Goal: Task Accomplishment & Management: Manage account settings

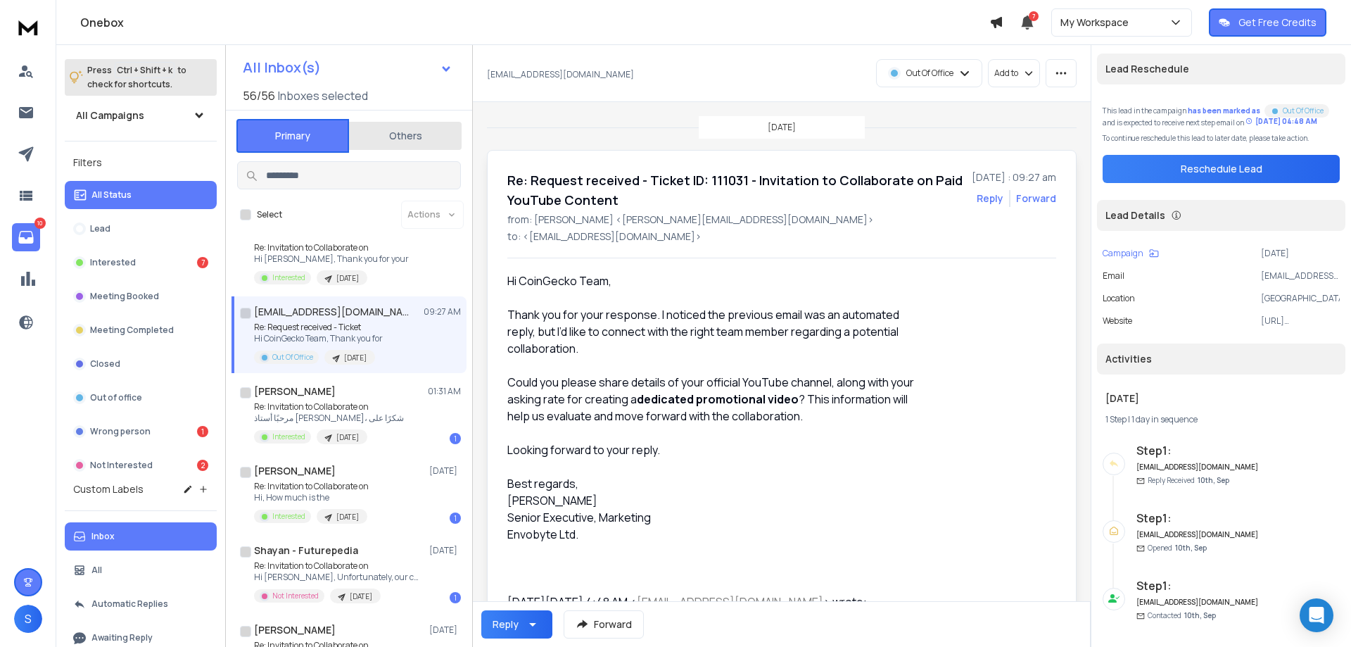
scroll to position [282, 0]
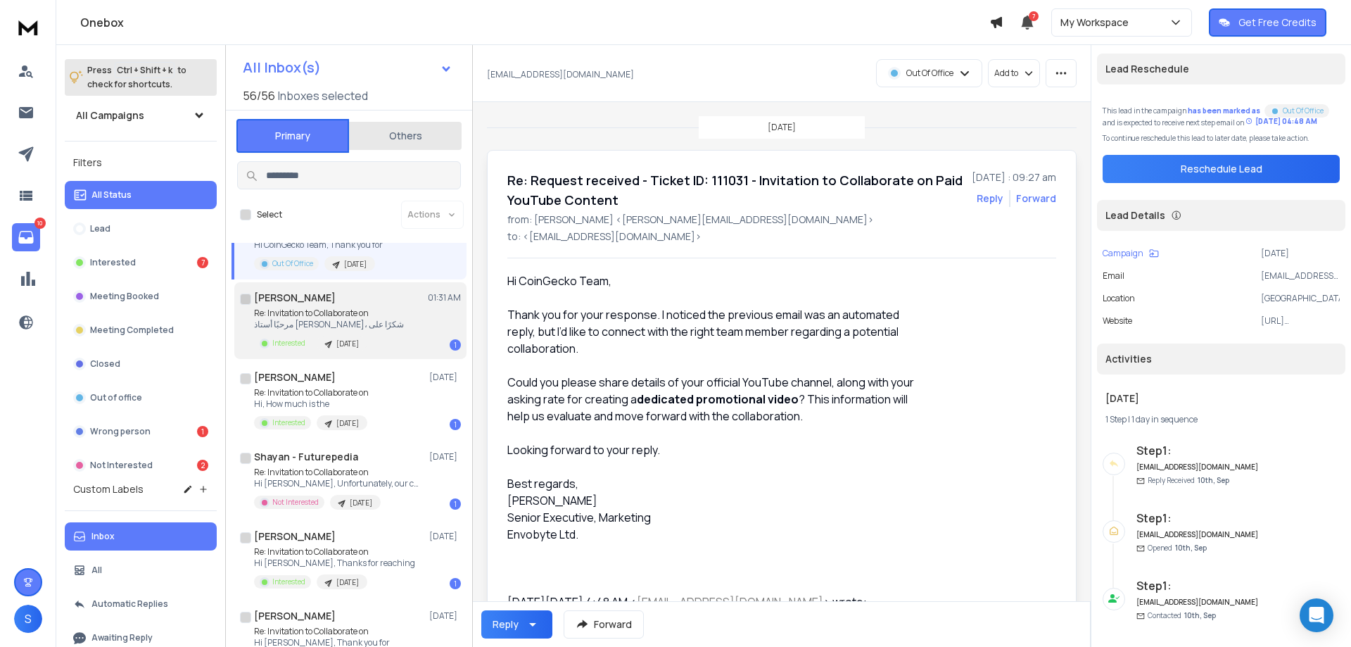
click at [358, 319] on p "مرحبًا أستاذ حسن، شكرًا على" at bounding box center [329, 324] width 150 height 11
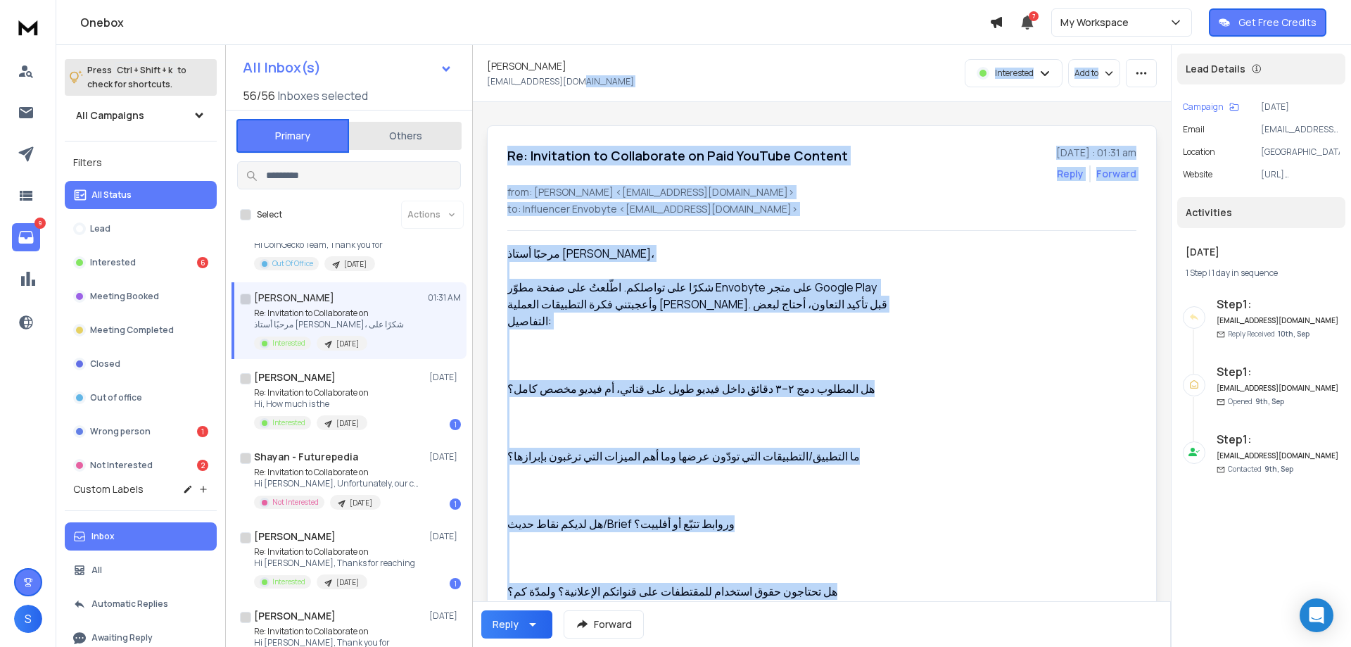
scroll to position [0, 0]
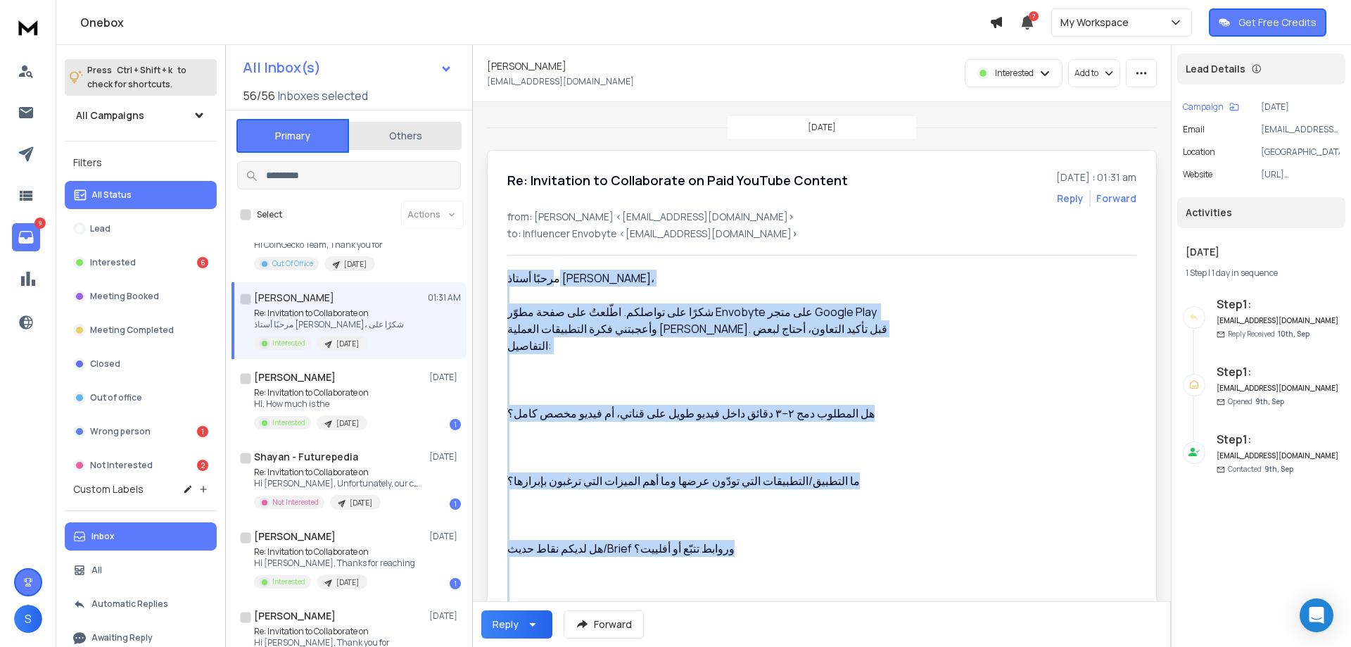
drag, startPoint x: 789, startPoint y: 390, endPoint x: 566, endPoint y: 271, distance: 252.9
click at [566, 271] on div "مرحبًا أستاذ حسن، شكرًا على تواصلكم. اطّلعتُ على صفحة مطوّر Envobyte على متجر G…" at bounding box center [713, 447] width 411 height 355
click at [646, 275] on p "مرحبًا أستاذ حسن، شكرًا على تواصلكم. اطّلعتُ على صفحة مطوّر Envobyte على متجر G…" at bounding box center [713, 312] width 411 height 84
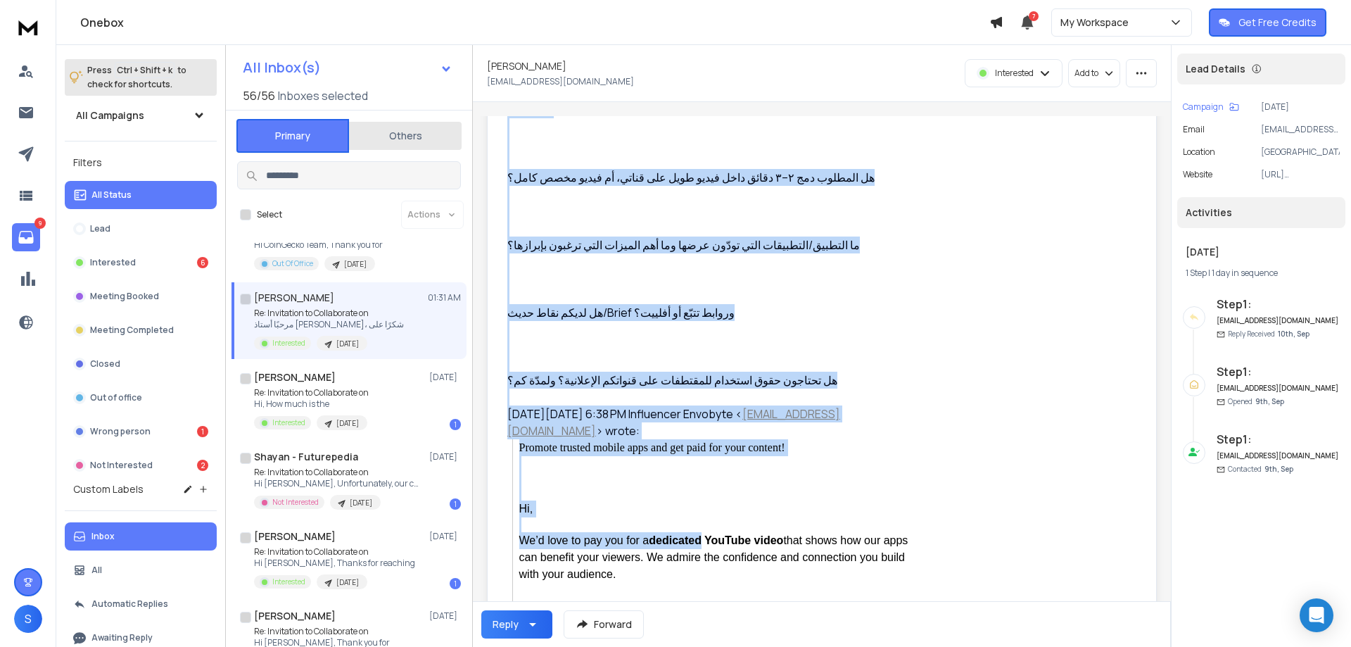
scroll to position [352, 0]
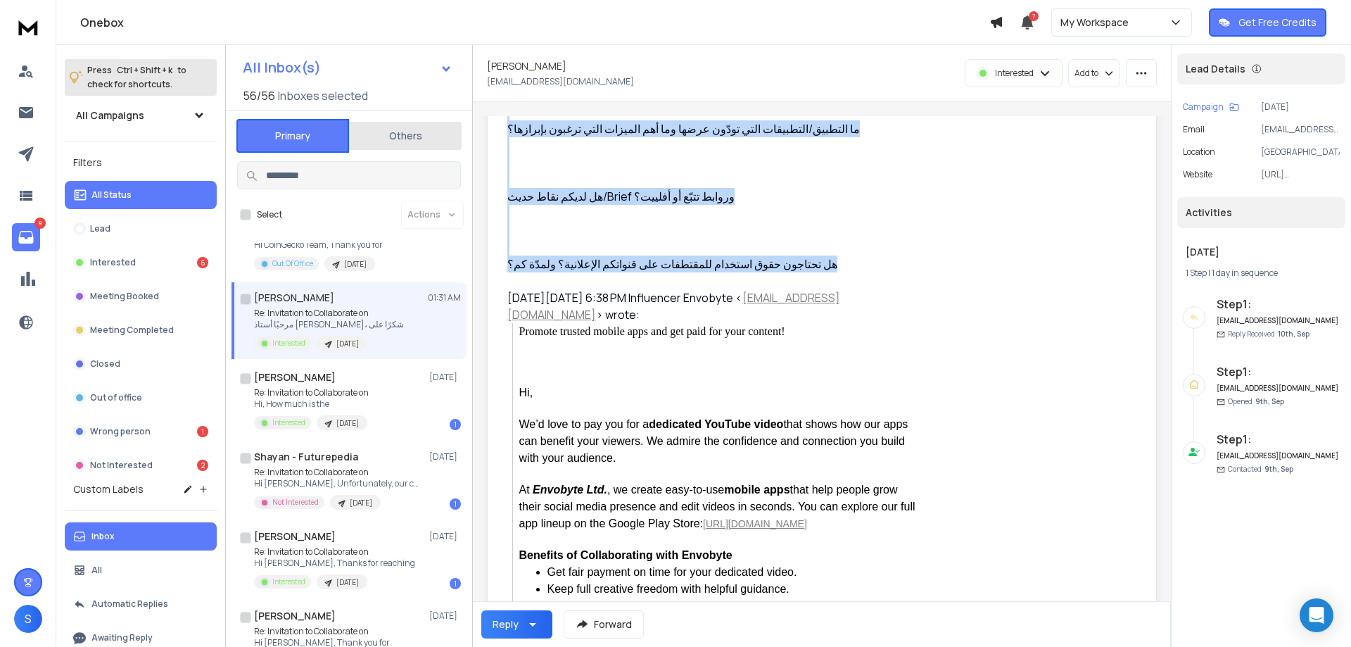
drag, startPoint x: 508, startPoint y: 275, endPoint x: 780, endPoint y: 253, distance: 272.5
click at [780, 253] on div "مرحبًا أستاذ حسن، شكرًا على تواصلكم. اطّلعتُ على صفحة مطوّر Envobyte على متجر G…" at bounding box center [713, 95] width 411 height 355
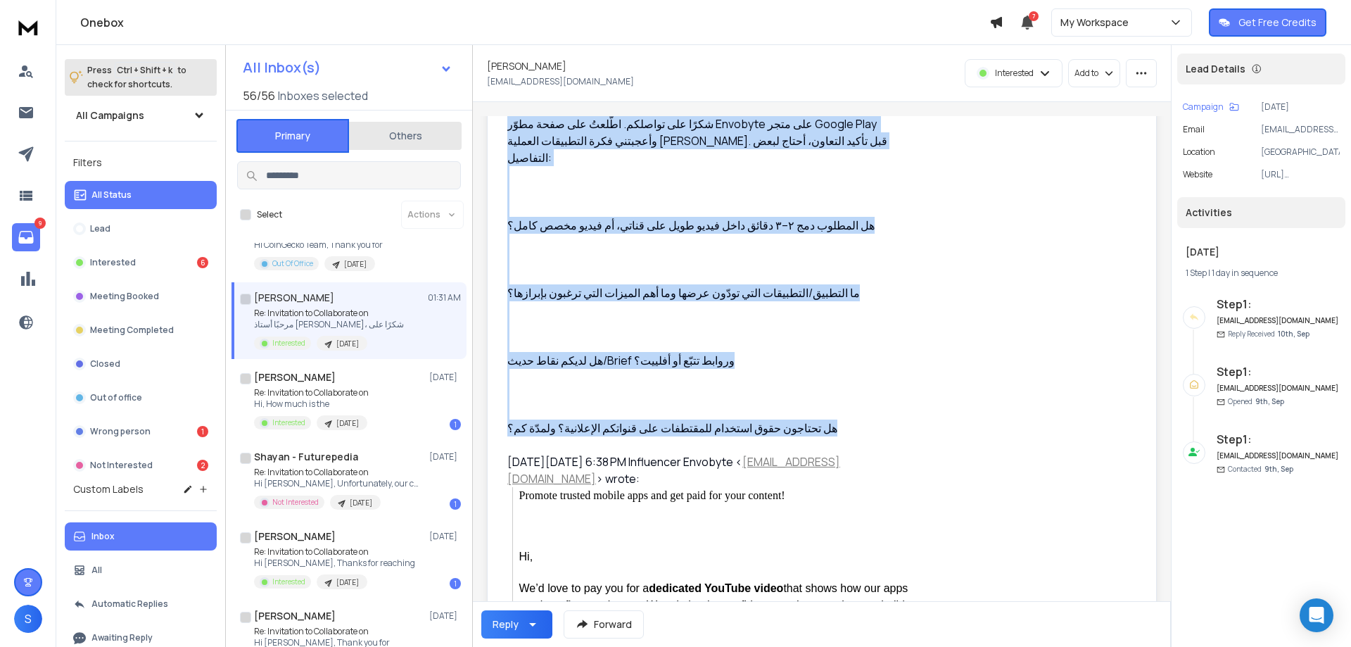
scroll to position [0, 0]
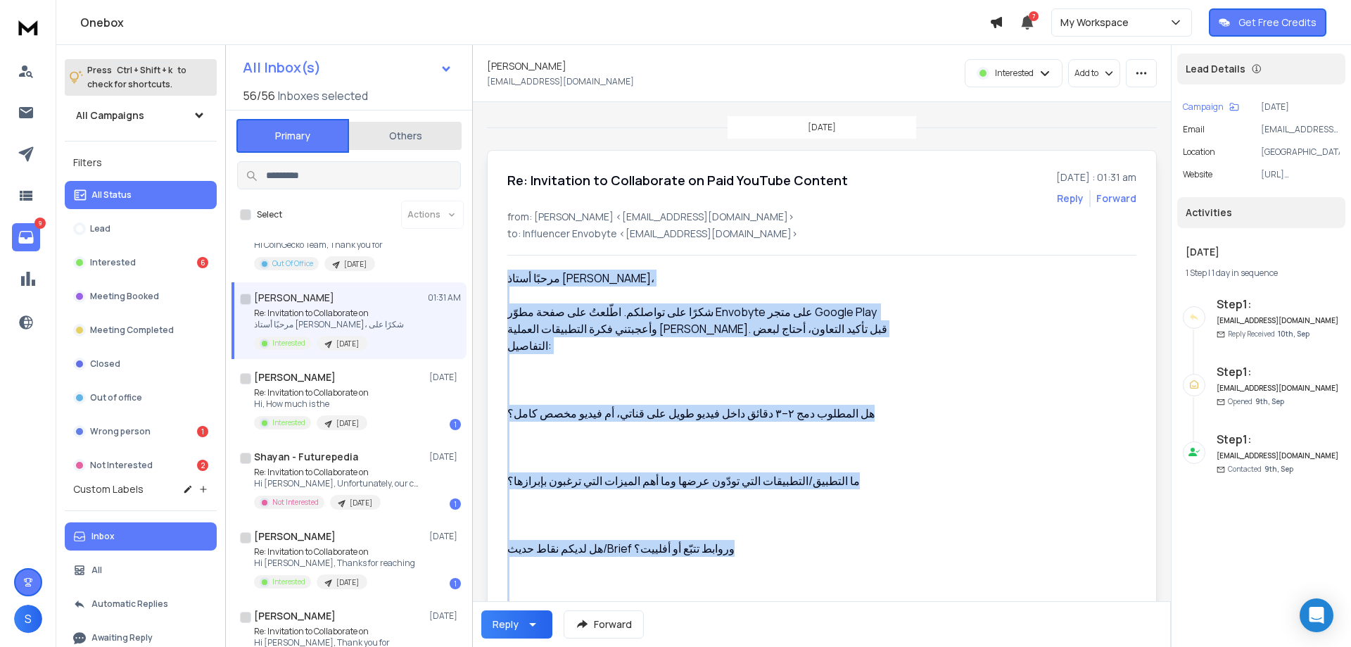
copy div "مرحبًا أستاذ حسن، شكرًا على تواصلكم. اطّلعتُ على صفحة مطوّر Envobyte على متجر G…"
click at [506, 625] on div "Reply" at bounding box center [506, 624] width 26 height 14
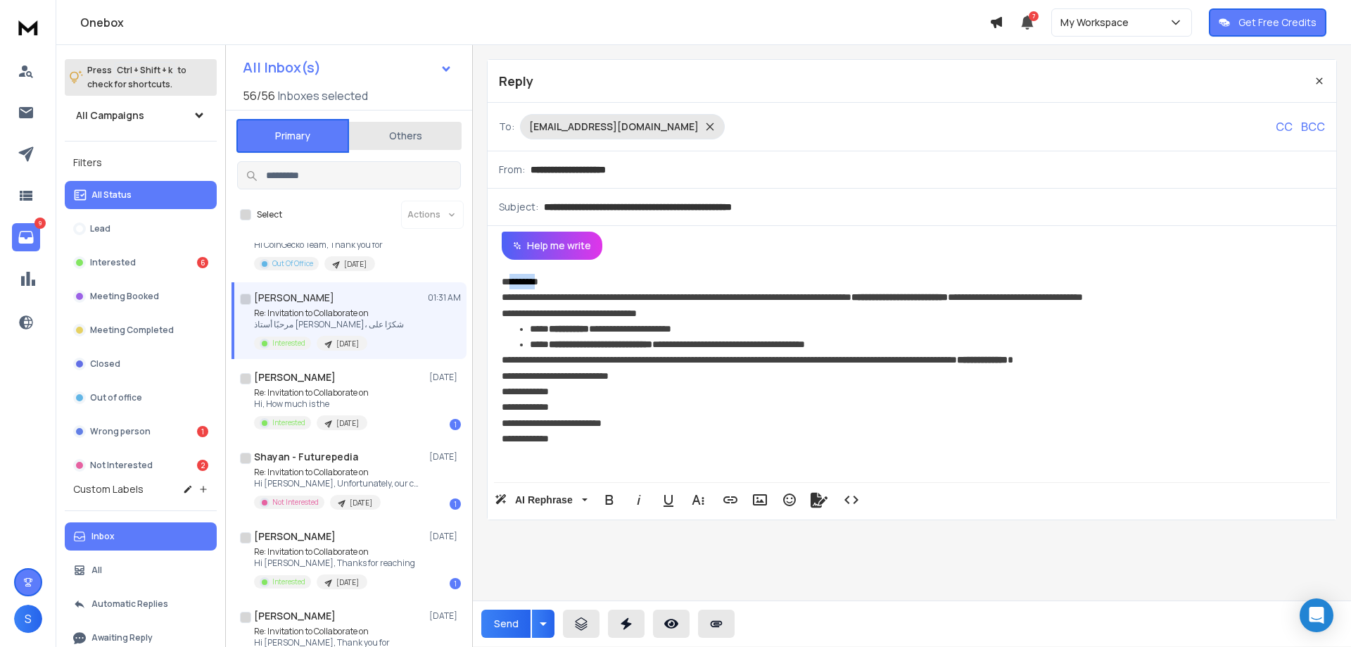
drag, startPoint x: 545, startPoint y: 286, endPoint x: 512, endPoint y: 282, distance: 33.3
click at [512, 282] on p "**********" at bounding box center [905, 281] width 806 height 15
click at [538, 283] on p "***" at bounding box center [905, 281] width 806 height 15
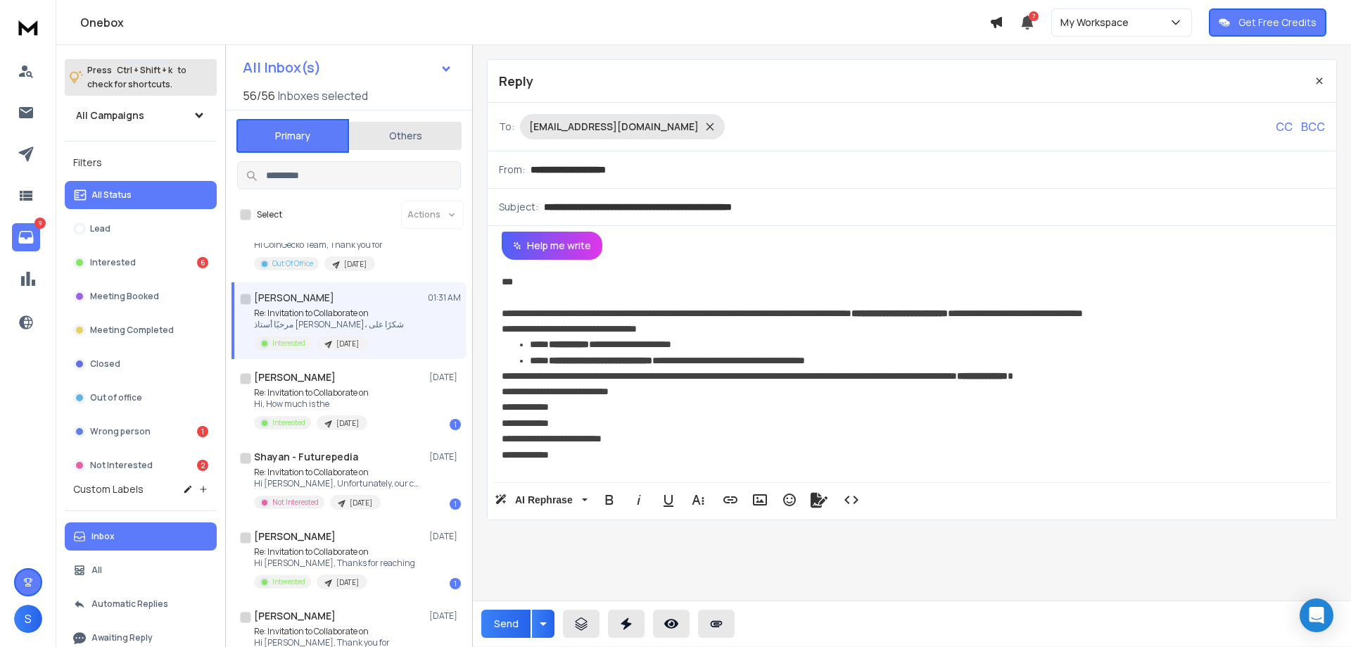
click at [498, 373] on div "**********" at bounding box center [912, 370] width 849 height 220
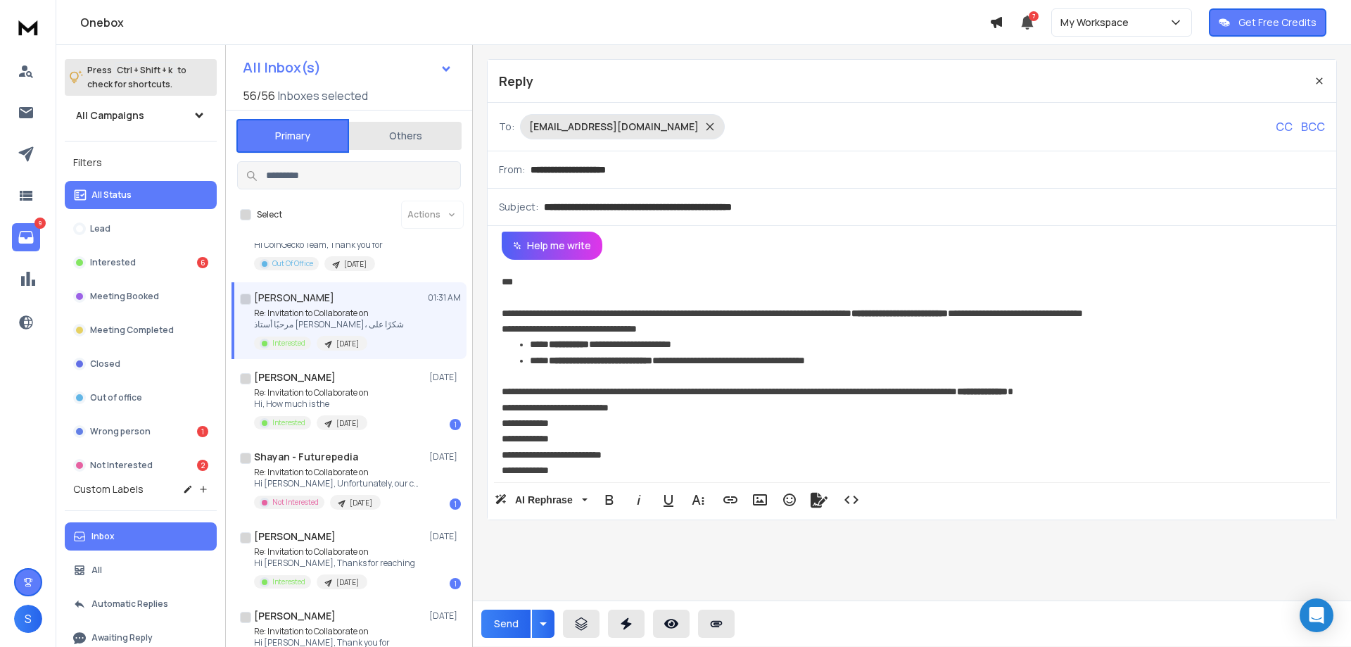
click at [503, 409] on p "**********" at bounding box center [905, 407] width 806 height 15
click at [562, 408] on div at bounding box center [912, 407] width 821 height 15
click at [657, 415] on div at bounding box center [912, 407] width 821 height 15
click at [653, 425] on p "**********" at bounding box center [905, 422] width 806 height 15
click at [523, 348] on ul "**********" at bounding box center [912, 352] width 821 height 32
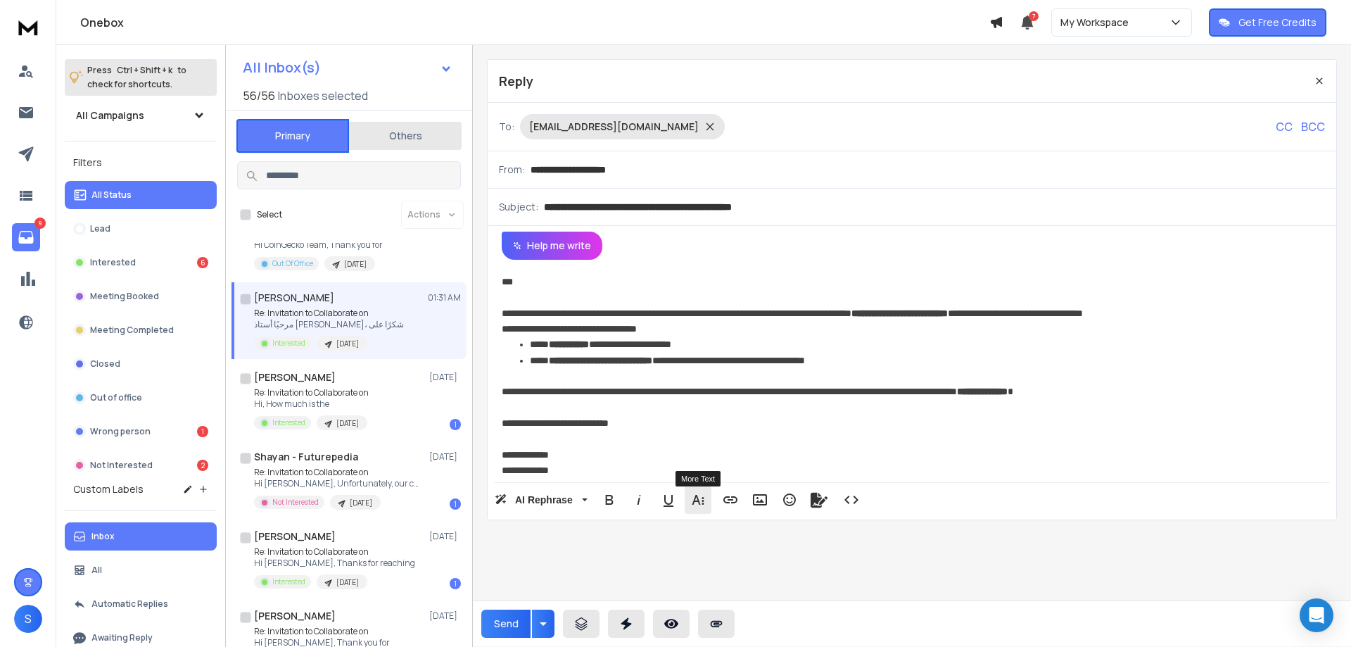
click at [702, 504] on icon "button" at bounding box center [698, 499] width 17 height 17
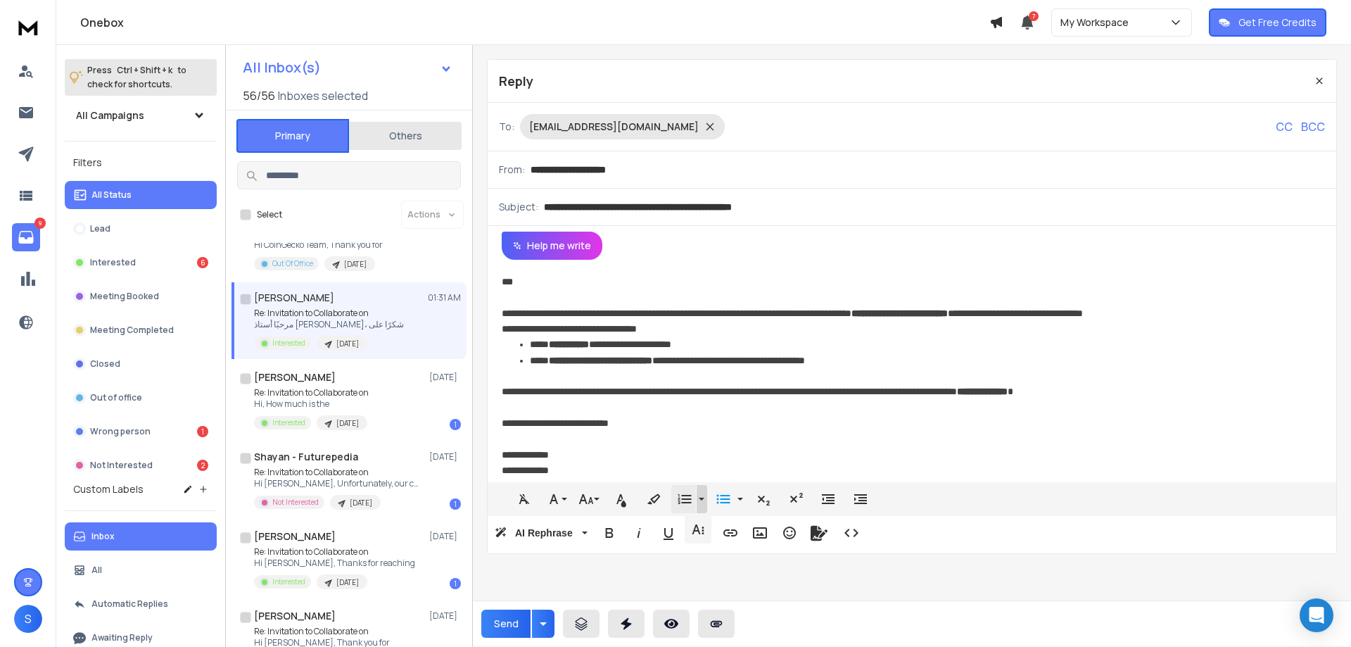
click at [700, 501] on button "button" at bounding box center [701, 499] width 11 height 28
click at [733, 415] on link "Lower Roman" at bounding box center [743, 420] width 94 height 21
click at [701, 499] on button "button" at bounding box center [701, 499] width 11 height 28
click at [738, 436] on link "Upper Alpha" at bounding box center [743, 441] width 94 height 21
click at [695, 500] on button "Ordered List" at bounding box center [685, 499] width 27 height 28
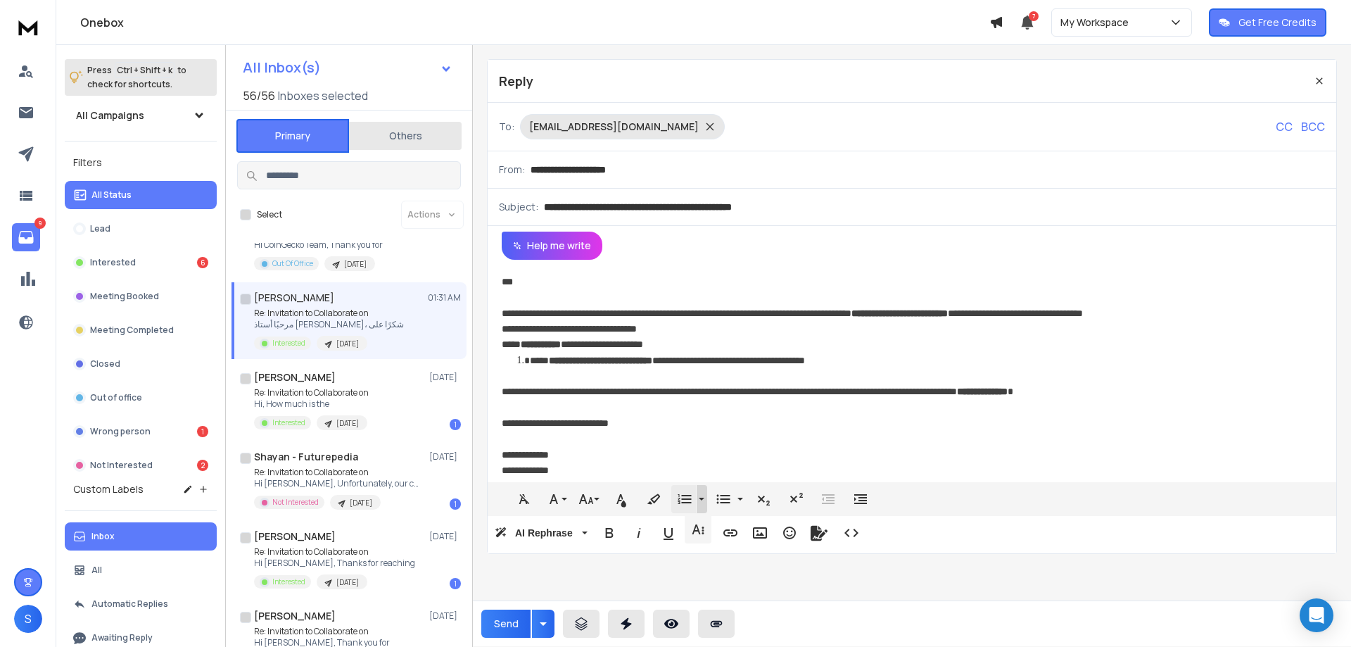
click at [704, 500] on button "button" at bounding box center [701, 499] width 11 height 28
click at [718, 465] on link "Upper Roman" at bounding box center [743, 462] width 94 height 21
click at [707, 498] on button "button" at bounding box center [701, 499] width 11 height 28
click at [733, 370] on link "Lower Alpha" at bounding box center [743, 377] width 94 height 21
click at [742, 501] on button "button" at bounding box center [740, 499] width 11 height 28
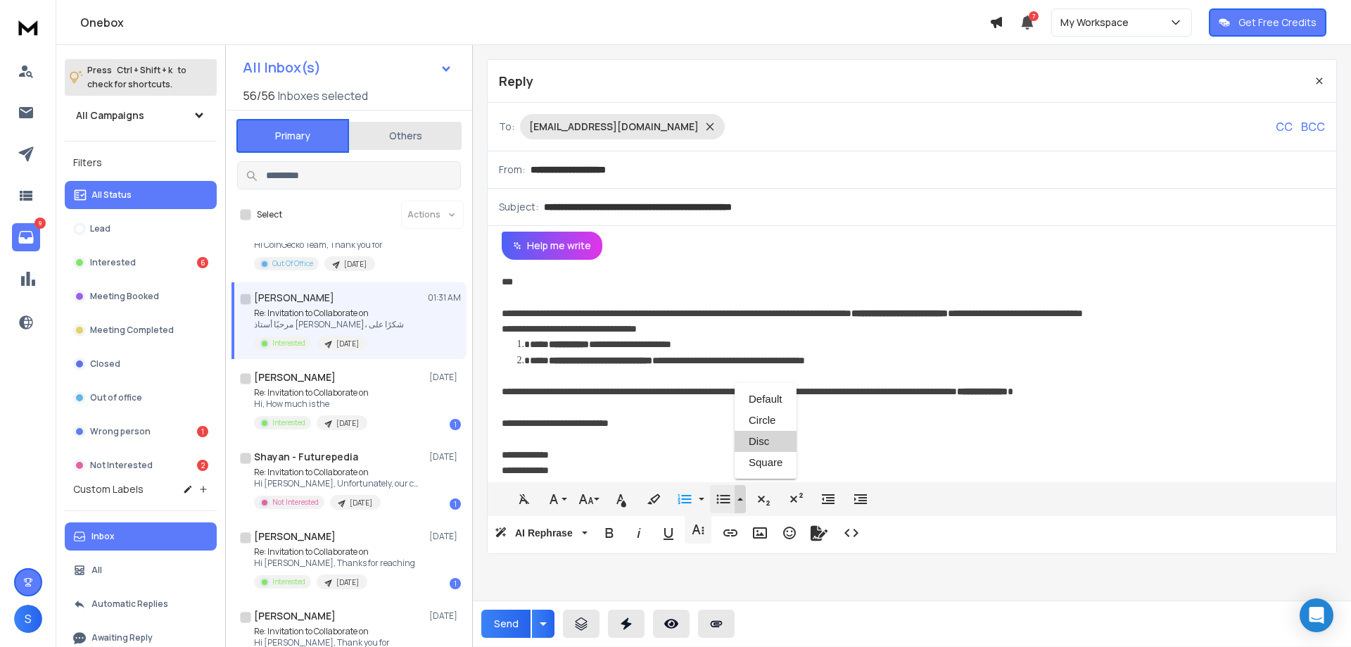
click at [759, 446] on link "Disc" at bounding box center [766, 441] width 62 height 21
click at [734, 500] on button "Unordered List" at bounding box center [723, 499] width 27 height 28
click at [728, 498] on icon "button" at bounding box center [723, 499] width 17 height 17
click at [744, 498] on button "button" at bounding box center [740, 499] width 11 height 28
click at [761, 460] on link "Square" at bounding box center [766, 462] width 62 height 21
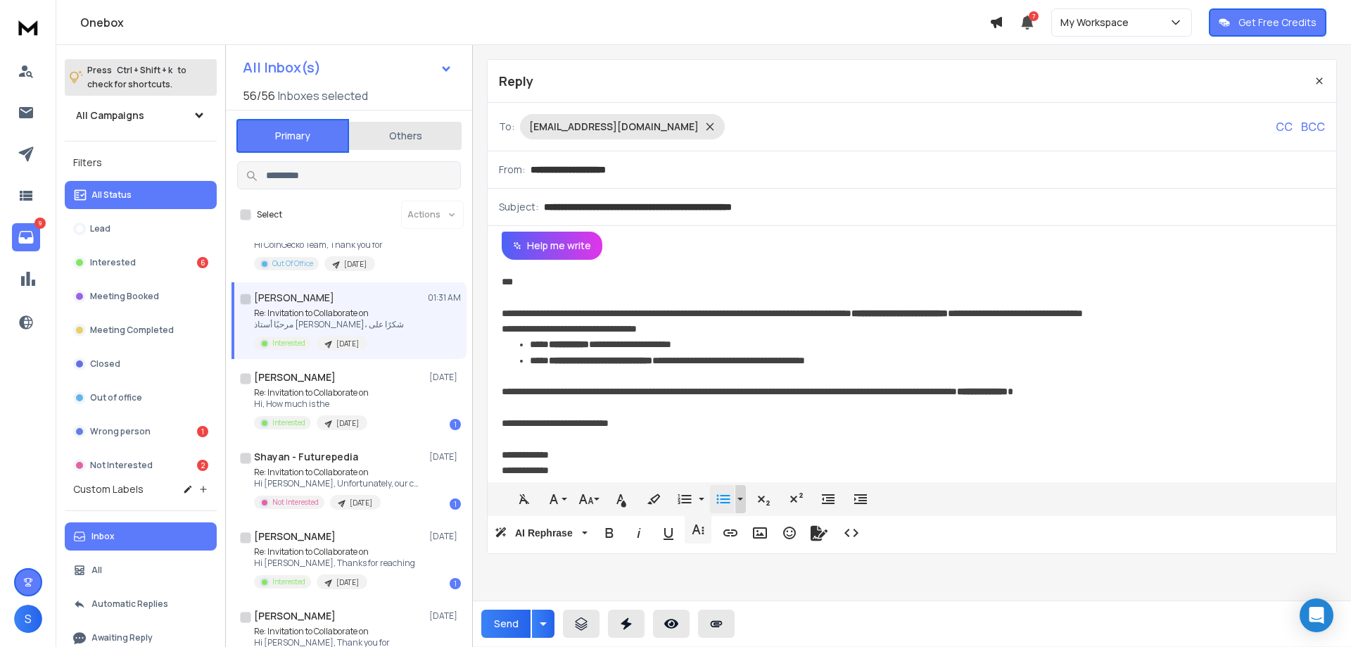
click at [741, 503] on button "button" at bounding box center [740, 499] width 11 height 28
click at [762, 458] on link "Square" at bounding box center [766, 462] width 62 height 21
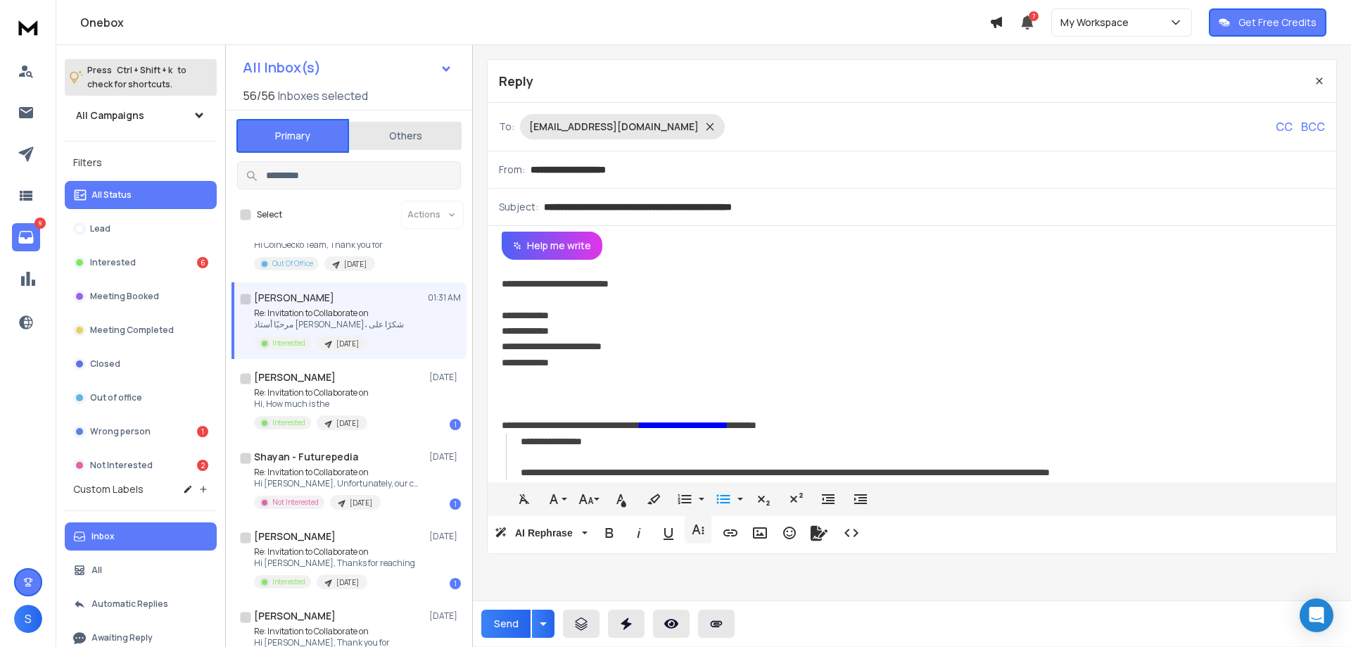
scroll to position [141, 0]
click at [586, 346] on p "**********" at bounding box center [905, 337] width 806 height 63
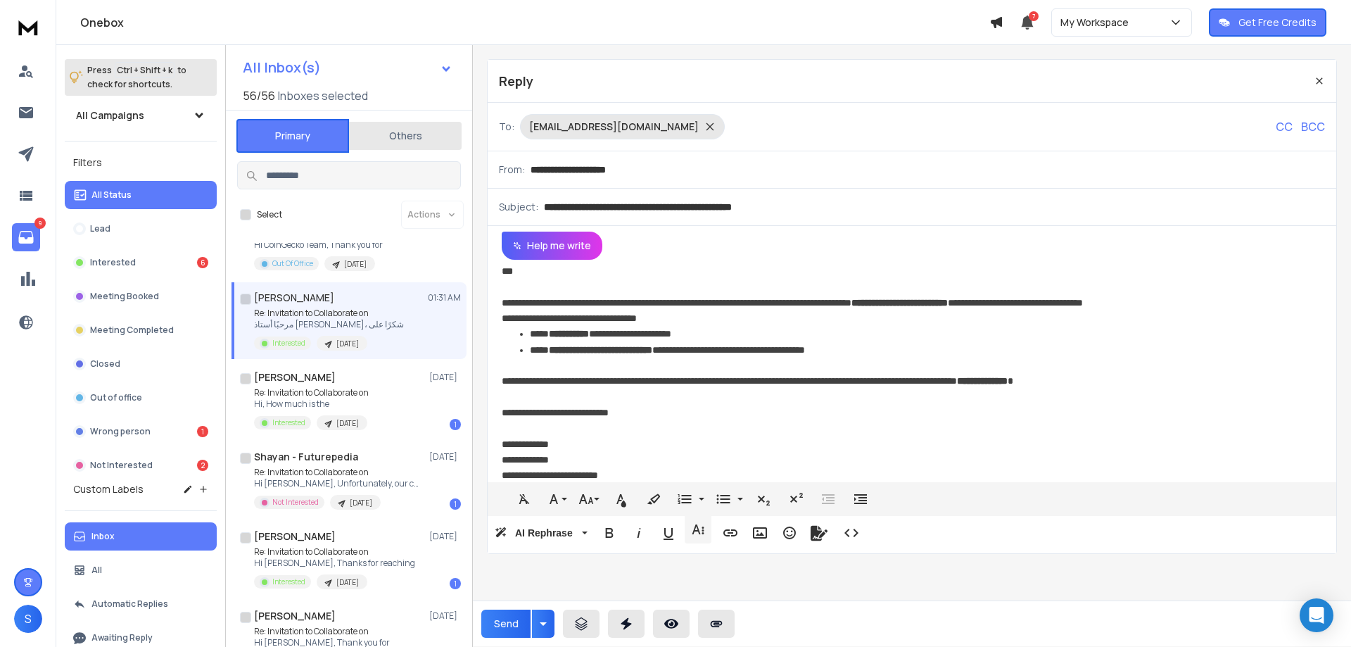
scroll to position [0, 0]
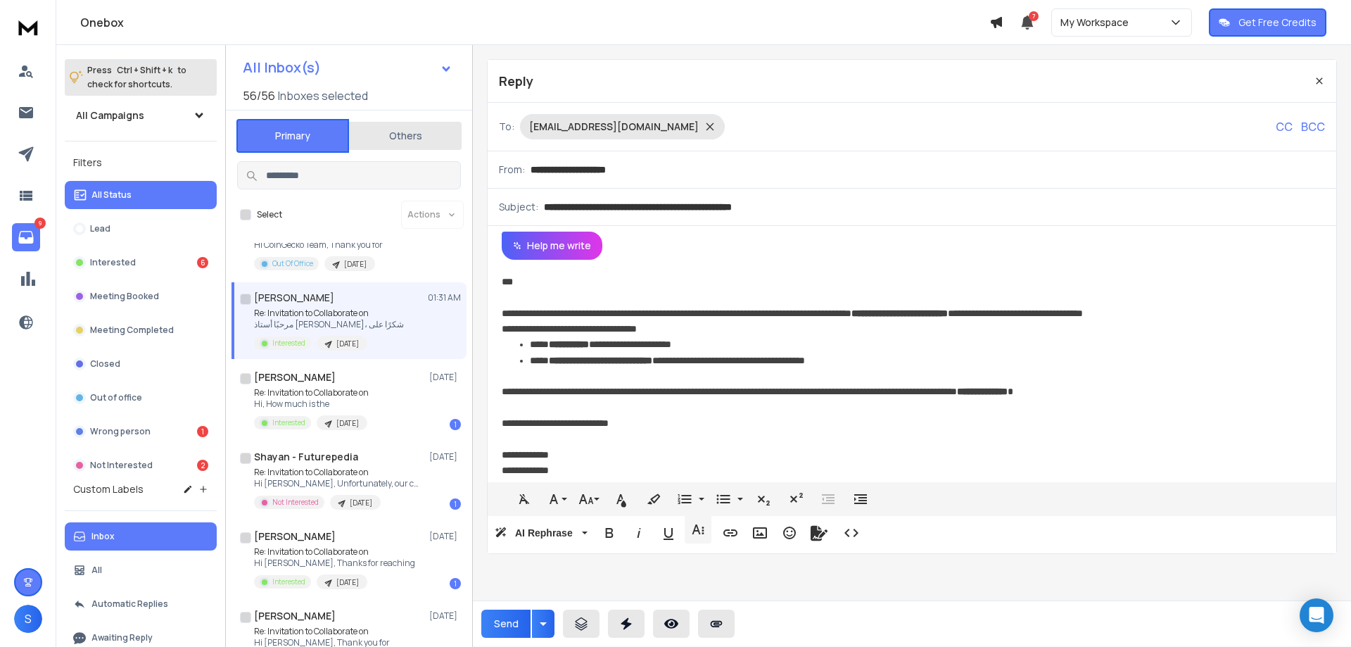
click at [746, 345] on p "**********" at bounding box center [919, 343] width 778 height 15
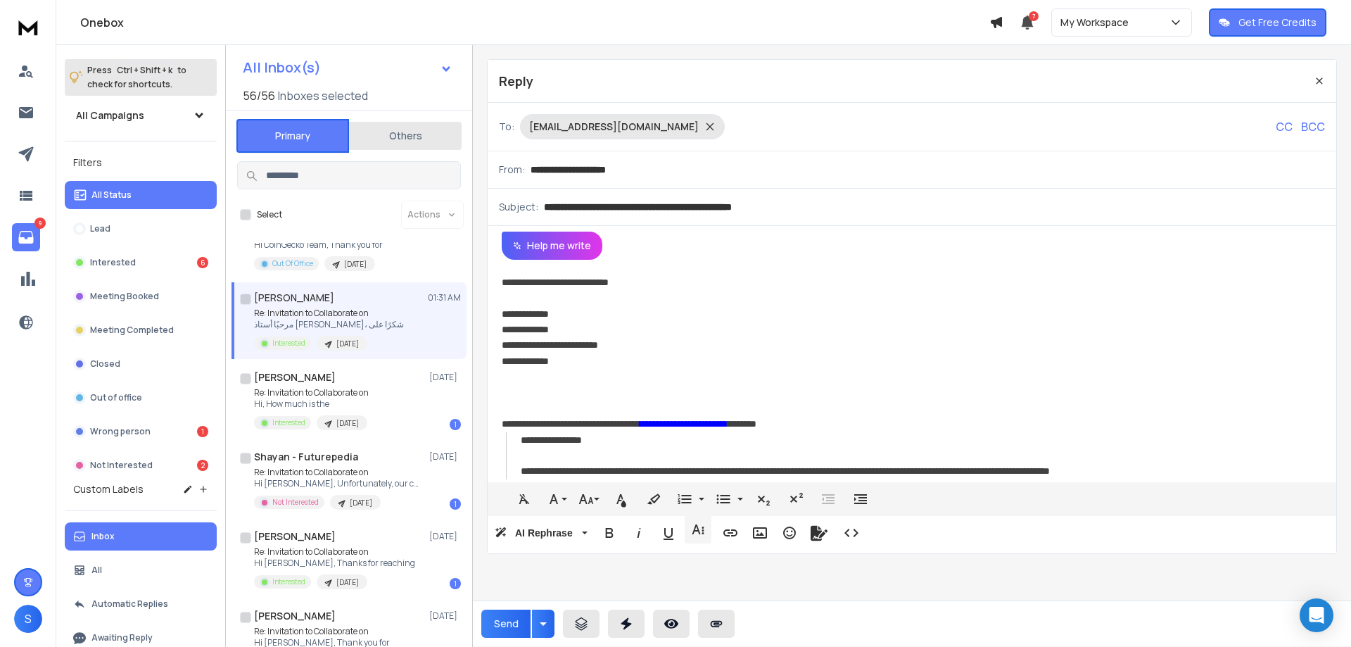
click at [541, 398] on div at bounding box center [910, 392] width 817 height 15
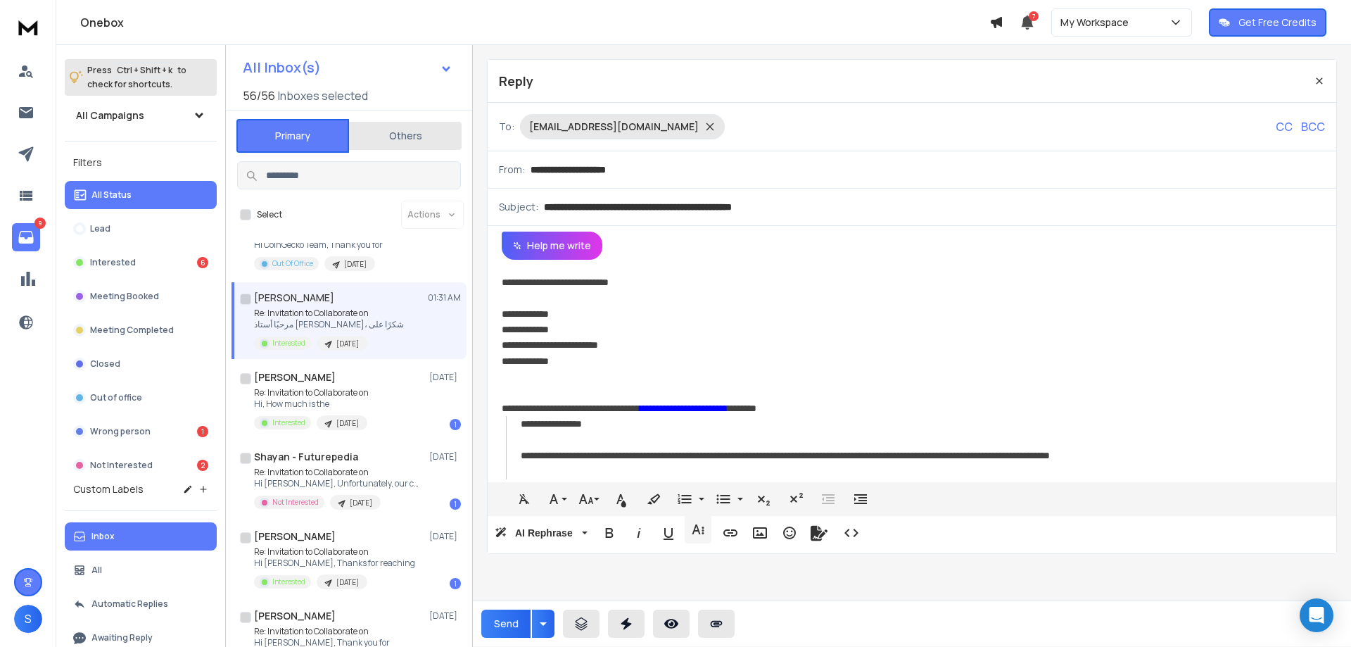
scroll to position [0, 0]
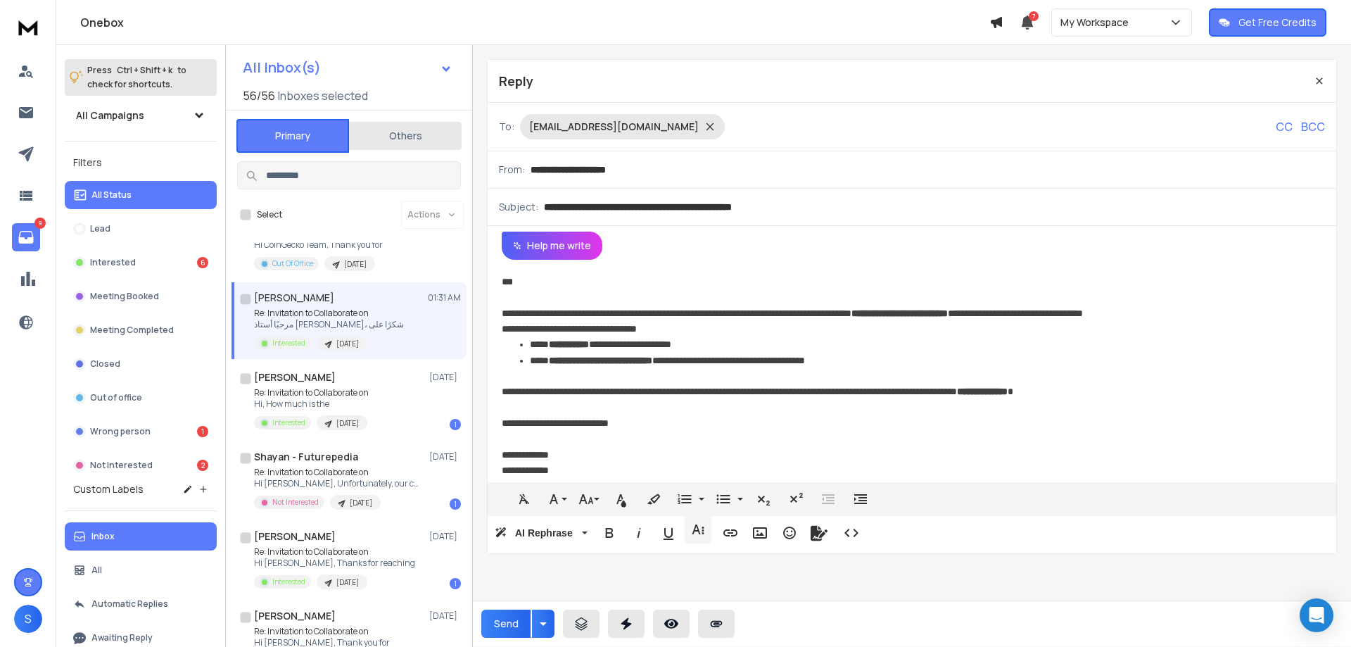
click at [501, 617] on button "Send" at bounding box center [505, 624] width 49 height 28
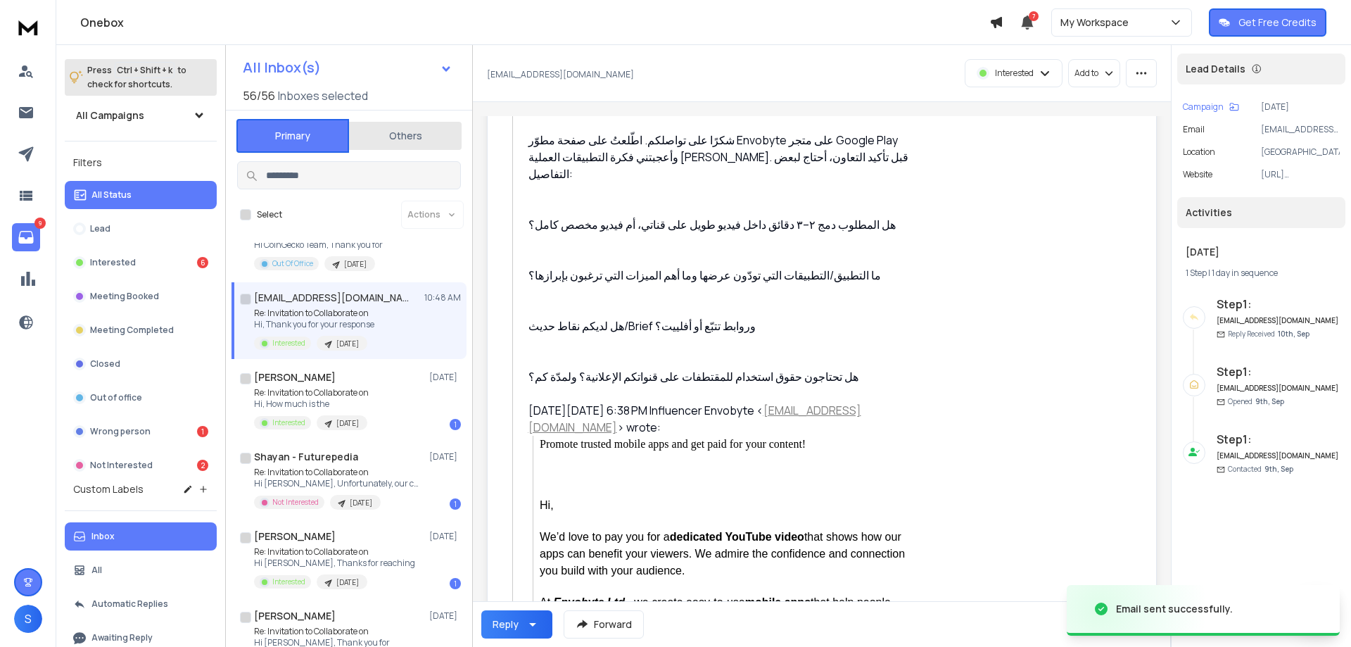
scroll to position [563, 0]
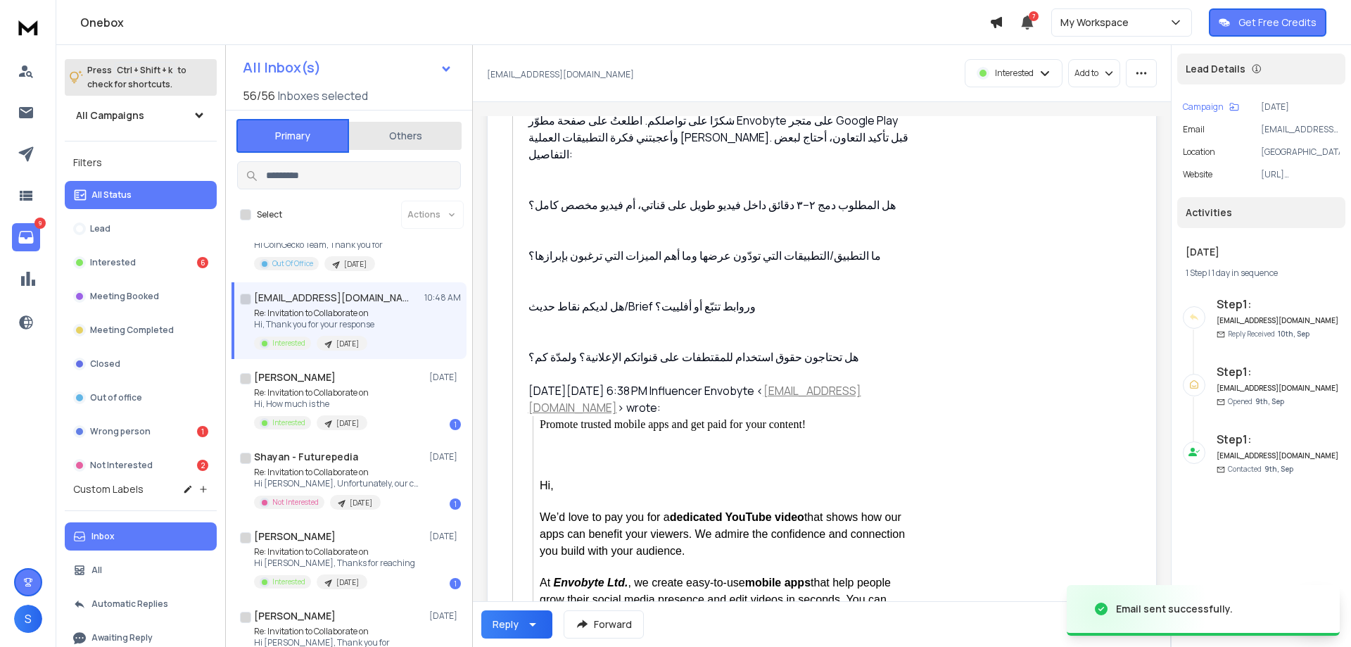
click at [1261, 168] on div "Campaign September 08, 2025 Email m.aitbrahim1995@gmail.com location Morocco we…" at bounding box center [1262, 140] width 168 height 113
click at [1261, 170] on p "https://www.youtube.com/@MohamedAitbrahim1Msubscribers/videos" at bounding box center [1300, 174] width 79 height 11
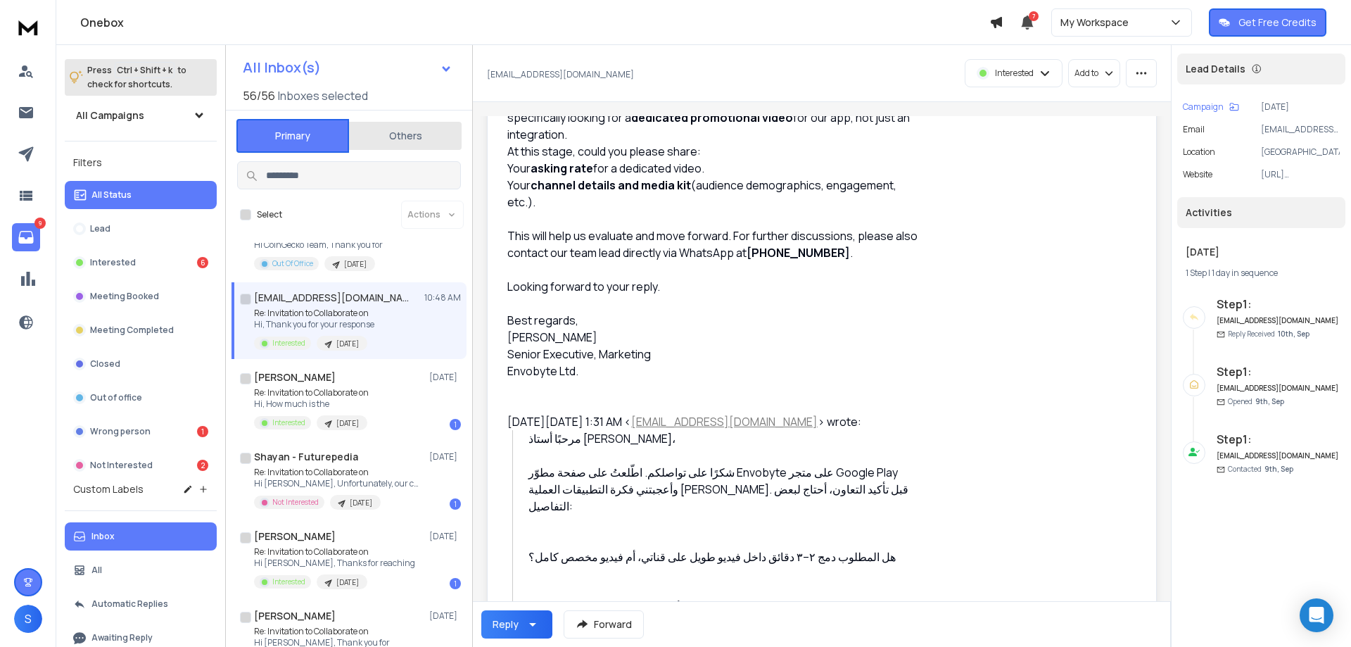
scroll to position [0, 0]
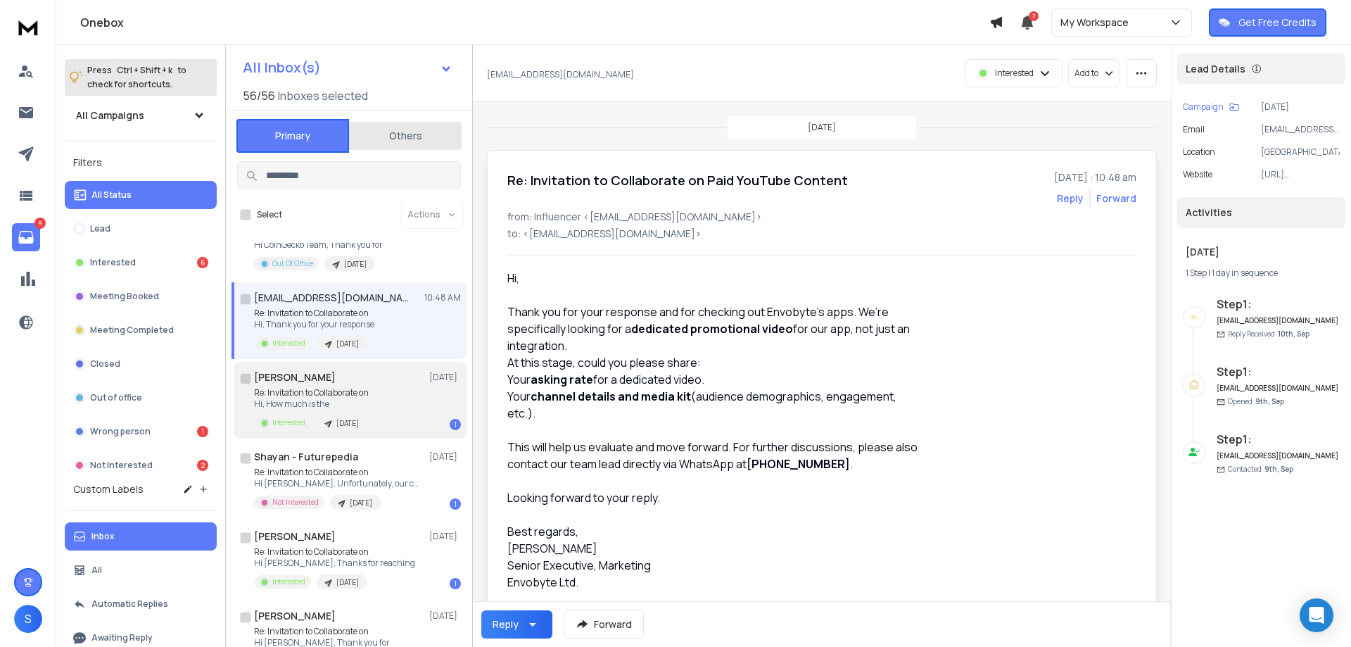
click at [367, 386] on div "Shandilya Nitin 09 Sep Re: Invitation to Collaborate on Hi, How much is the Int…" at bounding box center [357, 400] width 207 height 60
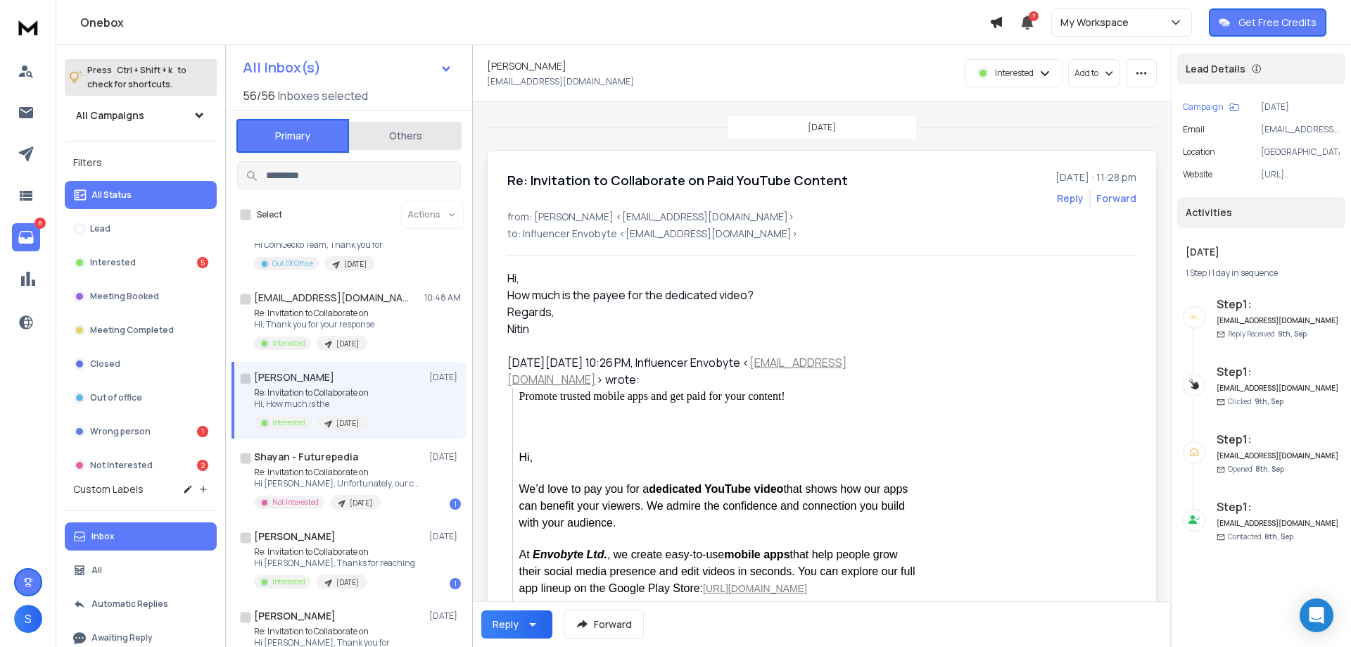
click at [500, 275] on div "Re: Invitation to Collaborate on Paid YouTube Content 9 September 2025 : 11:28 …" at bounding box center [822, 539] width 670 height 779
drag, startPoint x: 493, startPoint y: 265, endPoint x: 531, endPoint y: 349, distance: 92.3
click at [531, 349] on div "Re: Invitation to Collaborate on Paid YouTube Content 9 September 2025 : 11:28 …" at bounding box center [822, 539] width 670 height 779
copy div "Hi, How much is the payee for the dedicated video? Regards, Nitin"
click at [1290, 175] on p "https://www.youtube.com/@nitinshandilya/videos" at bounding box center [1300, 174] width 79 height 11
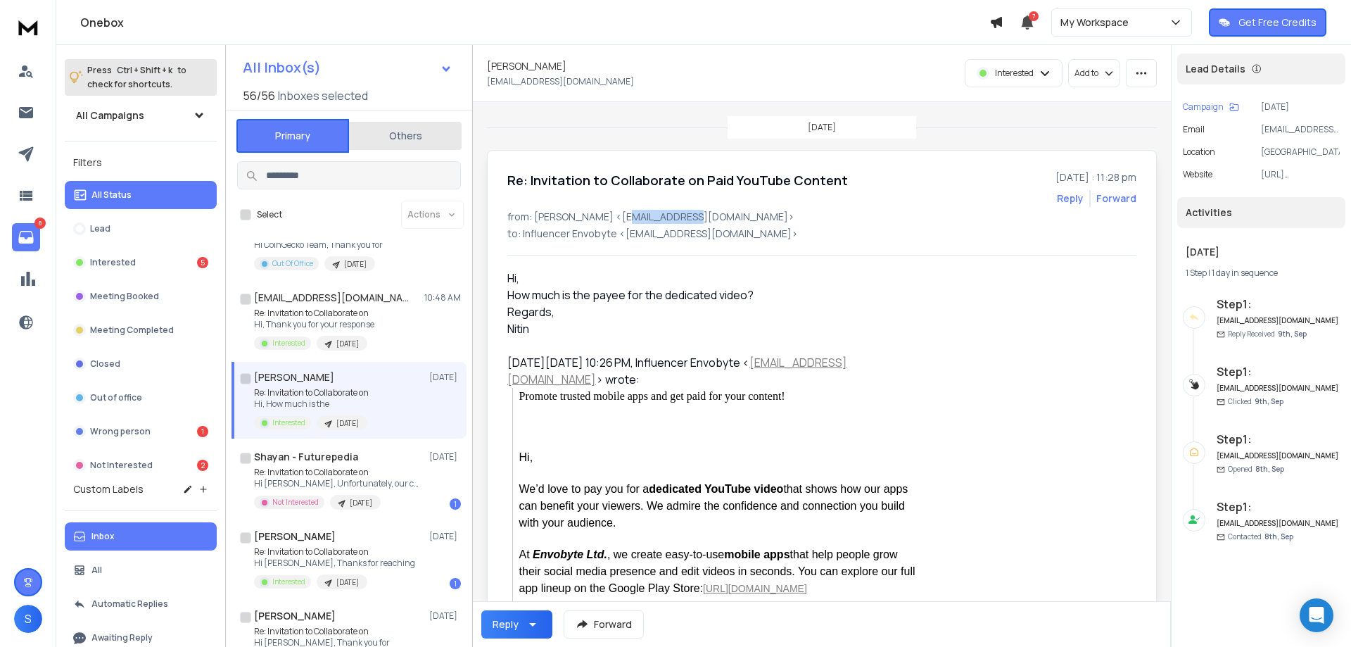
drag, startPoint x: 609, startPoint y: 222, endPoint x: 668, endPoint y: 219, distance: 59.2
click at [668, 219] on p "from: Shandilya Nitin <nitinwoods84@gmail.com>" at bounding box center [822, 217] width 629 height 14
copy p "nitinwoods84"
click at [510, 624] on div "Reply" at bounding box center [506, 624] width 26 height 14
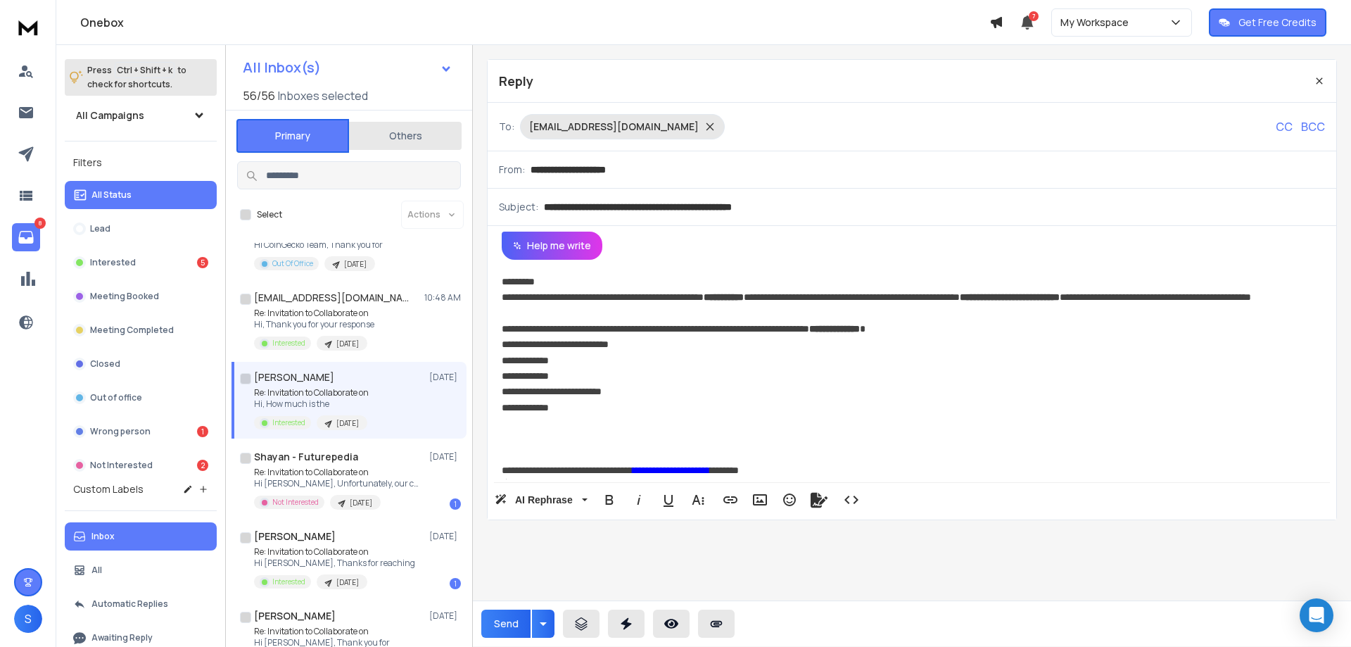
click at [560, 279] on p "*********" at bounding box center [905, 281] width 806 height 15
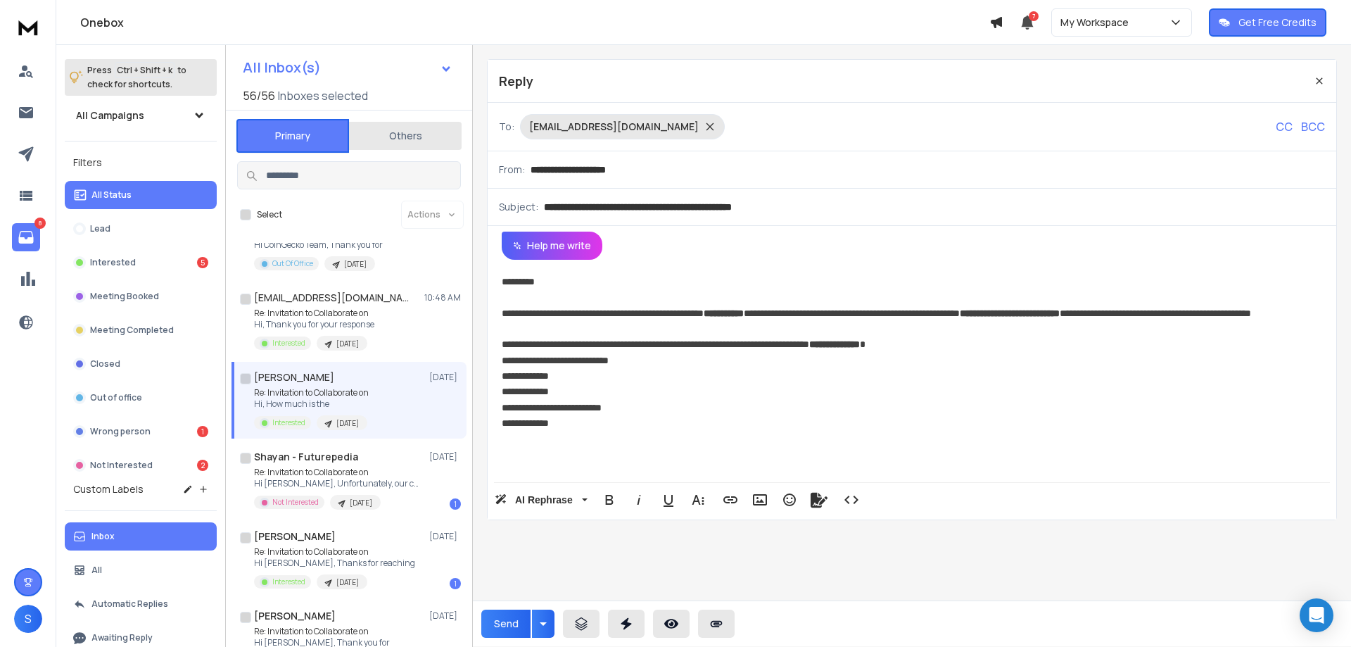
click at [713, 327] on p "**********" at bounding box center [905, 321] width 806 height 32
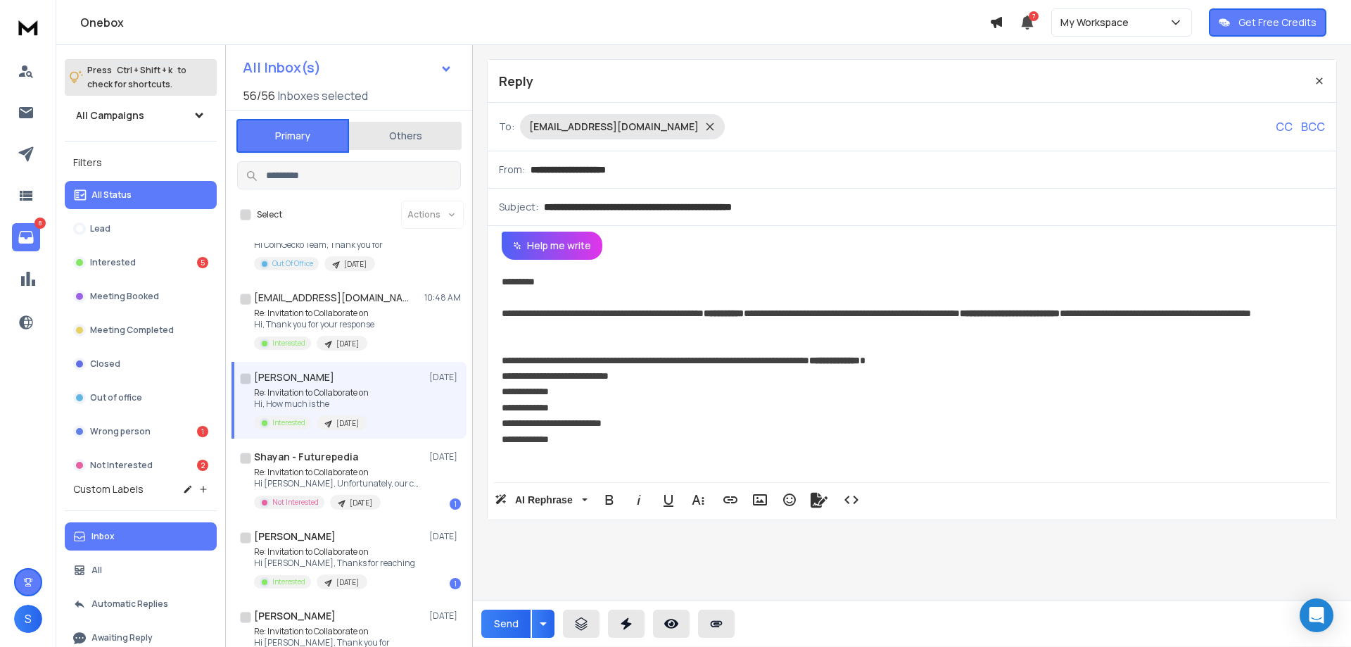
click at [1007, 360] on p "**********" at bounding box center [905, 360] width 806 height 15
click at [837, 395] on p "**********" at bounding box center [905, 391] width 806 height 15
click at [588, 460] on p "**********" at bounding box center [905, 446] width 806 height 63
click at [509, 622] on button "Send" at bounding box center [505, 624] width 49 height 28
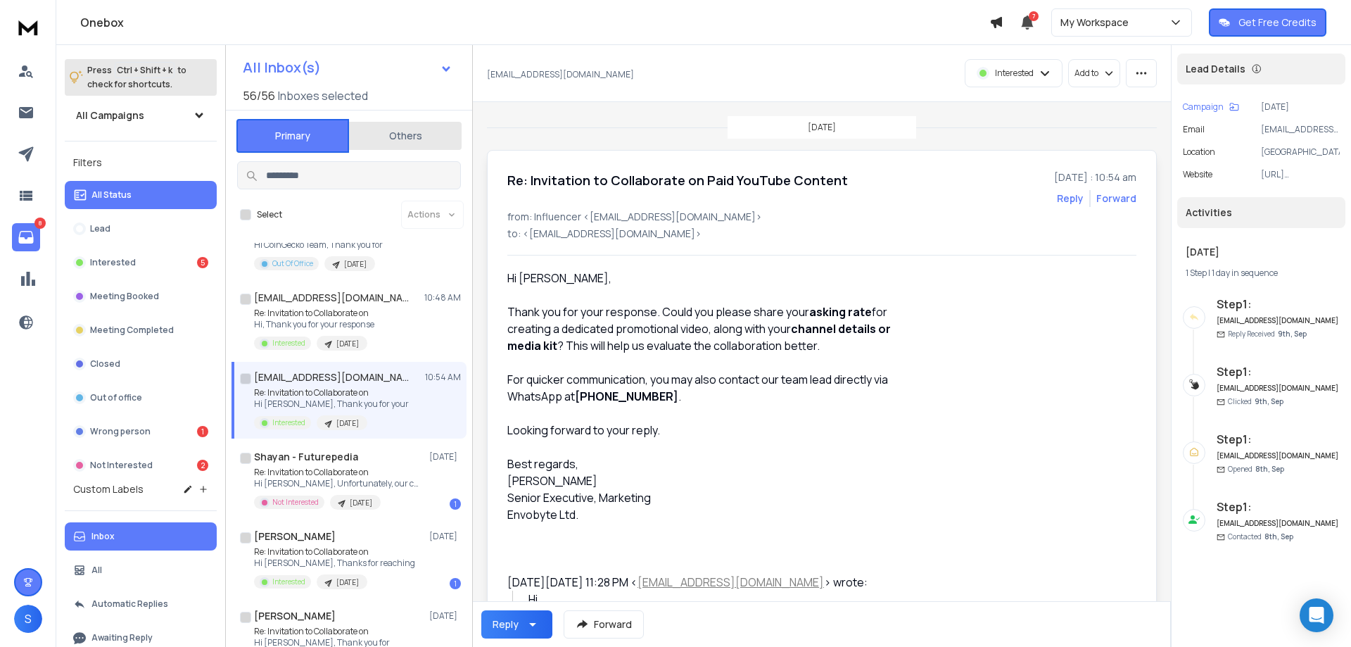
click at [686, 74] on div "nitinwoods84@gmail.com" at bounding box center [652, 73] width 331 height 14
click at [360, 467] on p "Re: Invitation to Collaborate on" at bounding box center [338, 472] width 169 height 11
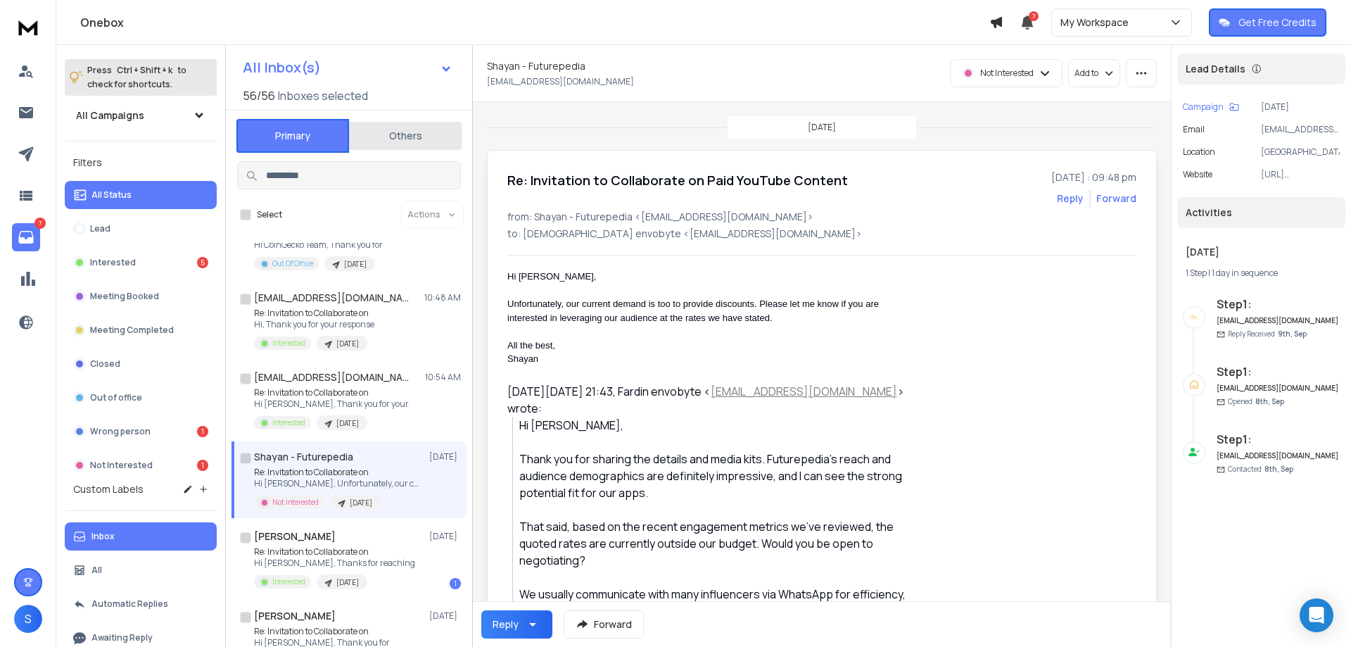
drag, startPoint x: 503, startPoint y: 270, endPoint x: 548, endPoint y: 354, distance: 94.8
copy div "Hi Hassan, Unfortunately, our current demand is too to provide discounts. Pleas…"
click at [512, 625] on div "Reply" at bounding box center [506, 624] width 26 height 14
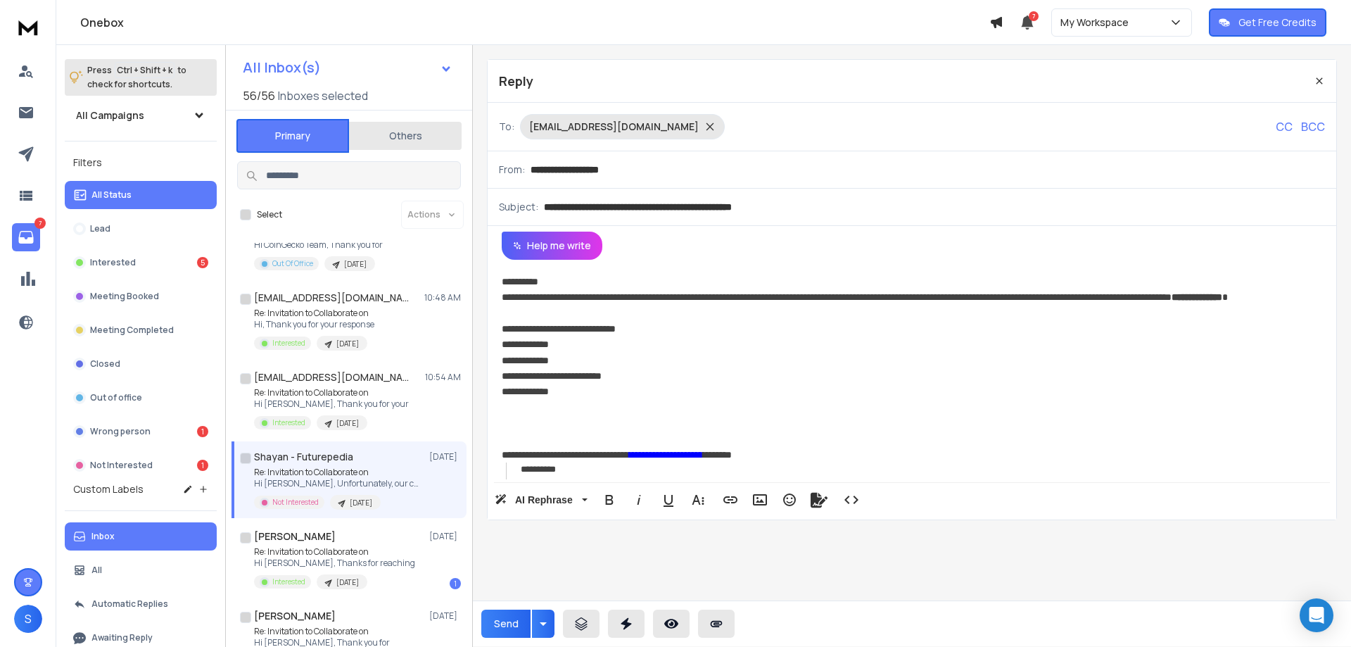
click at [546, 417] on div at bounding box center [912, 422] width 821 height 15
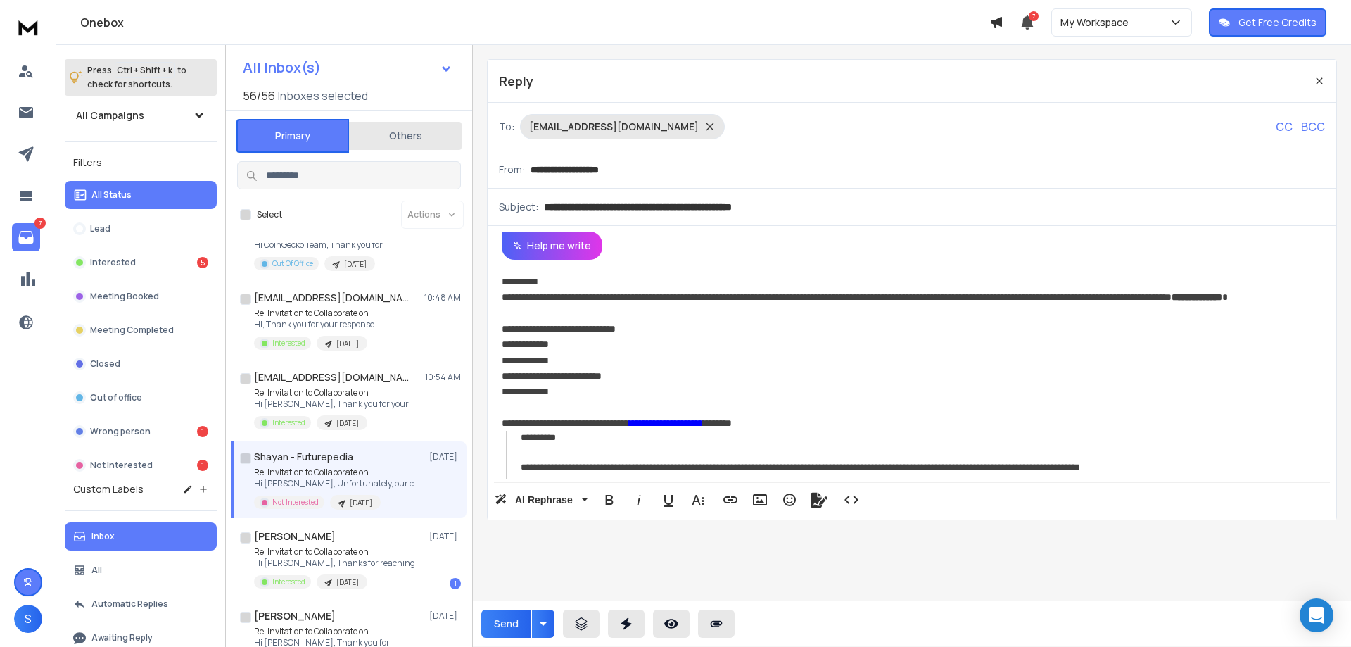
click at [565, 286] on p "**********" at bounding box center [905, 281] width 806 height 15
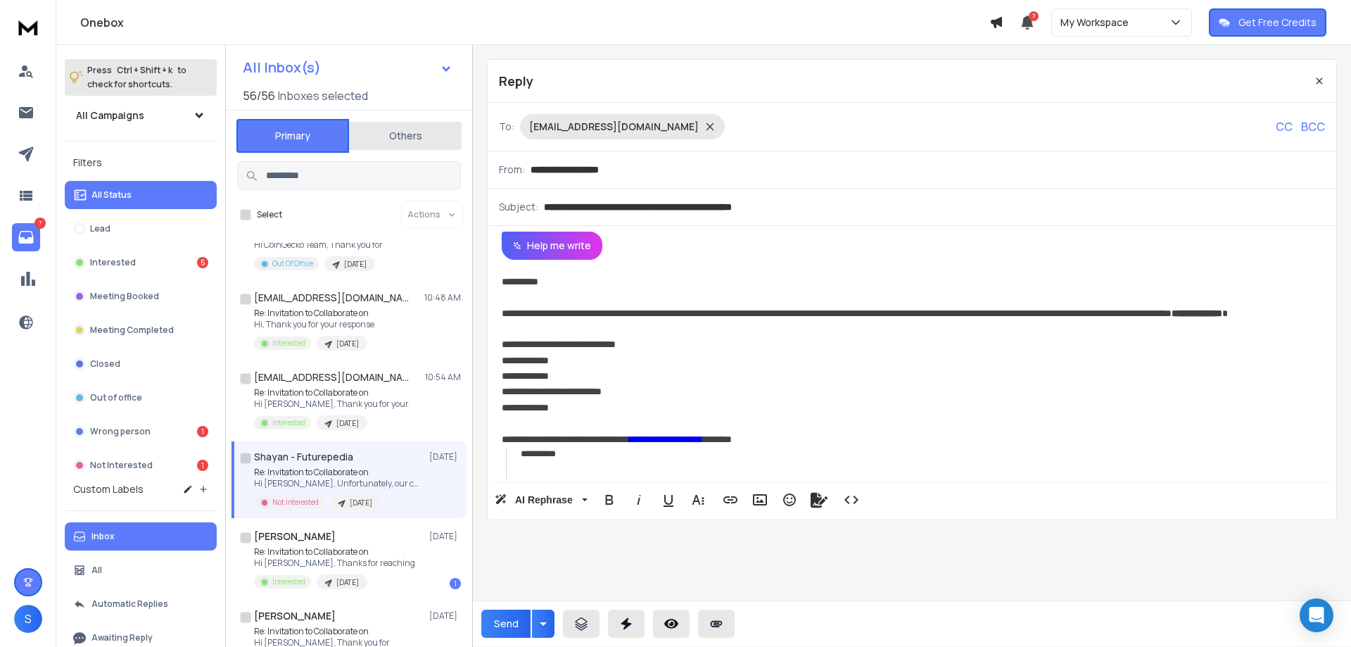
click at [663, 323] on p "**********" at bounding box center [905, 321] width 806 height 32
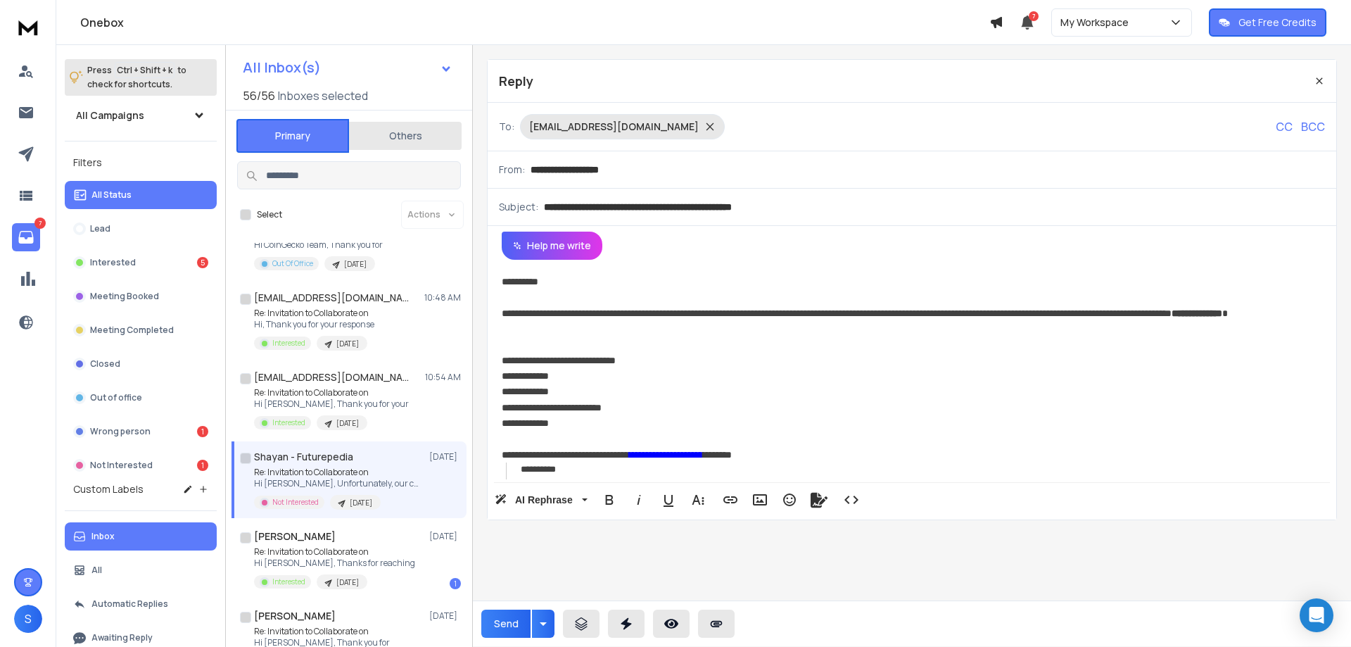
click at [661, 368] on p "**********" at bounding box center [905, 399] width 806 height 63
click at [664, 362] on p "**********" at bounding box center [905, 360] width 806 height 15
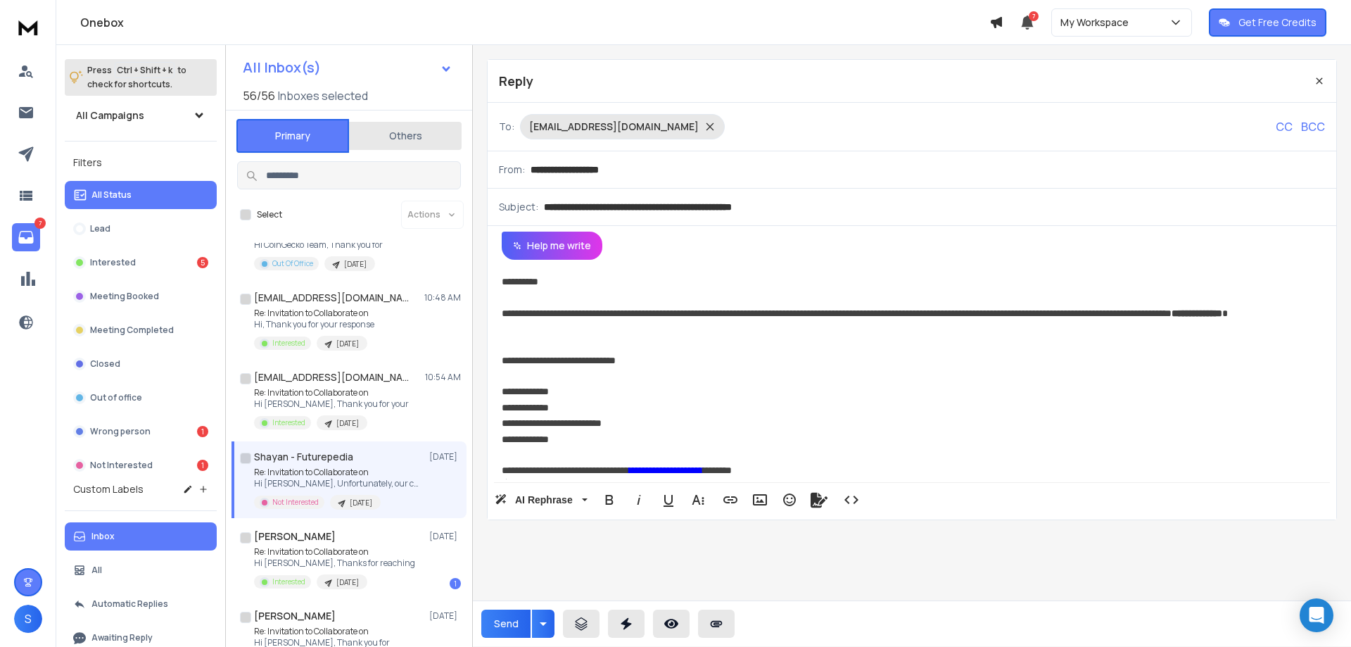
click at [586, 424] on p "**********" at bounding box center [905, 415] width 806 height 63
click at [512, 620] on button "Send" at bounding box center [505, 624] width 49 height 28
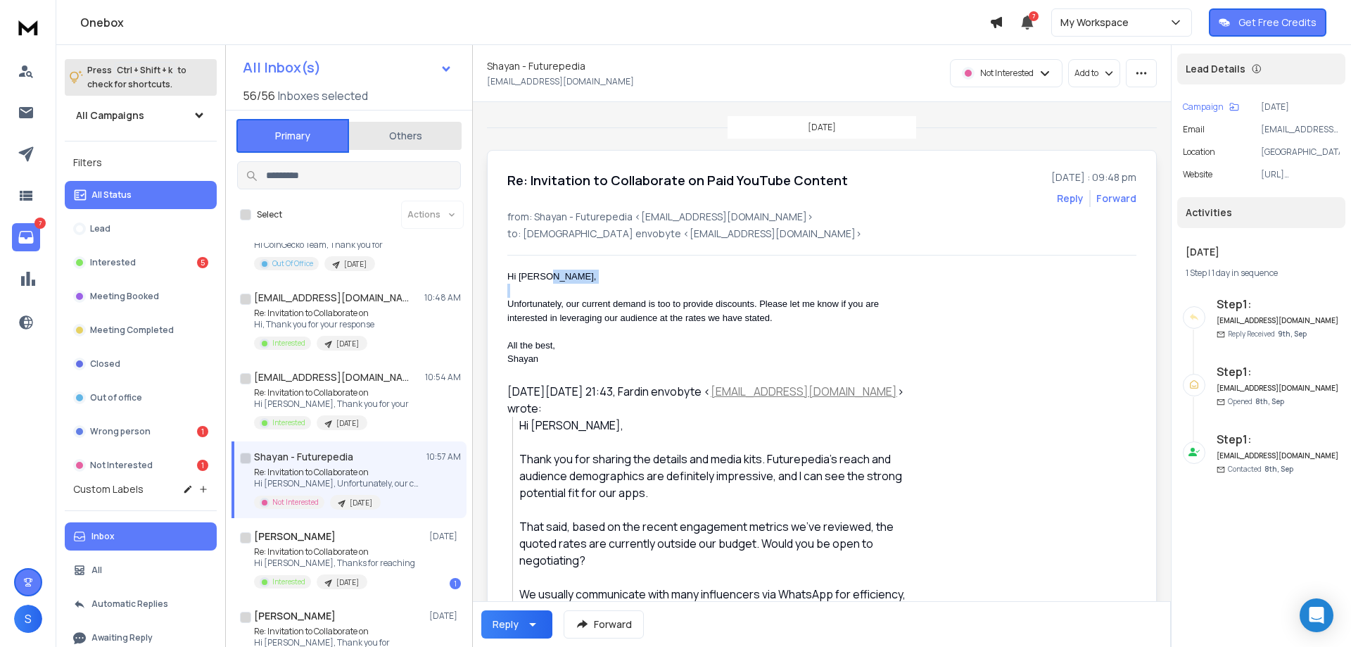
drag, startPoint x: 553, startPoint y: 275, endPoint x: 732, endPoint y: 294, distance: 179.8
click at [732, 294] on div "Hi Hassan, Unfortunately, our current demand is too to provide discounts. Pleas…" at bounding box center [713, 318] width 411 height 96
click at [802, 303] on div "Unfortunately, our current demand is too to provide discounts. Please let me kn…" at bounding box center [713, 310] width 411 height 27
click at [1029, 20] on icon at bounding box center [1027, 22] width 13 height 14
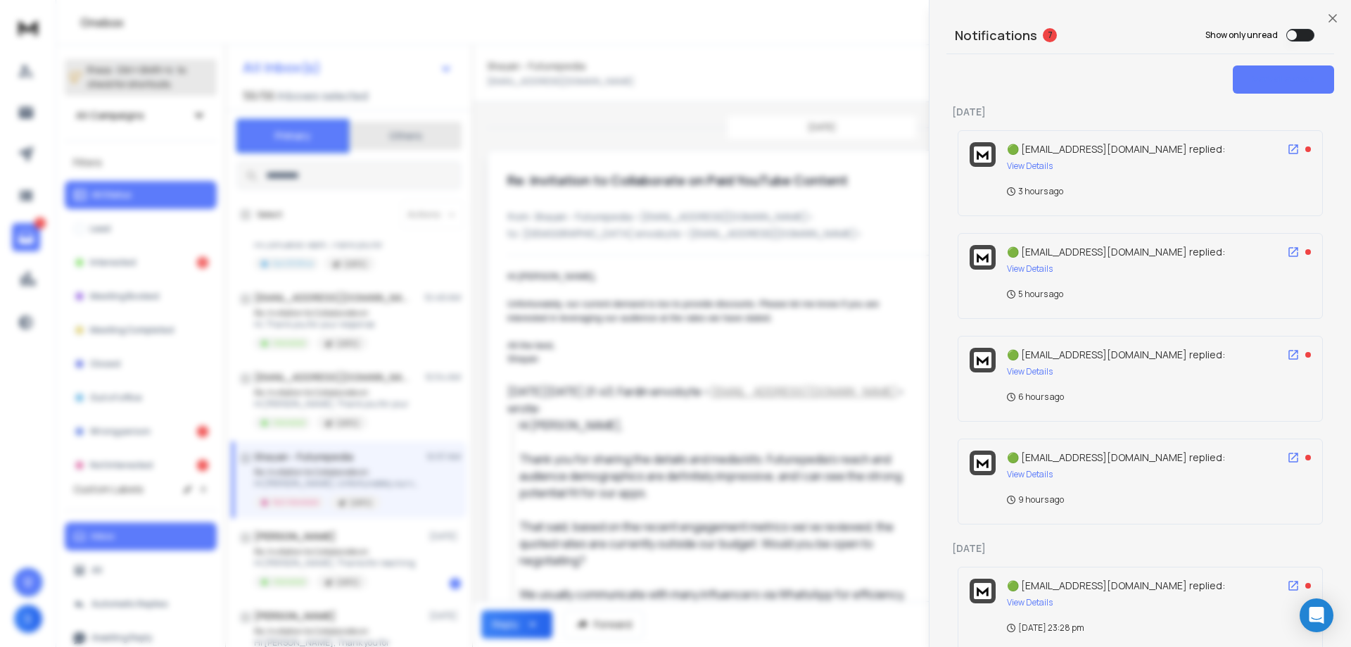
click at [1291, 83] on span "Mark all as read" at bounding box center [1284, 79] width 64 height 11
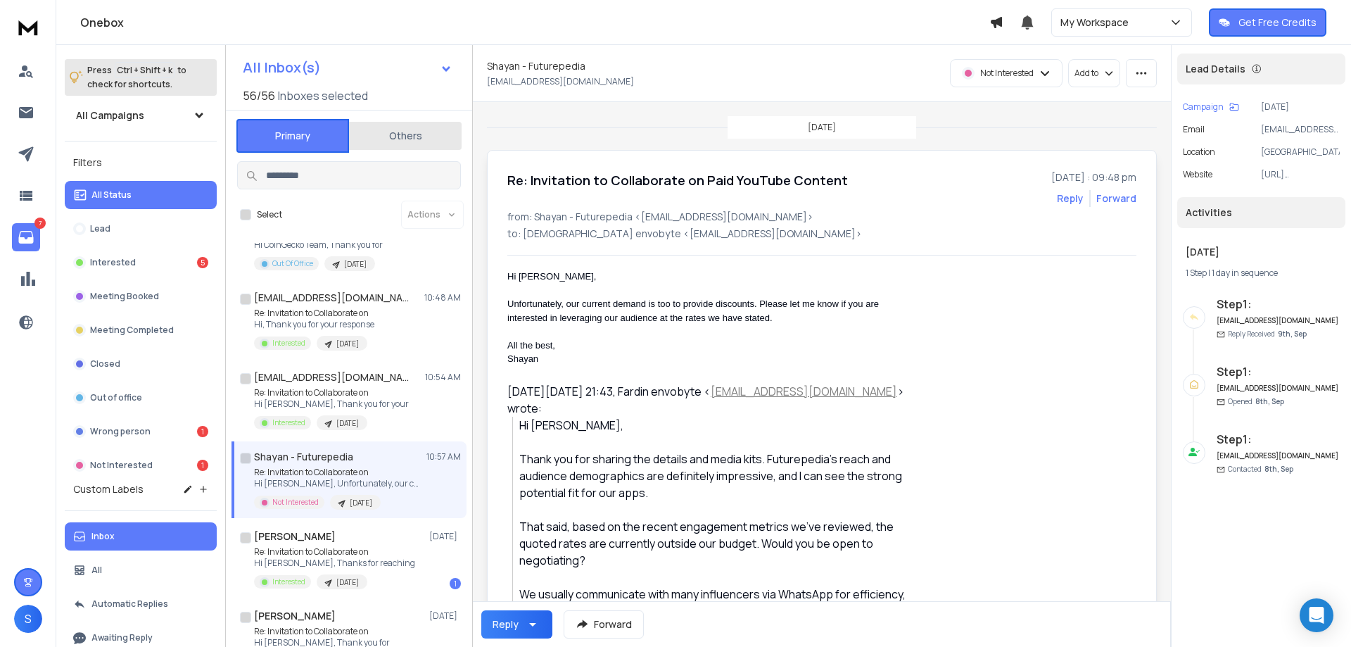
click at [619, 339] on div "All the best," at bounding box center [713, 346] width 411 height 14
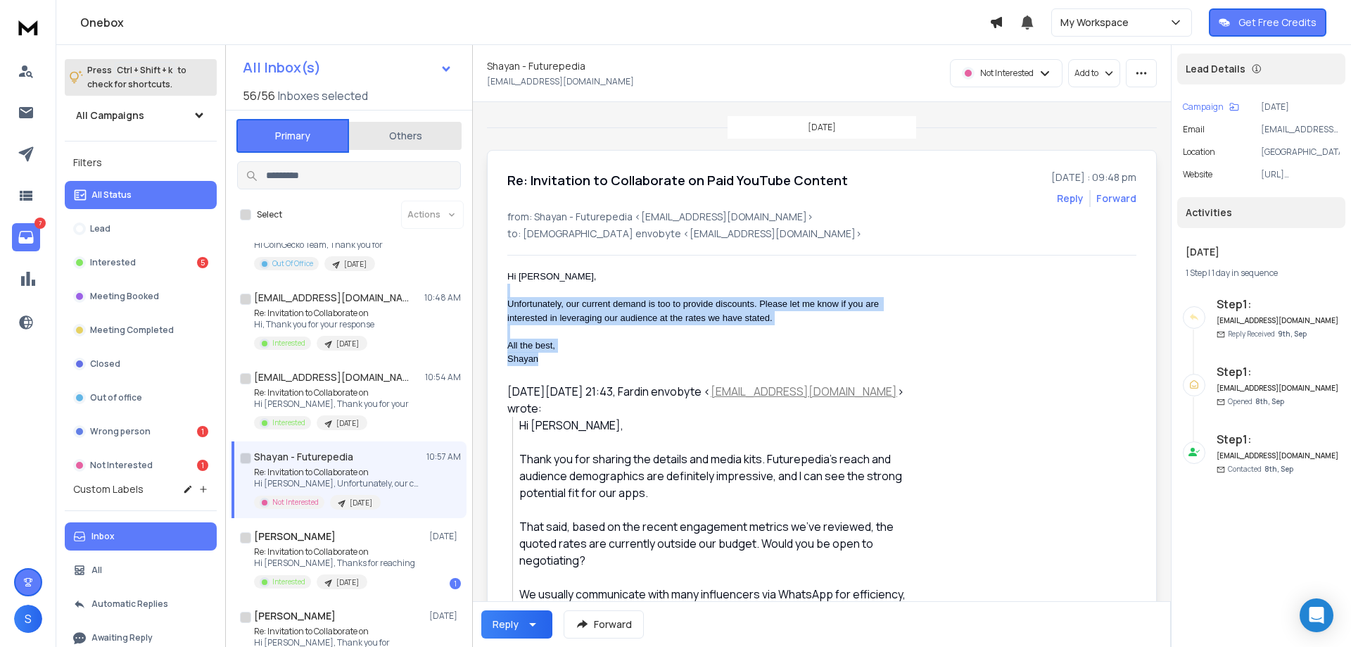
drag, startPoint x: 541, startPoint y: 360, endPoint x: 509, endPoint y: 272, distance: 93.1
click at [509, 278] on div "Hi Hassan, Unfortunately, our current demand is too to provide discounts. Pleas…" at bounding box center [713, 318] width 411 height 96
click at [509, 272] on div "Hi Hassan," at bounding box center [713, 277] width 411 height 14
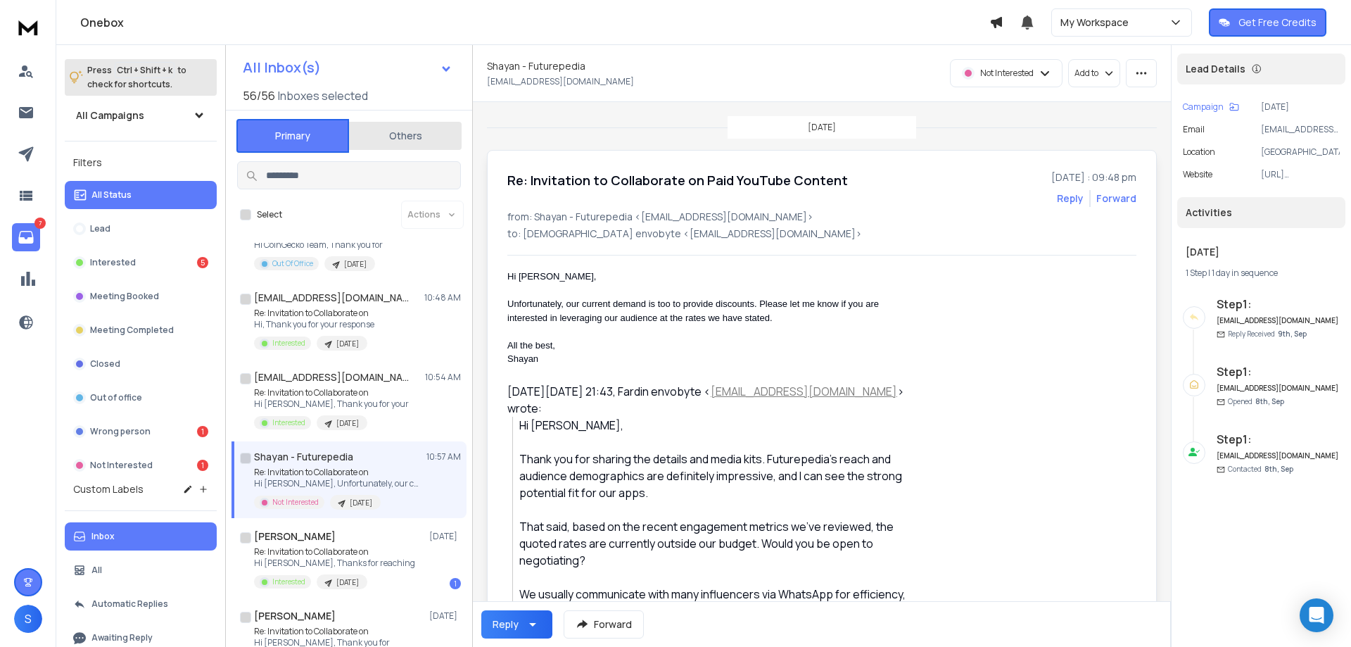
click at [640, 314] on div "Unfortunately, our current demand is too to provide discounts. Please let me kn…" at bounding box center [713, 310] width 411 height 27
drag, startPoint x: 583, startPoint y: 319, endPoint x: 917, endPoint y: 324, distance: 334.4
click at [917, 324] on div "Hi Hassan, Unfortunately, our current demand is too to provide discounts. Pleas…" at bounding box center [713, 318] width 411 height 96
click at [917, 324] on div at bounding box center [713, 331] width 411 height 14
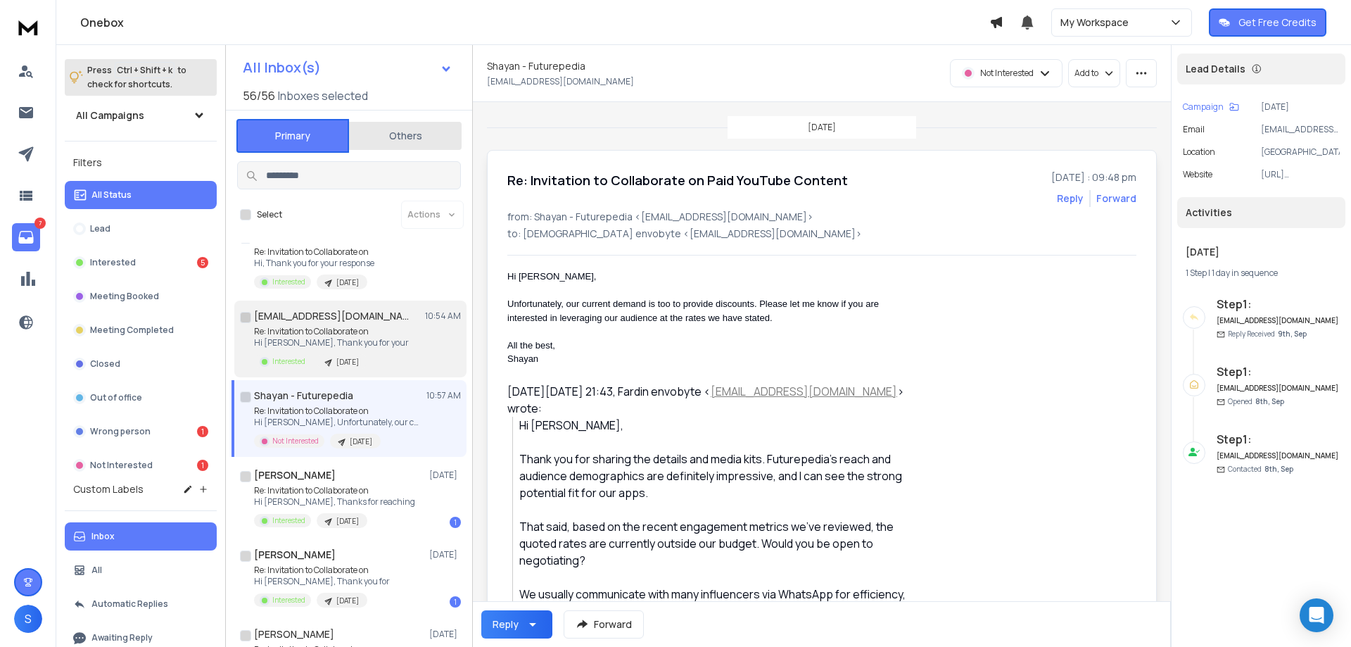
scroll to position [422, 0]
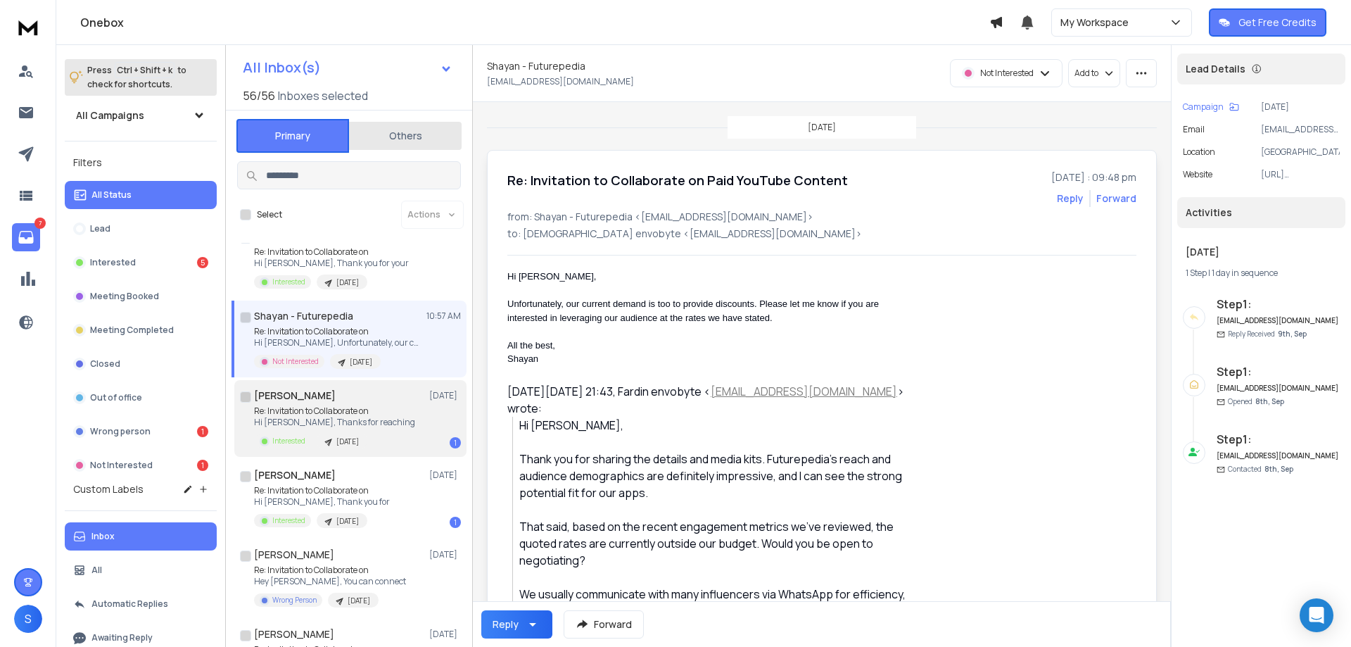
click at [341, 407] on p "Re: Invitation to Collaborate on" at bounding box center [334, 410] width 161 height 11
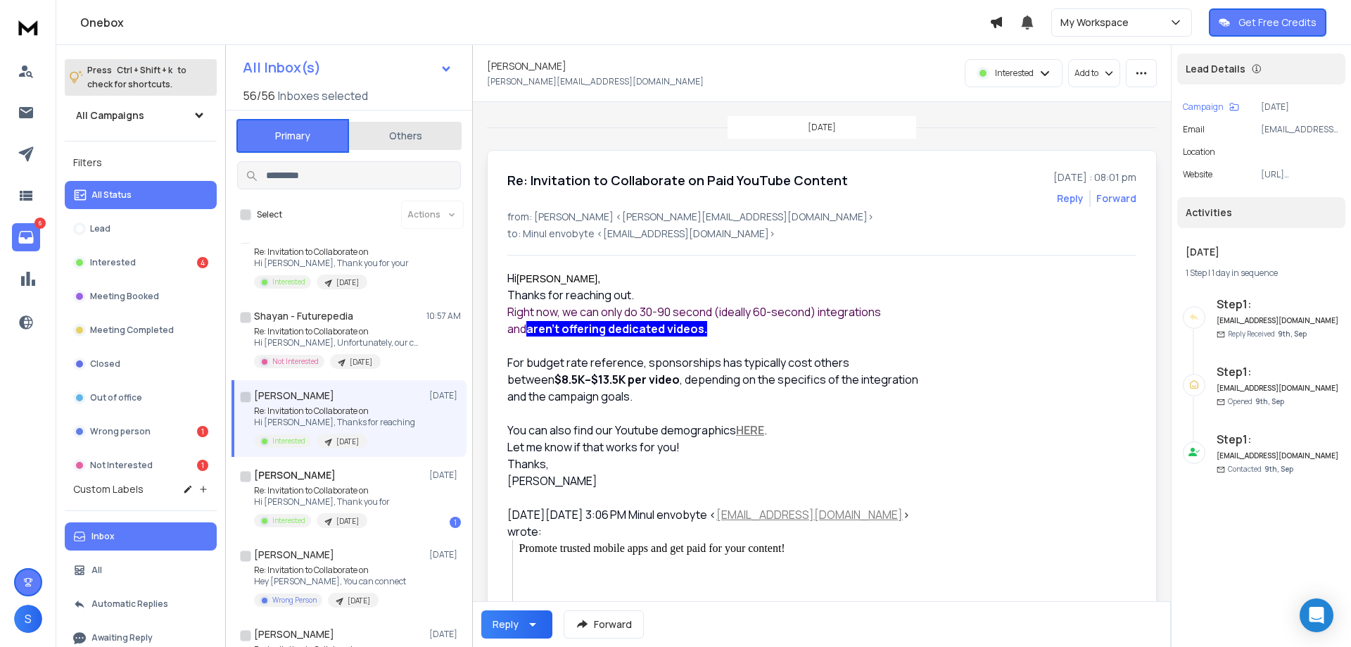
click at [943, 324] on div "Re: Invitation to Collaborate on Paid YouTube Content 9 September 2025 : 08:01 …" at bounding box center [822, 615] width 629 height 890
drag, startPoint x: 528, startPoint y: 324, endPoint x: 706, endPoint y: 329, distance: 178.2
click at [706, 329] on p "Right now, we can only do 30-90 second (ideally 60-second) integrations and are…" at bounding box center [713, 370] width 411 height 135
click at [791, 332] on p "Right now, we can only do 30-90 second (ideally 60-second) integrations and are…" at bounding box center [713, 370] width 411 height 135
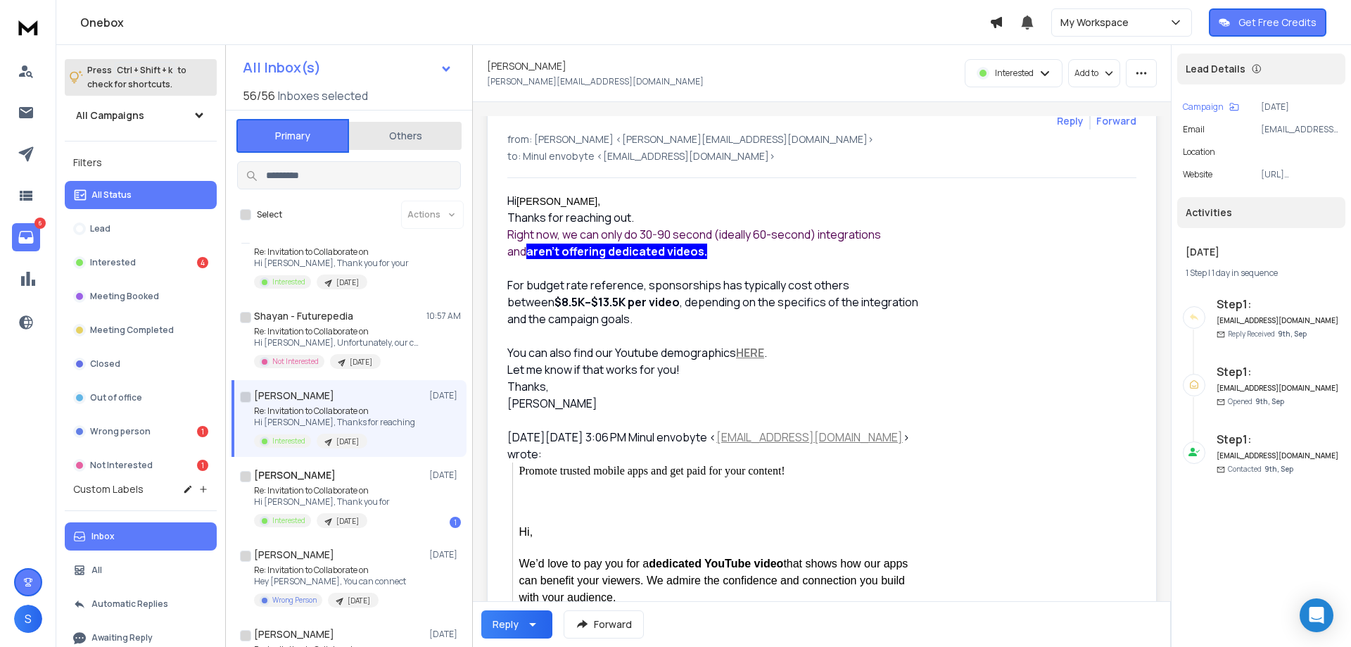
scroll to position [0, 0]
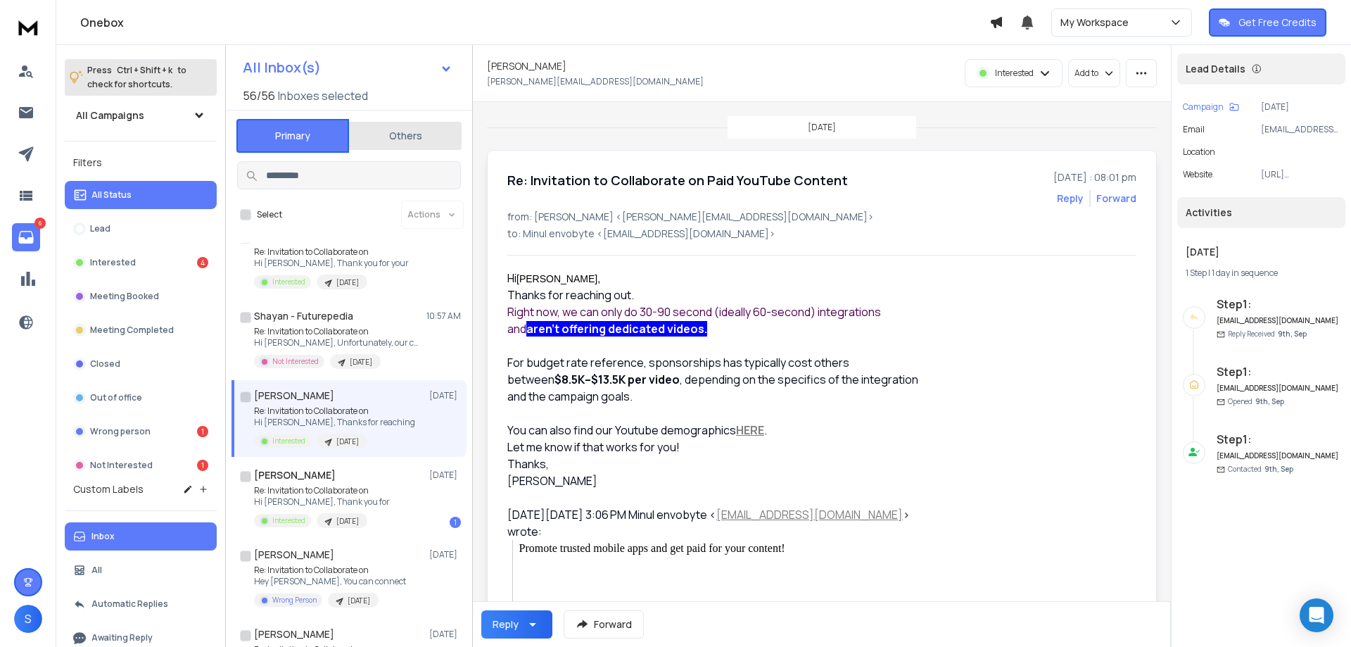
click at [748, 425] on link "HERE" at bounding box center [750, 429] width 28 height 15
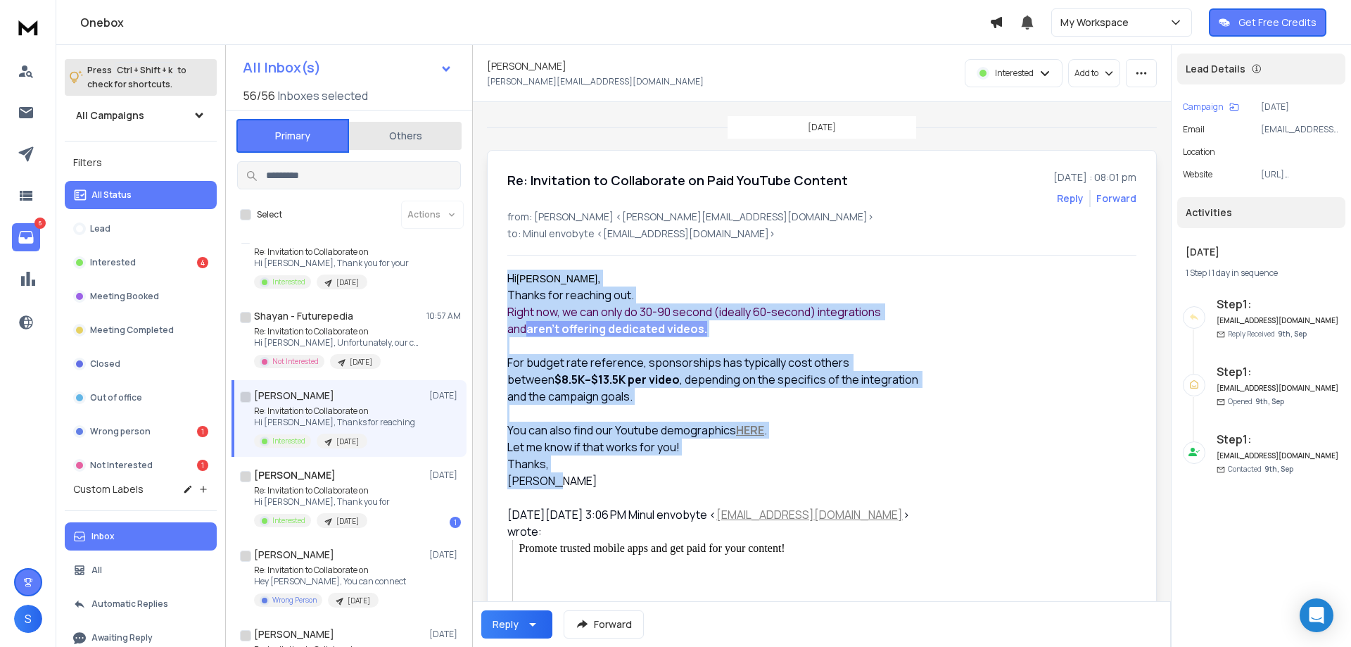
drag, startPoint x: 556, startPoint y: 345, endPoint x: 508, endPoint y: 267, distance: 92.0
click at [508, 267] on div "Re: Invitation to Collaborate on Paid YouTube Content 9 September 2025 : 08:01 …" at bounding box center [822, 615] width 629 height 890
copy div "Hi Hassan, Thanks for reaching out. Right now, we can only do 30-90 second (ide…"
click at [511, 624] on div "Reply" at bounding box center [506, 624] width 26 height 14
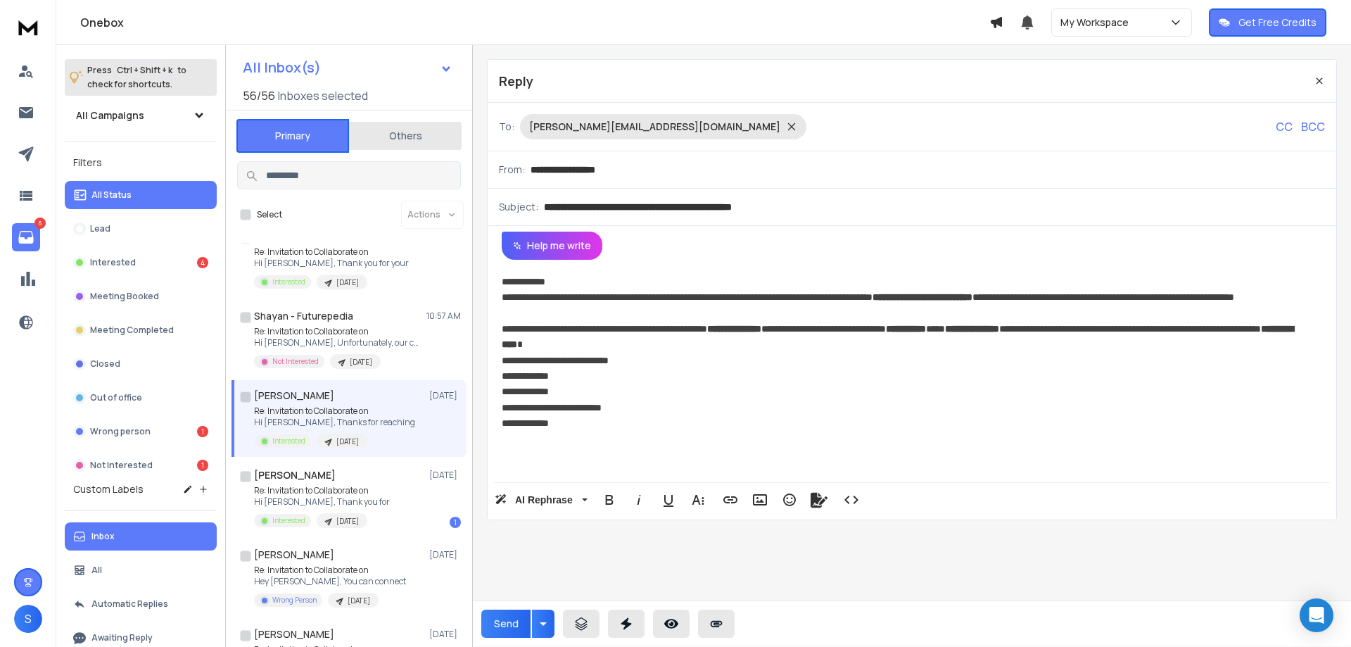
click at [557, 282] on p "**********" at bounding box center [905, 281] width 806 height 15
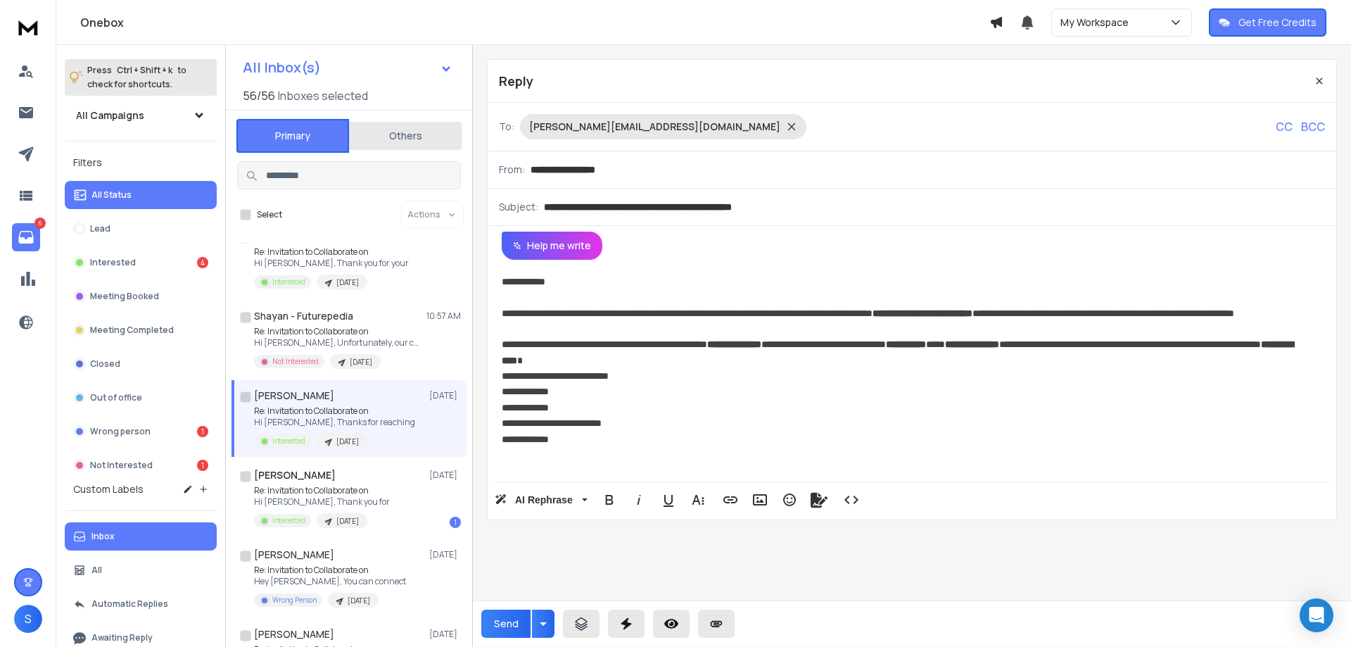
click at [651, 332] on p "**********" at bounding box center [905, 321] width 806 height 32
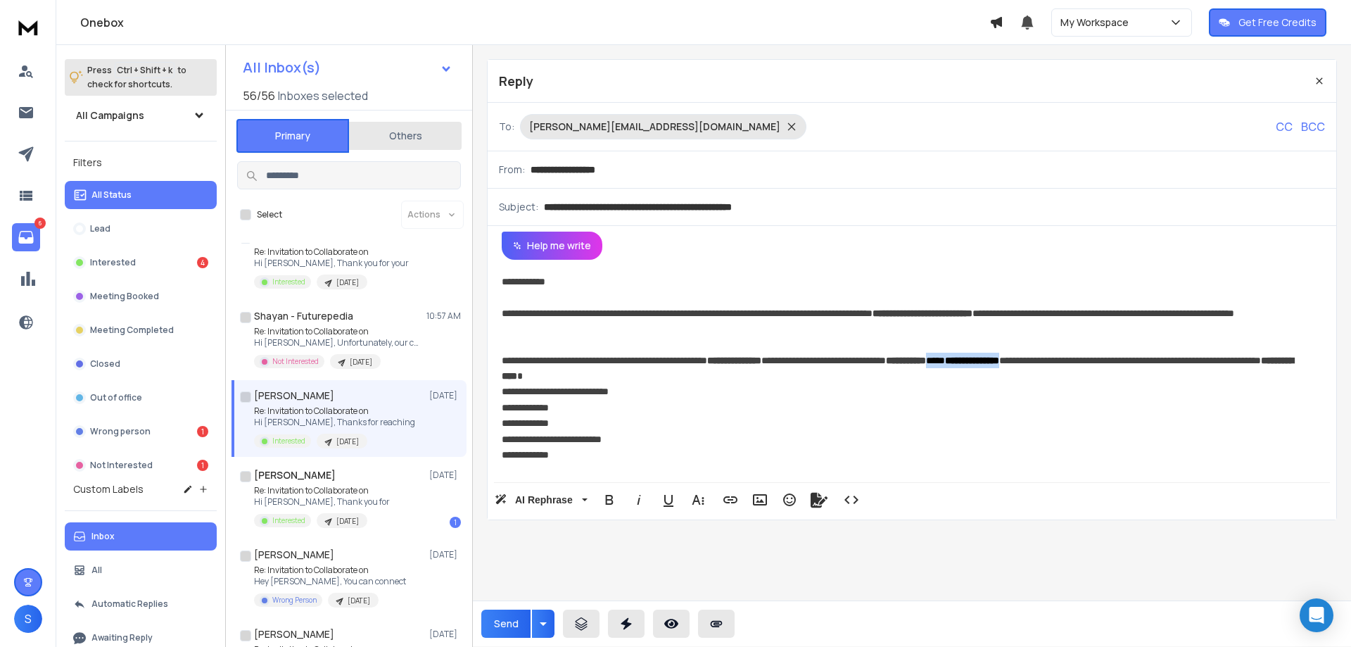
drag, startPoint x: 1021, startPoint y: 360, endPoint x: 1115, endPoint y: 364, distance: 93.7
click at [1115, 364] on p "**********" at bounding box center [905, 369] width 806 height 32
click at [710, 377] on p "**********" at bounding box center [905, 369] width 806 height 32
click at [680, 398] on div at bounding box center [912, 391] width 821 height 15
click at [674, 407] on p "**********" at bounding box center [905, 407] width 806 height 15
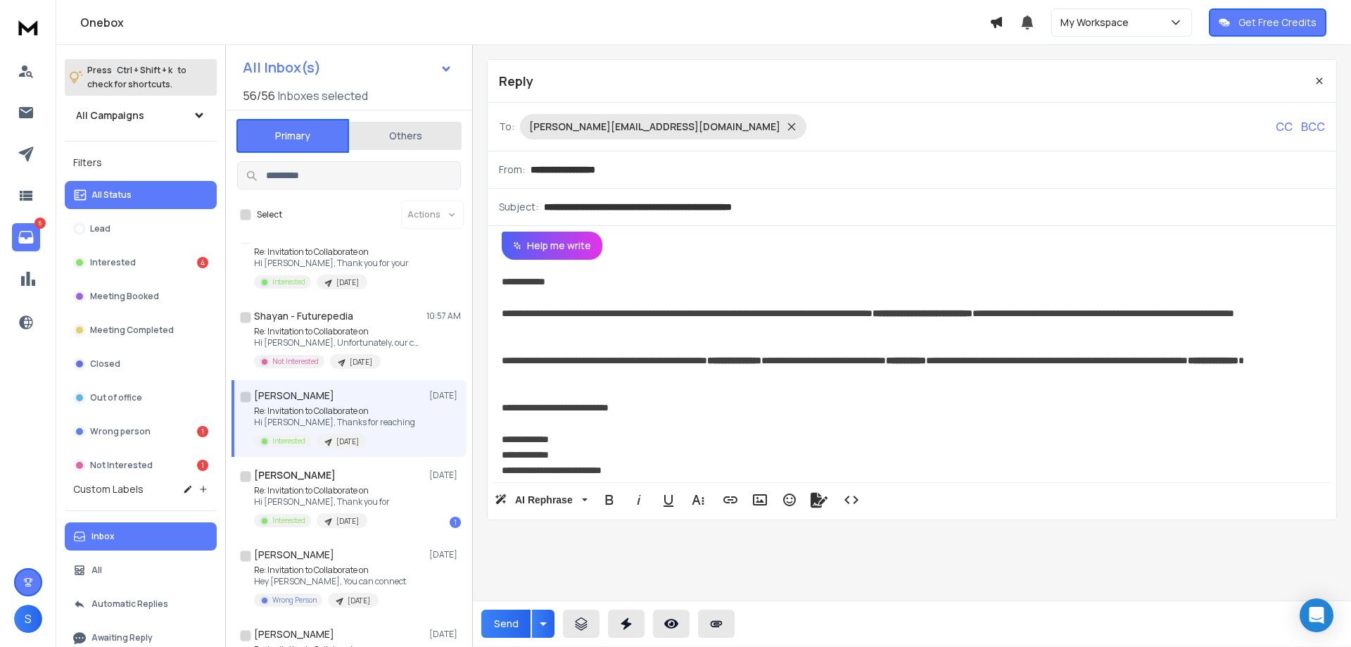
scroll to position [141, 0]
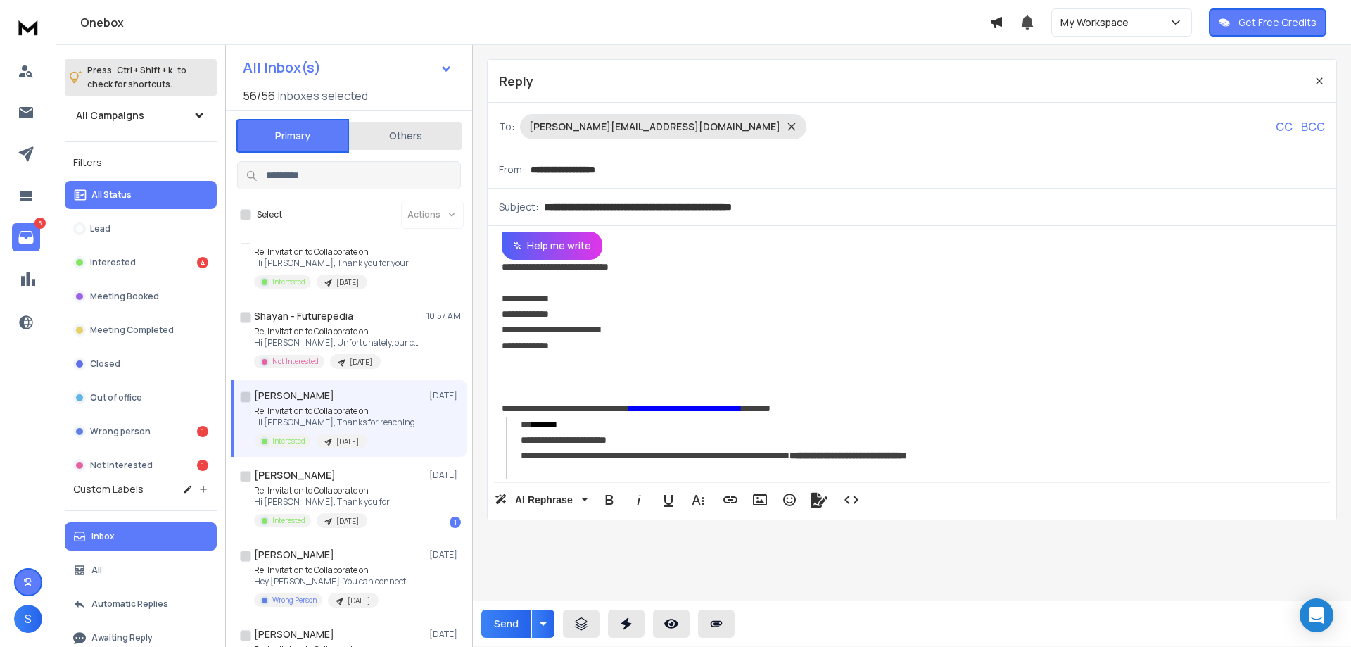
click at [586, 332] on p "**********" at bounding box center [905, 322] width 806 height 63
click at [565, 363] on div at bounding box center [910, 360] width 817 height 15
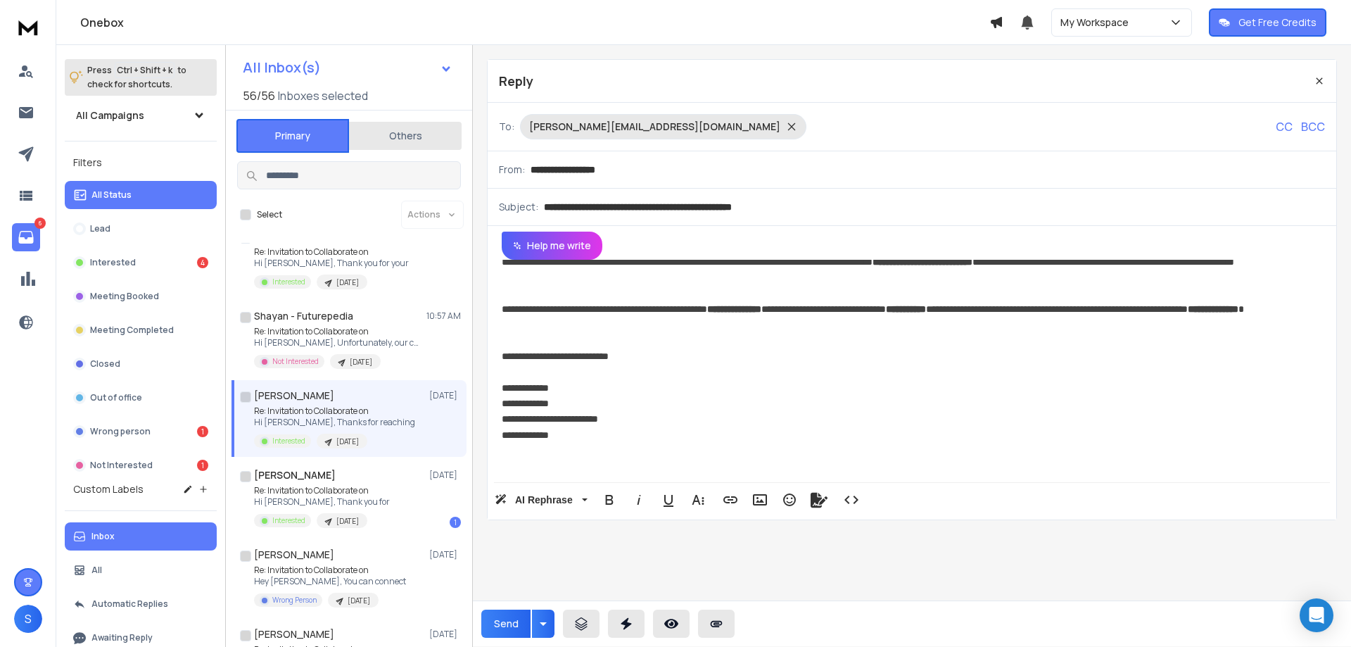
scroll to position [0, 0]
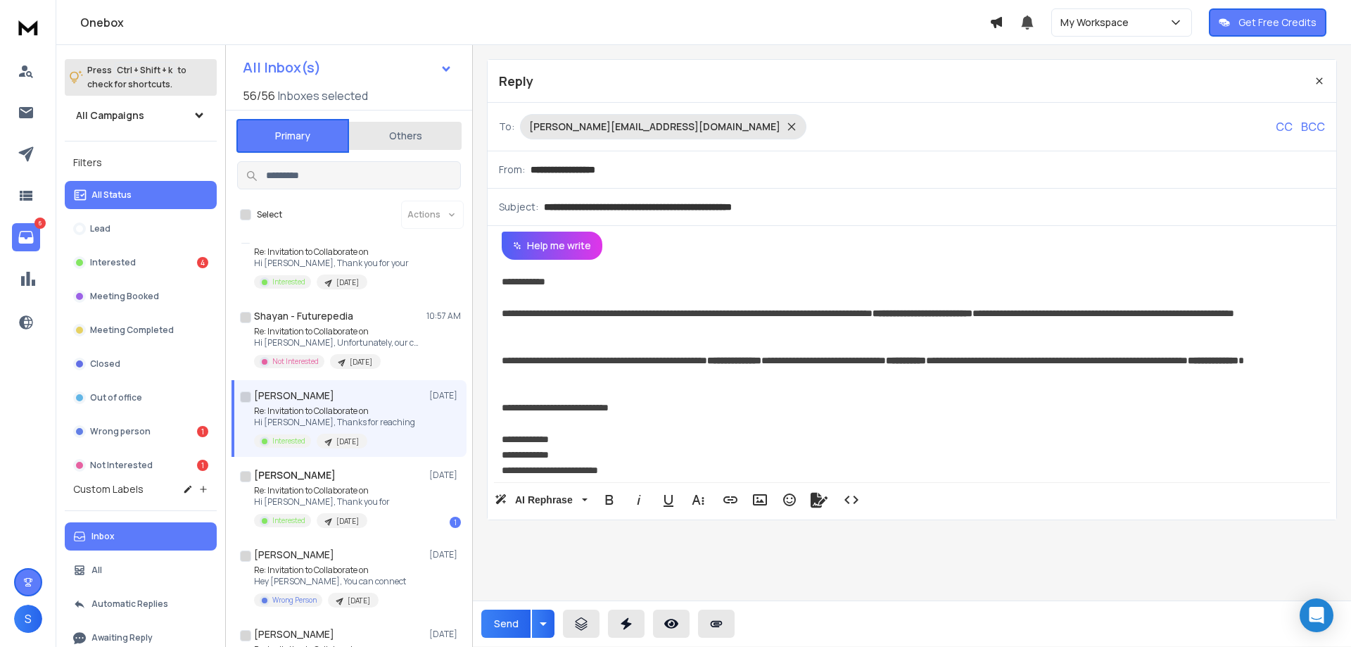
click at [510, 617] on button "Send" at bounding box center [505, 624] width 49 height 28
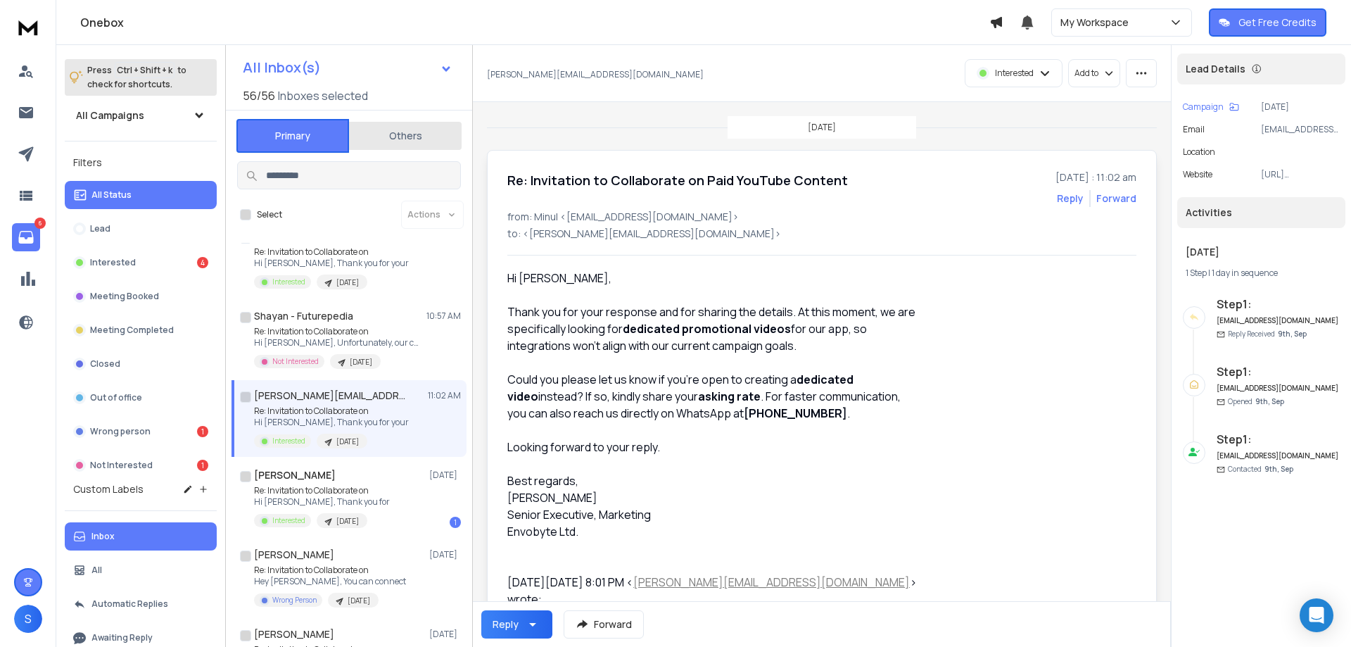
click at [1304, 175] on p "https://www.youtube.com/@Marcus-Jones/videos" at bounding box center [1300, 174] width 79 height 11
click at [762, 277] on div "Hi Charisse," at bounding box center [713, 278] width 411 height 17
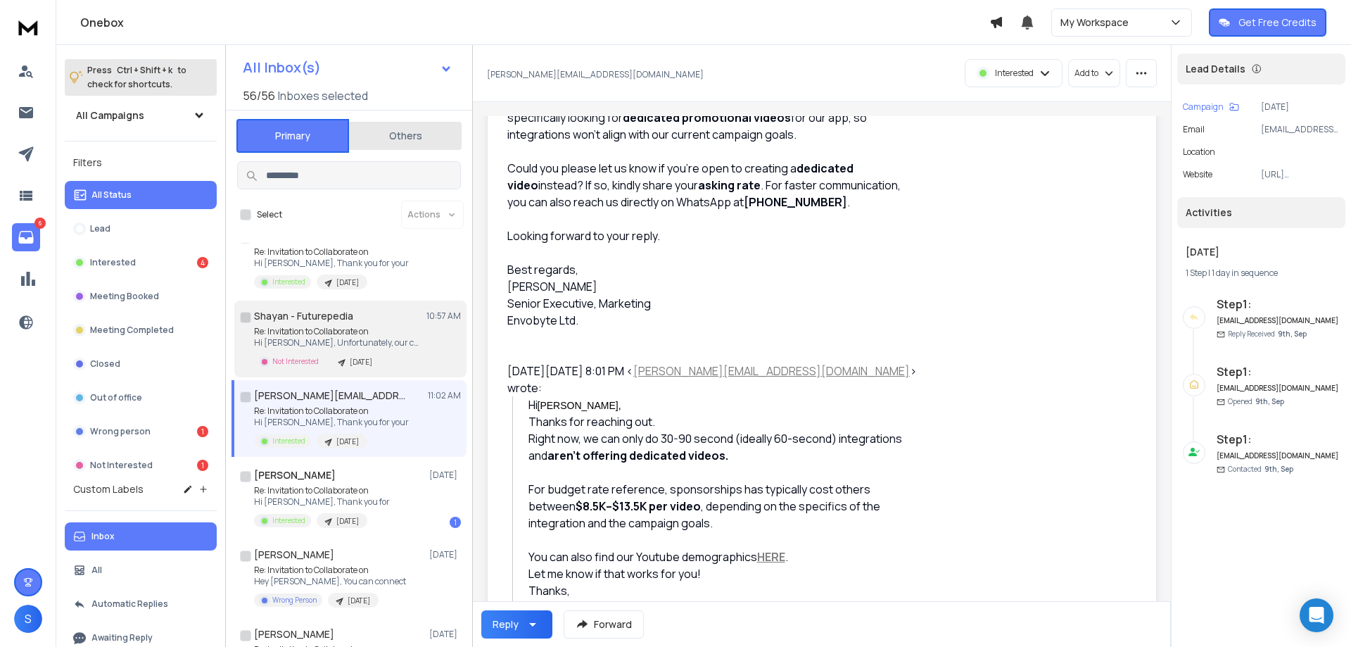
scroll to position [634, 0]
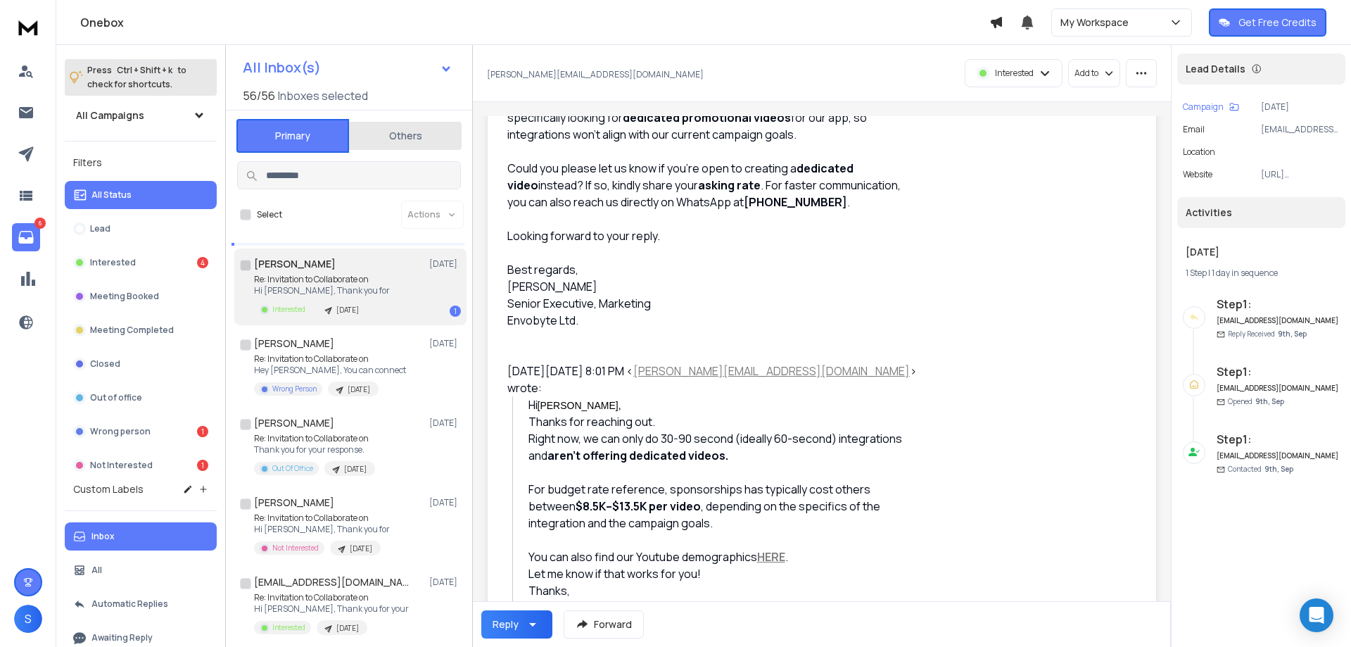
click at [377, 282] on p "Re: Invitation to Collaborate on" at bounding box center [322, 279] width 136 height 11
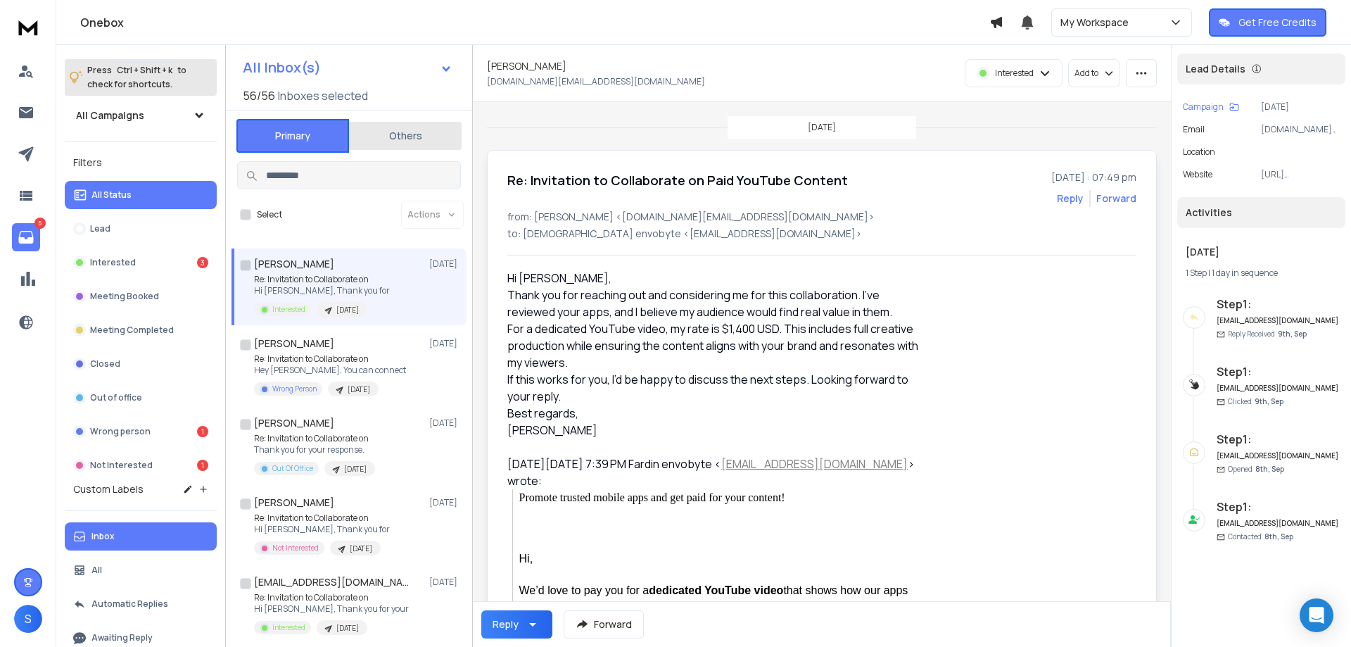
click at [1290, 172] on p "https://www.youtube.com/@Mr.AICASH/videos" at bounding box center [1300, 174] width 79 height 11
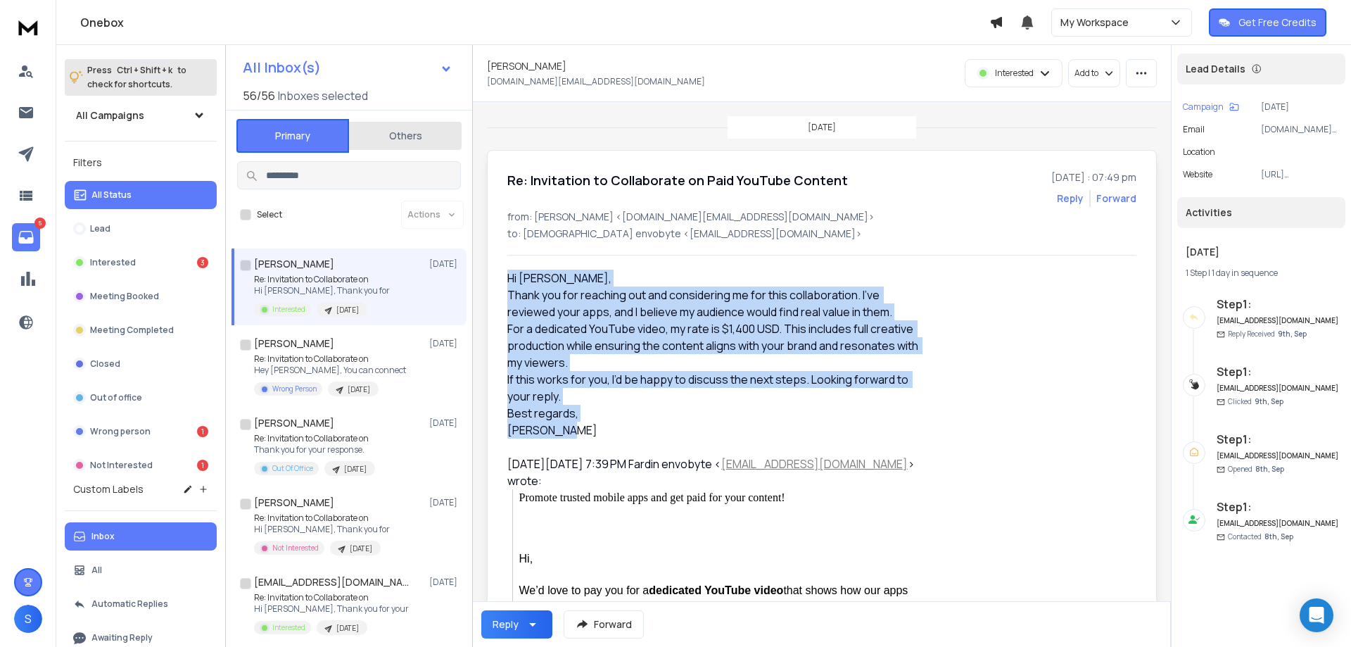
drag, startPoint x: 505, startPoint y: 276, endPoint x: 581, endPoint y: 426, distance: 168.1
click at [581, 426] on div "Re: Invitation to Collaborate on Paid YouTube Content 9 September 2025 : 07:49 …" at bounding box center [822, 590] width 670 height 880
copy div "Hi Fardin, Thank you for reaching out and considering me for this collaboration…"
click at [516, 628] on div "Reply" at bounding box center [506, 624] width 26 height 14
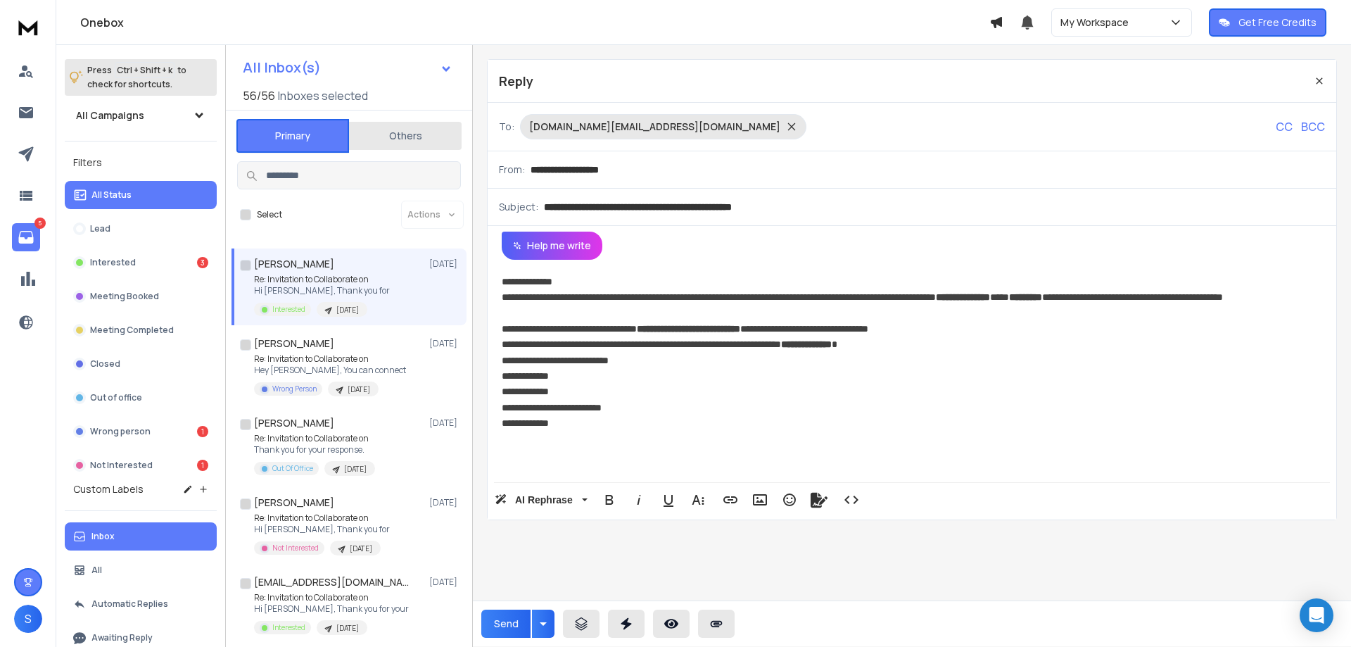
click at [598, 271] on div "**********" at bounding box center [912, 370] width 849 height 220
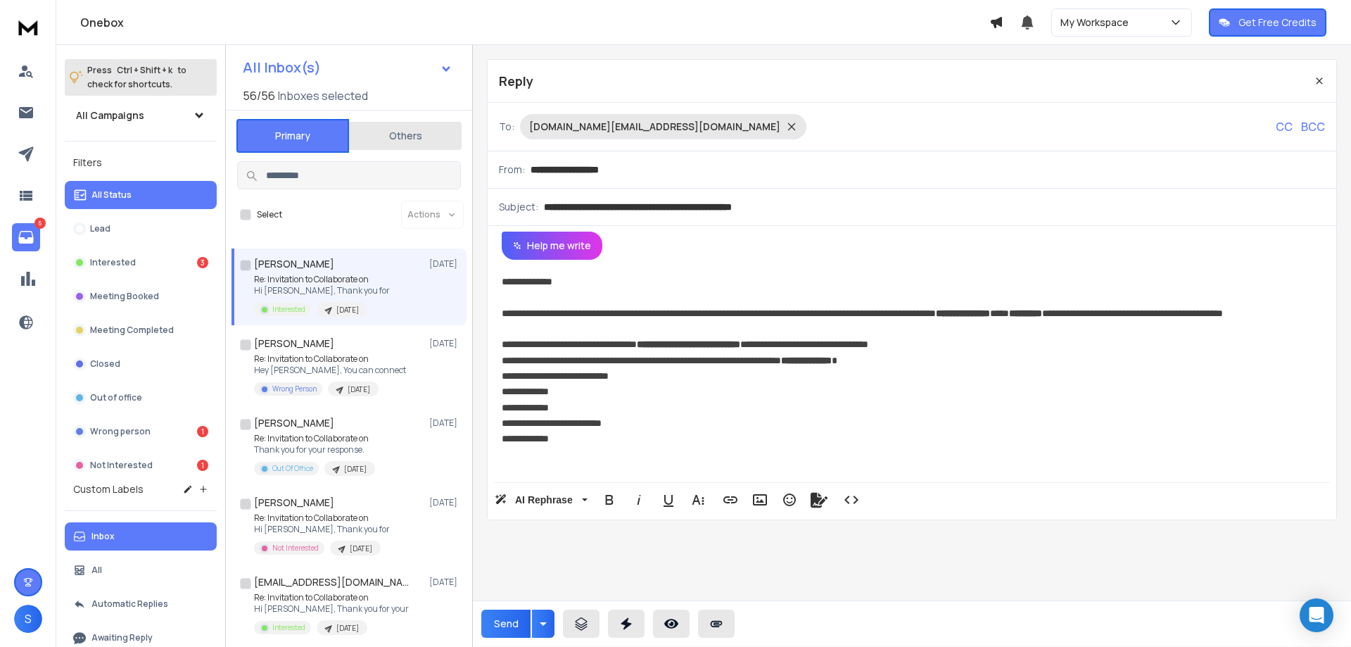
click at [641, 328] on p "**********" at bounding box center [905, 321] width 806 height 32
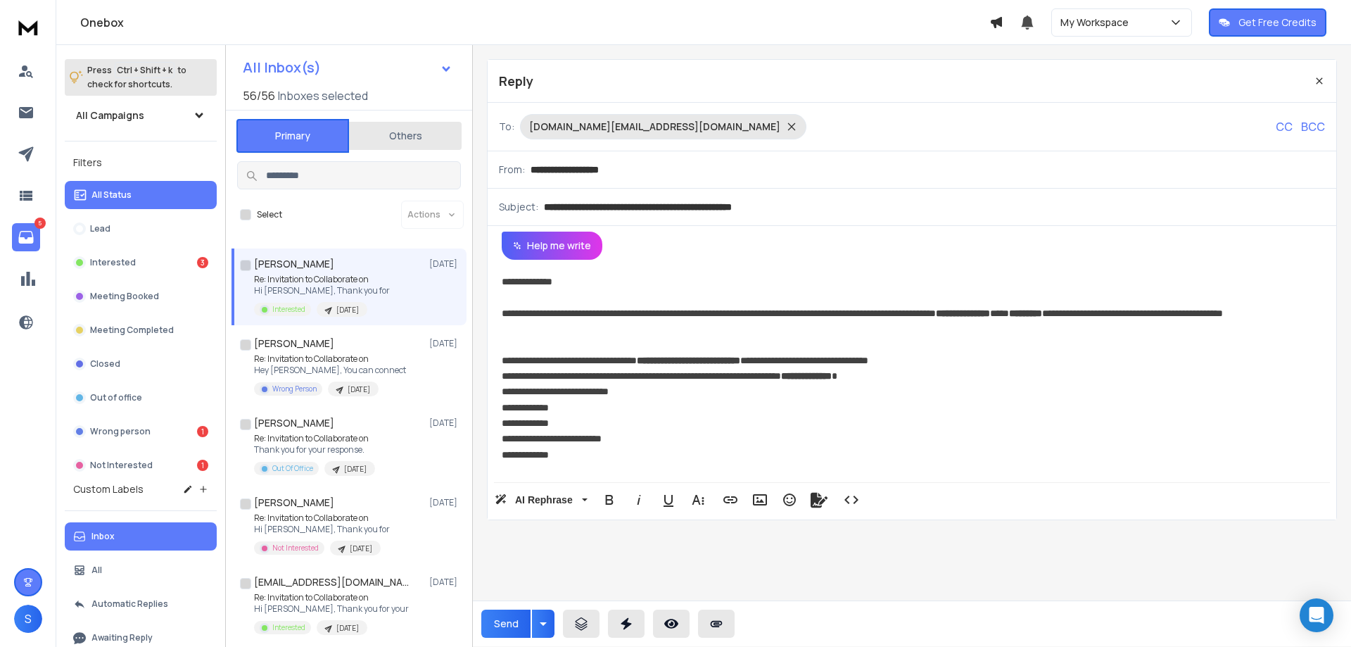
click at [1040, 360] on p "**********" at bounding box center [905, 360] width 806 height 15
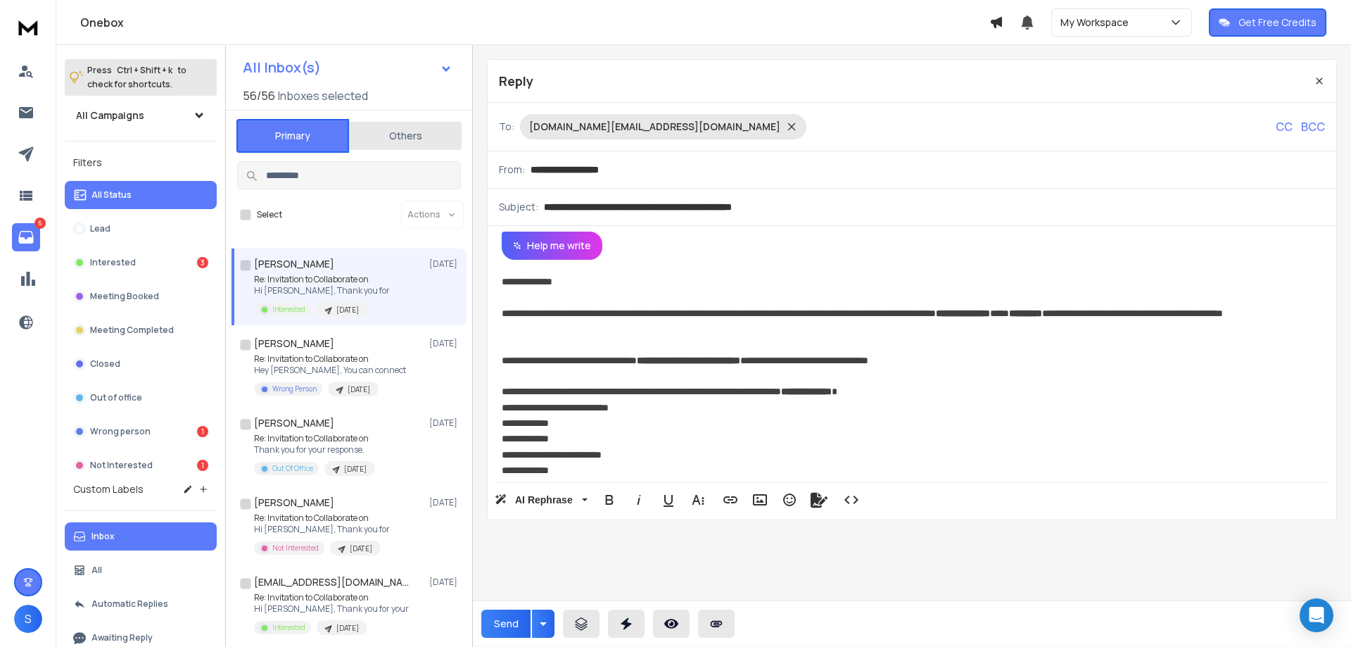
click at [979, 392] on p "**********" at bounding box center [905, 391] width 806 height 15
click at [724, 431] on p "**********" at bounding box center [905, 462] width 806 height 63
click at [713, 426] on p "**********" at bounding box center [905, 422] width 806 height 15
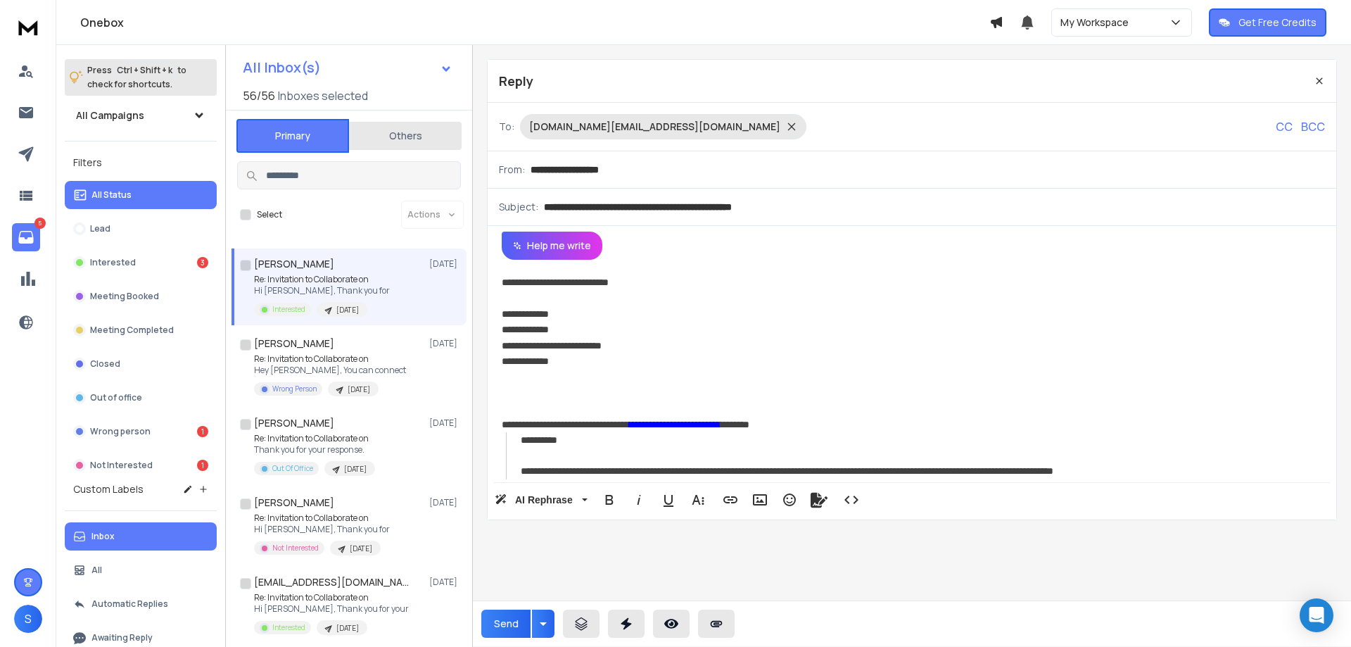
click at [586, 344] on p "**********" at bounding box center [905, 337] width 806 height 63
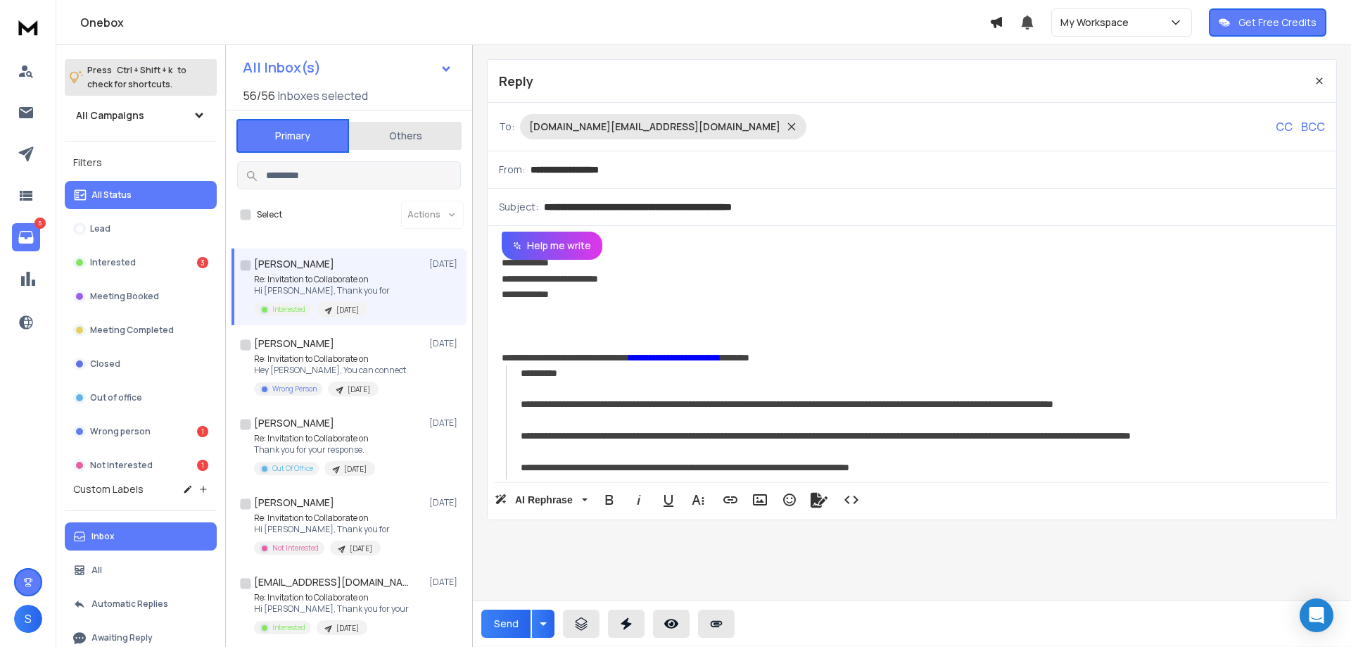
scroll to position [211, 0]
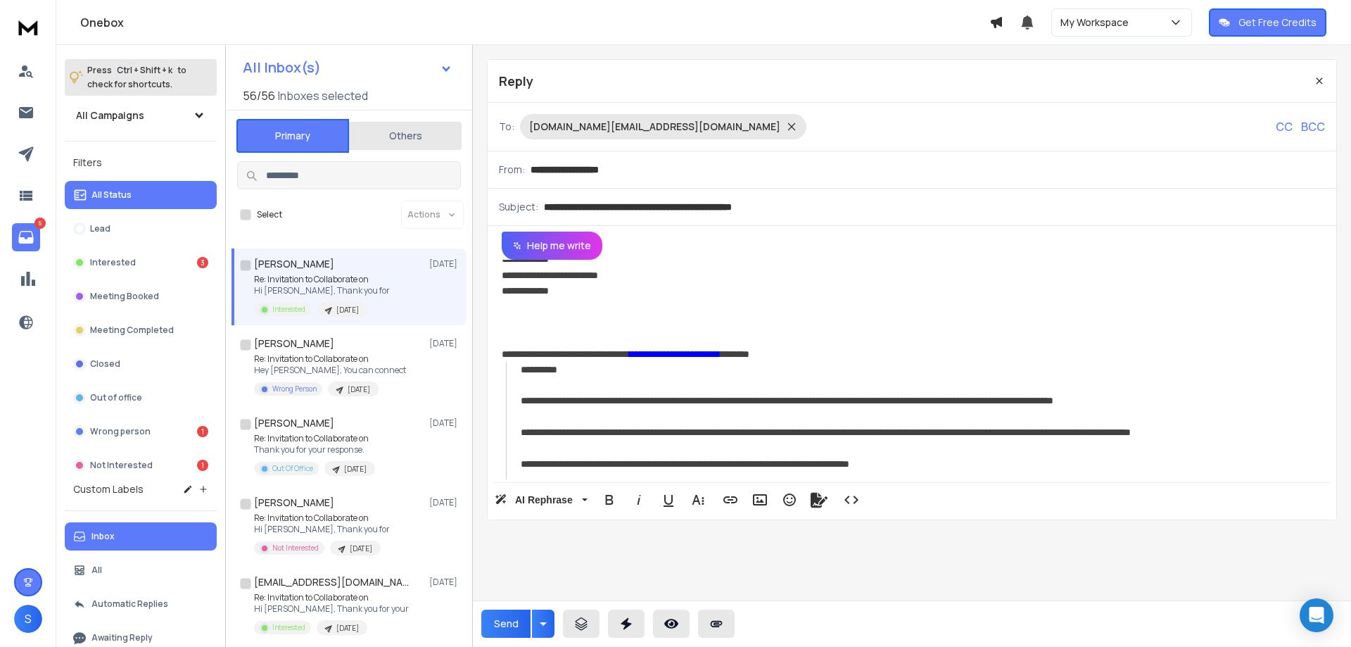
click at [541, 296] on p "**********" at bounding box center [905, 267] width 806 height 63
click at [531, 314] on div at bounding box center [910, 305] width 817 height 15
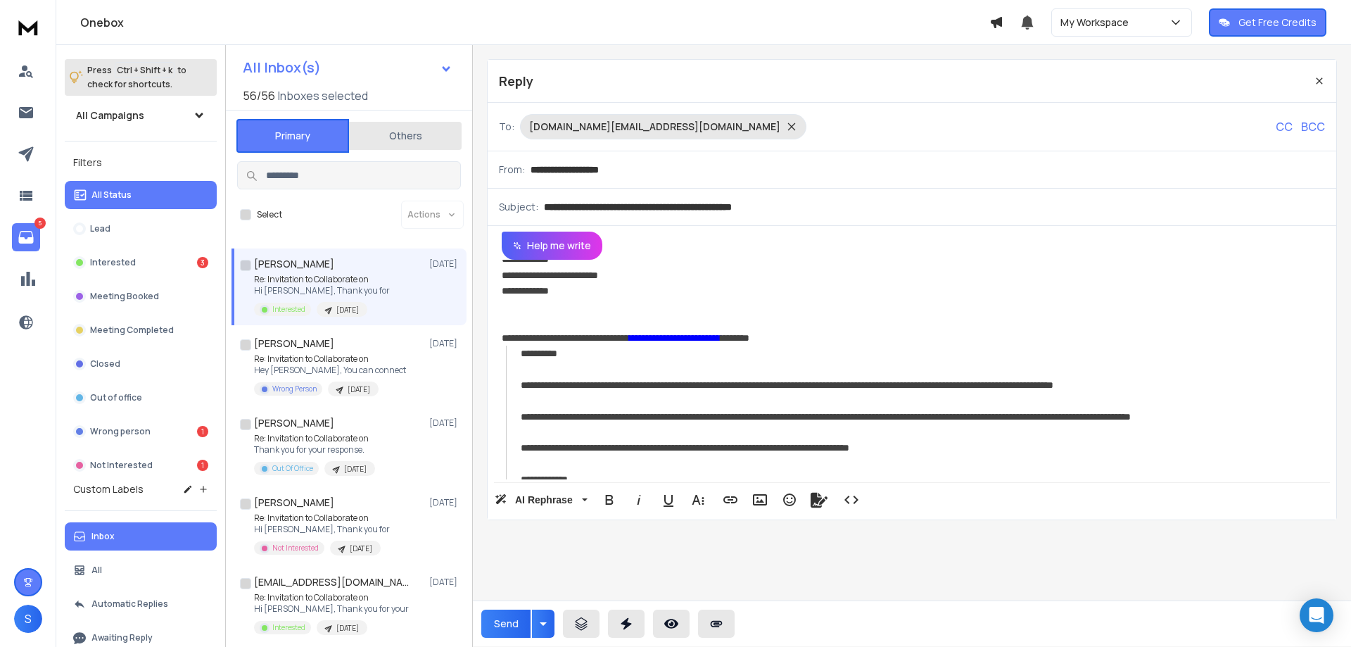
scroll to position [0, 0]
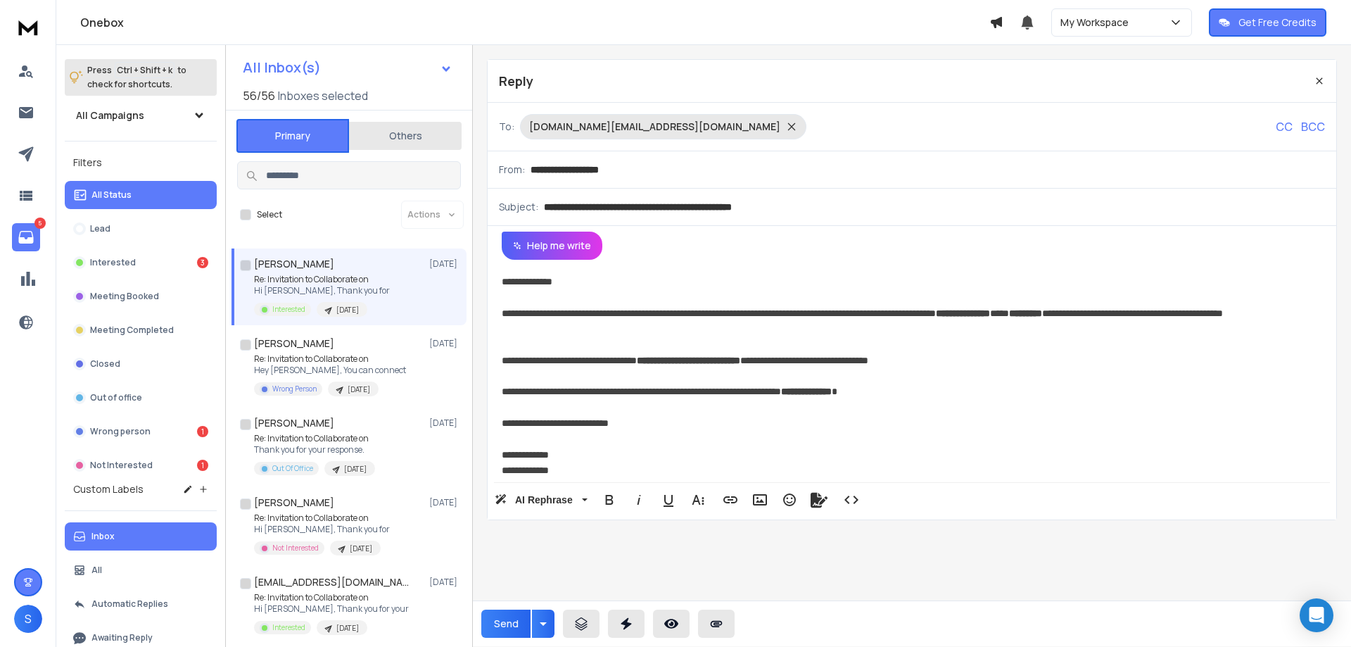
click at [495, 629] on button "Send" at bounding box center [505, 624] width 49 height 28
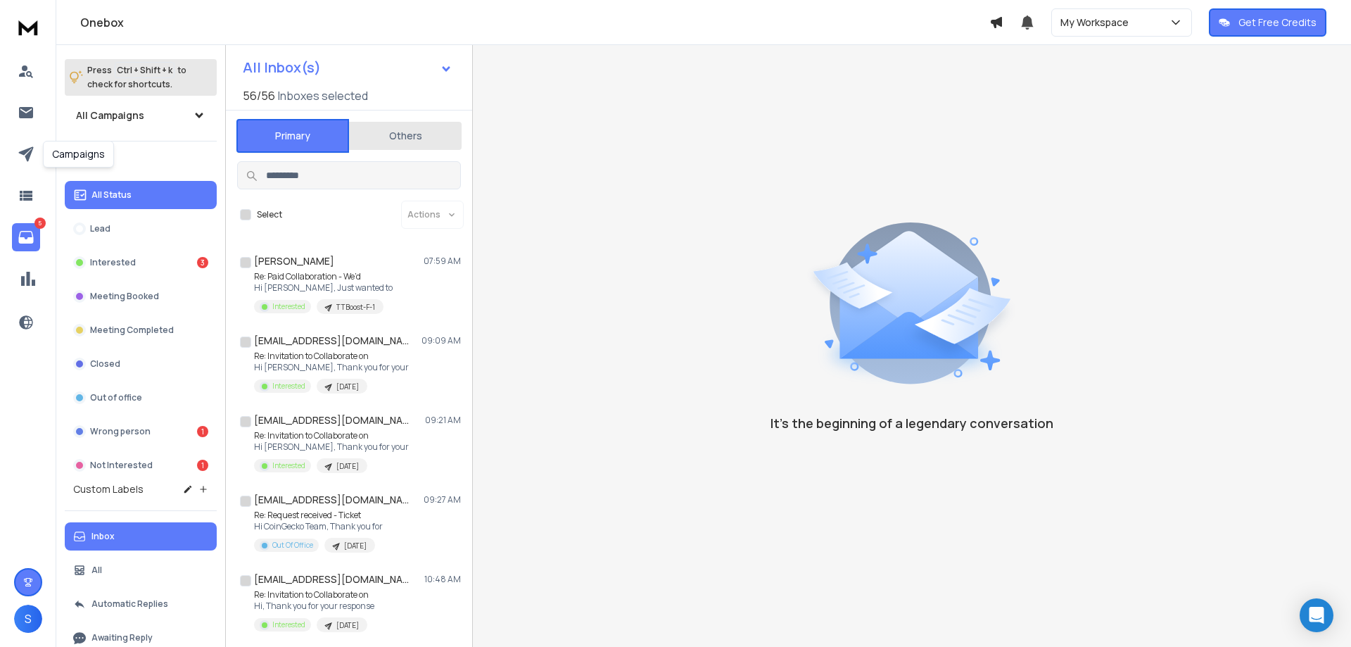
drag, startPoint x: 25, startPoint y: 149, endPoint x: 146, endPoint y: 157, distance: 122.1
click at [25, 150] on icon at bounding box center [26, 154] width 17 height 17
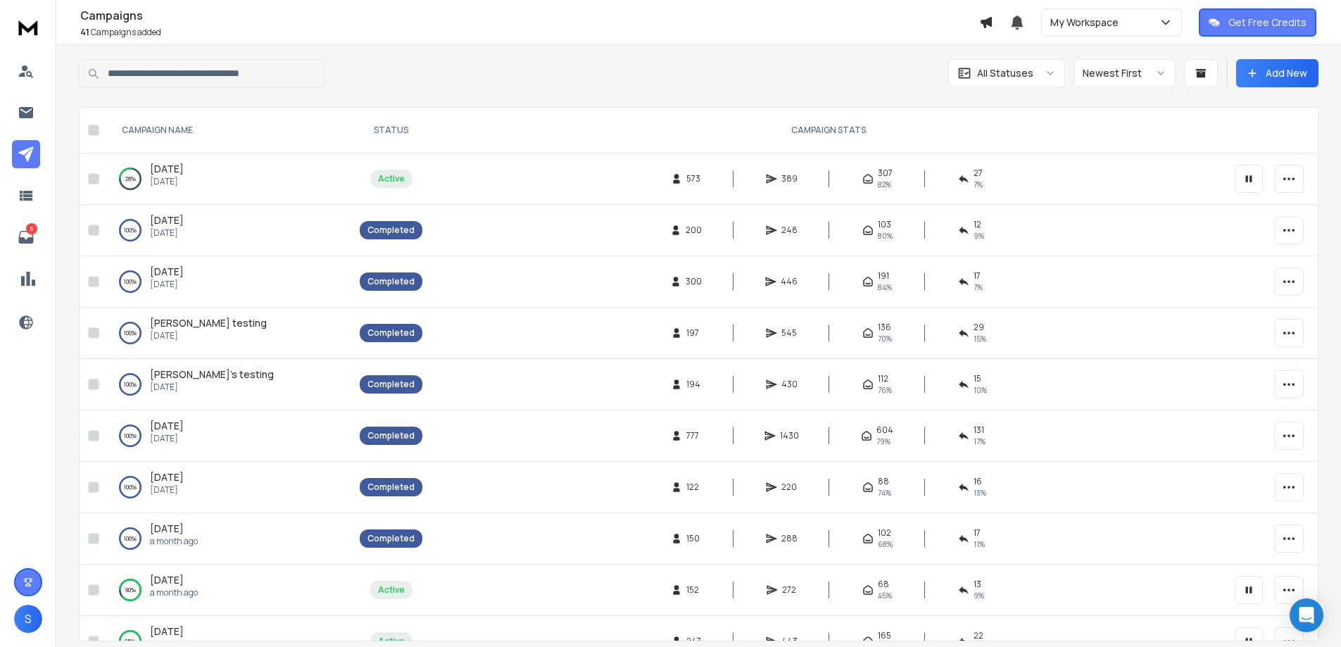
click at [549, 83] on div at bounding box center [389, 73] width 620 height 28
click at [748, 74] on div "Campaigns 41 Campaigns Added All Statuses Newest First Add New" at bounding box center [1009, 73] width 620 height 28
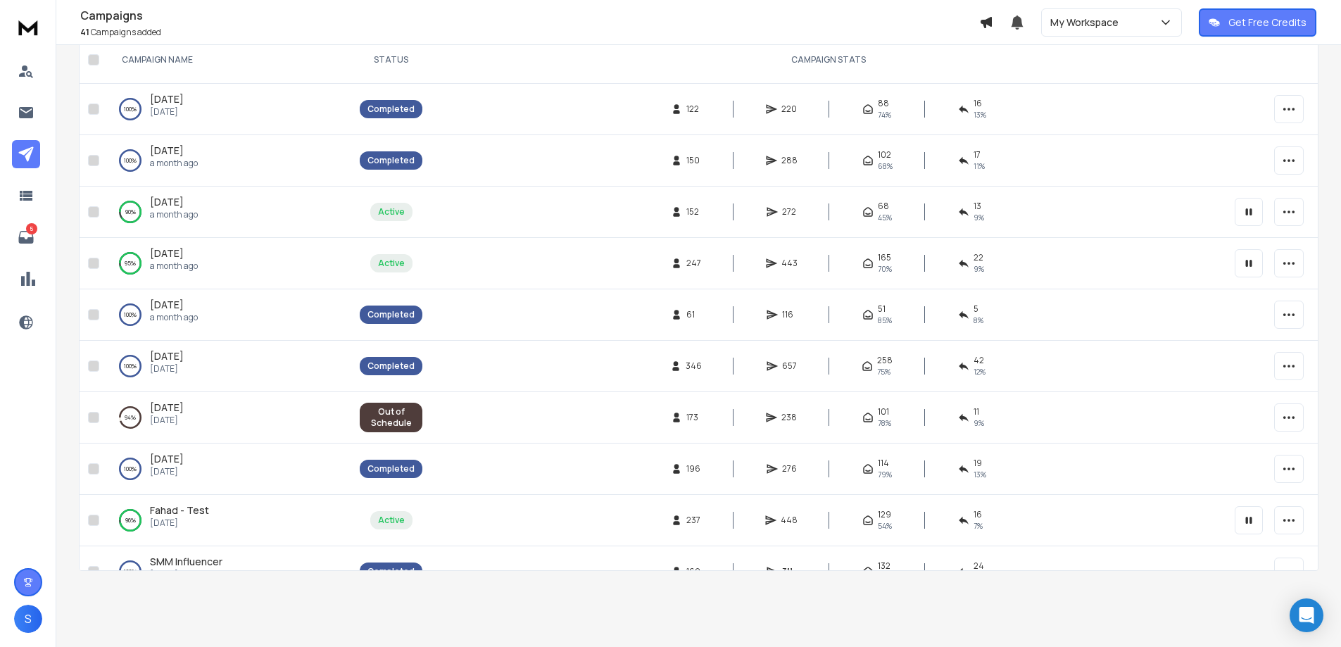
scroll to position [352, 0]
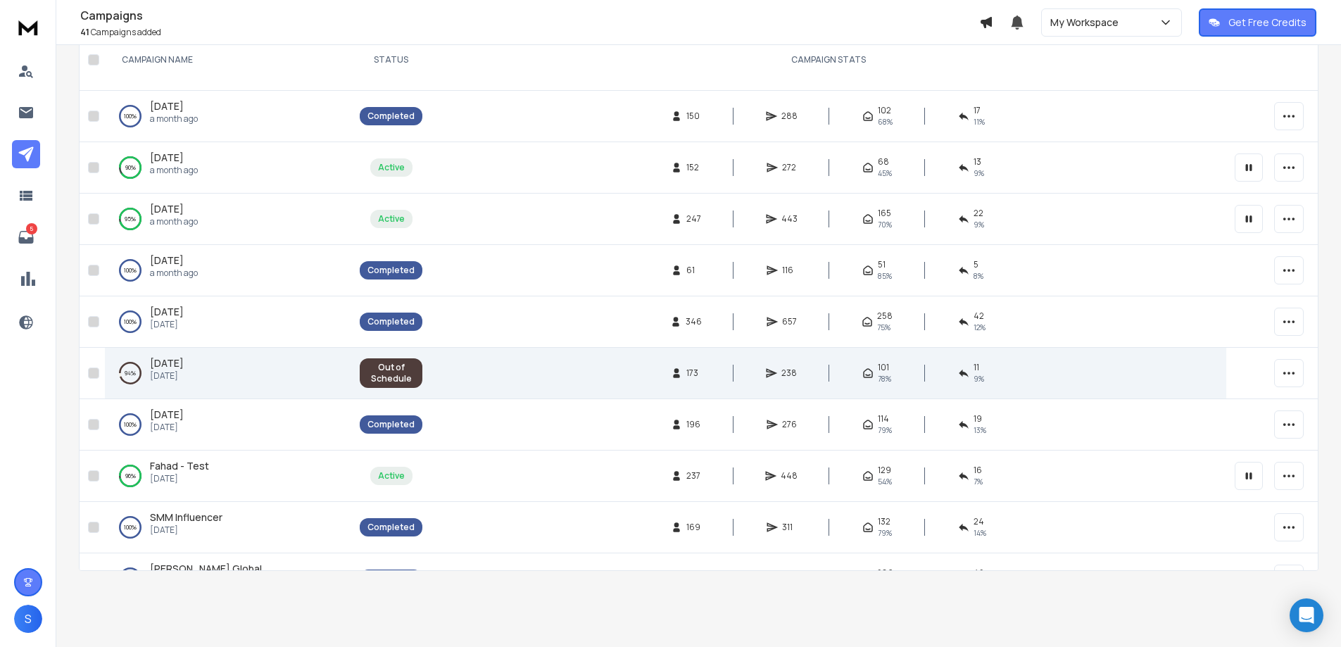
click at [1283, 372] on icon "button" at bounding box center [1288, 373] width 11 height 3
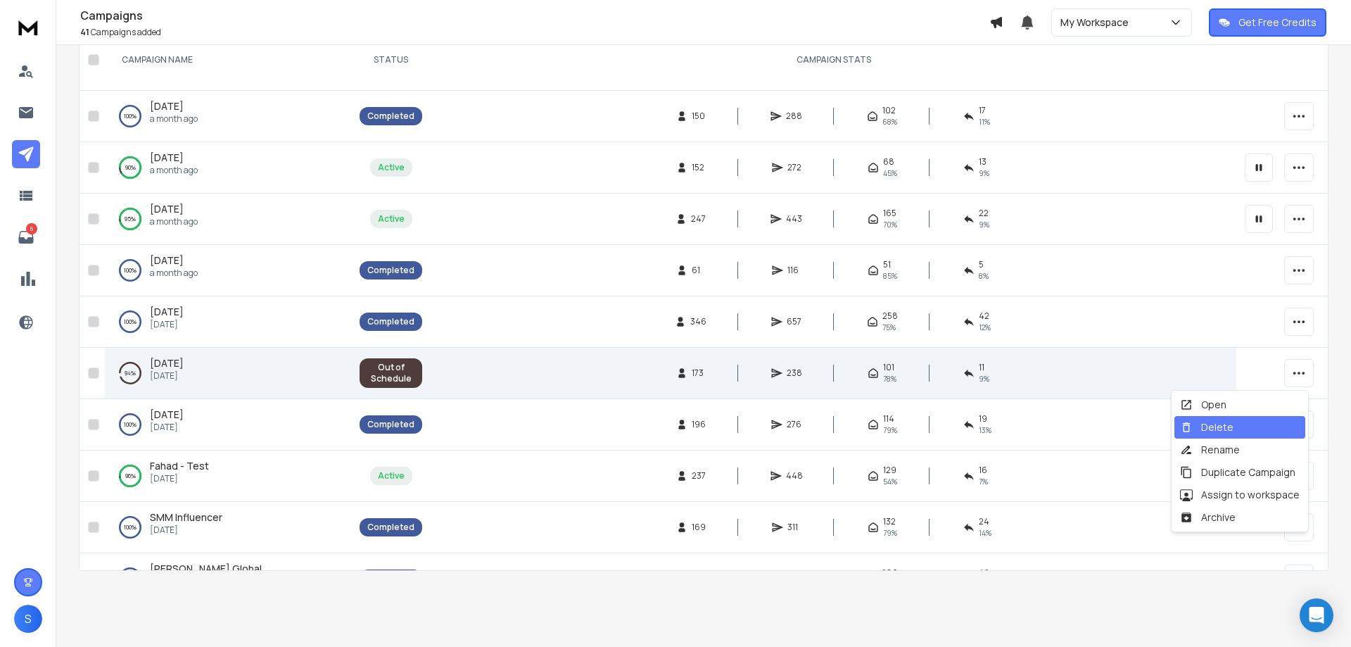
click at [491, 371] on div "173 238 101 78 % 11 9 %" at bounding box center [833, 373] width 789 height 23
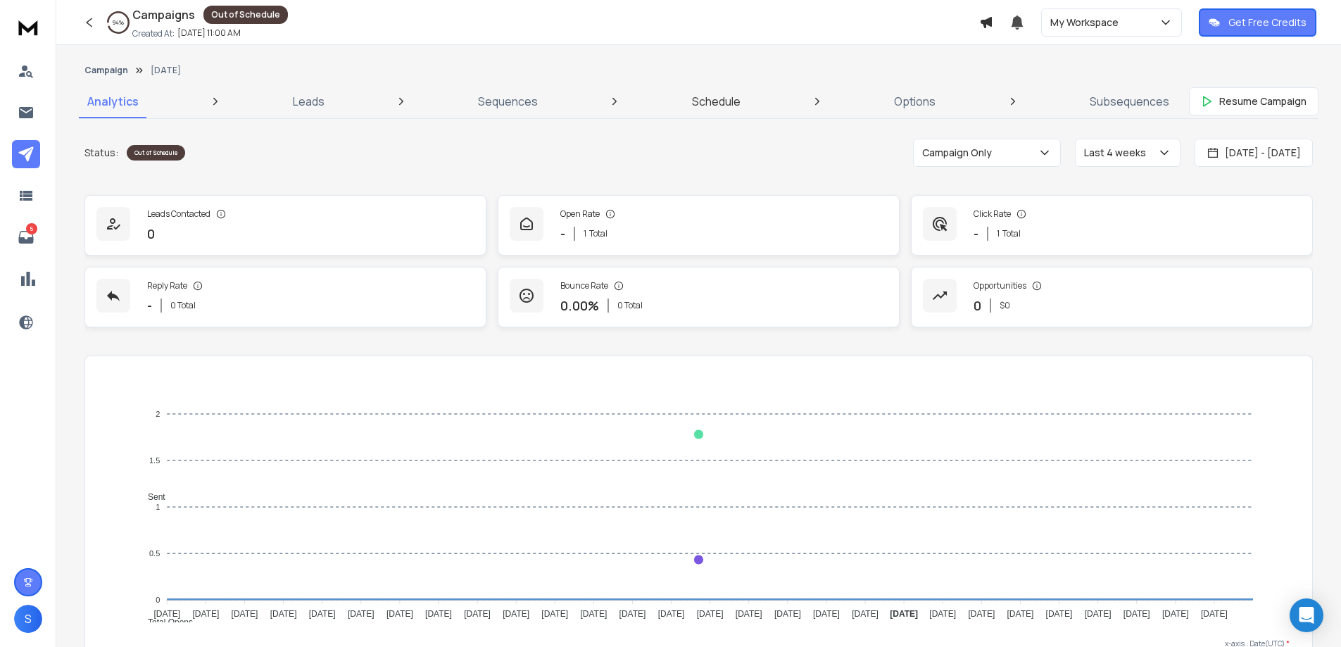
click at [733, 99] on p "Schedule" at bounding box center [716, 101] width 49 height 17
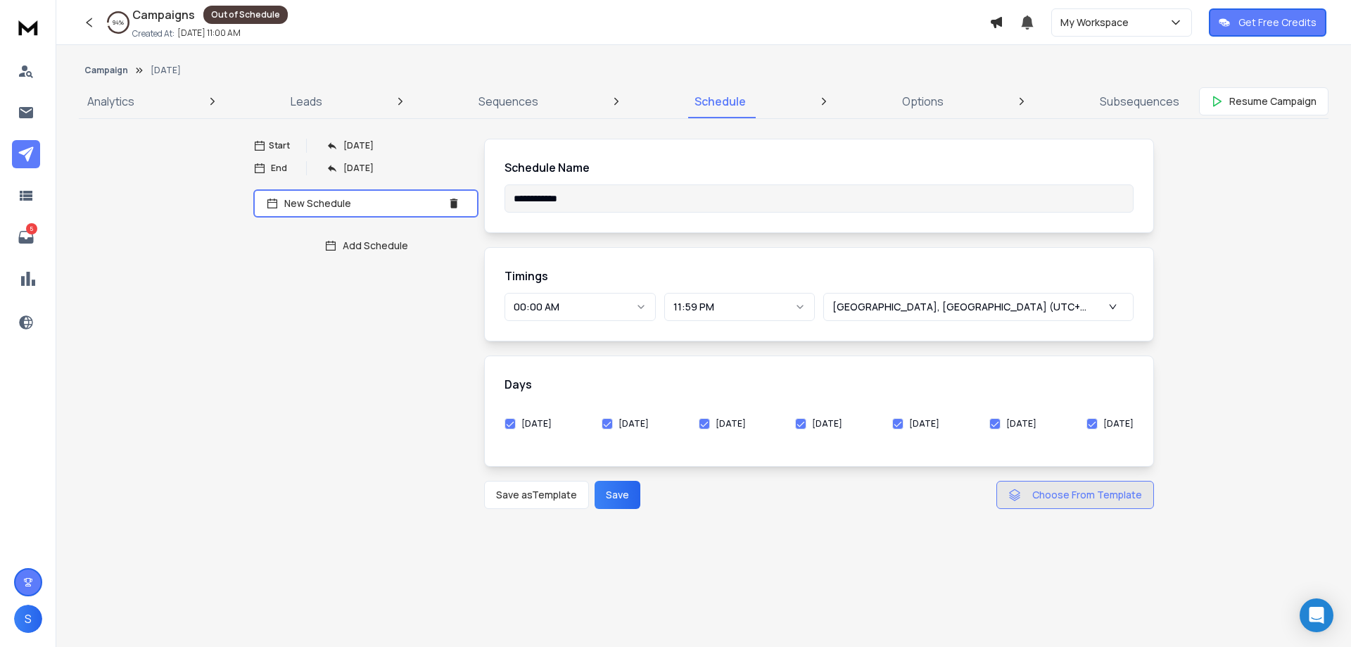
click at [1092, 496] on span "Choose From Template" at bounding box center [1088, 495] width 110 height 14
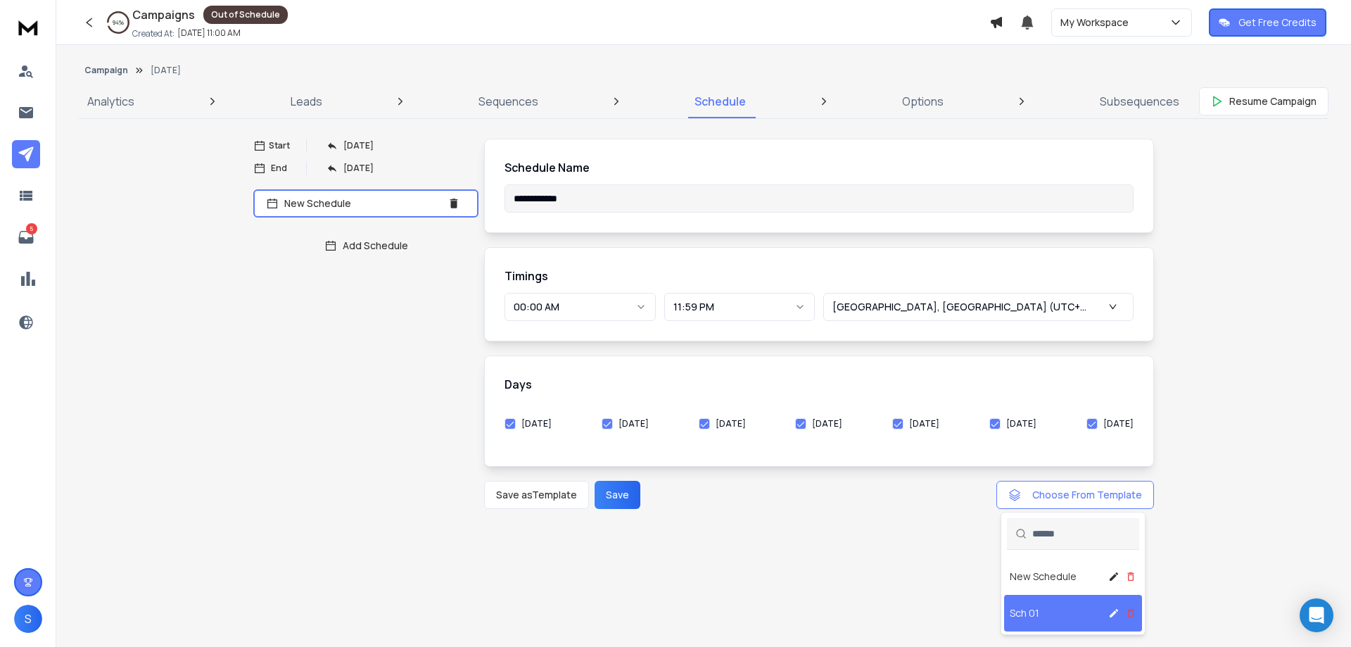
click at [1057, 617] on div "Sch 01" at bounding box center [1073, 613] width 127 height 28
type input "******"
click at [374, 170] on p "Sun Aug 31 2025" at bounding box center [359, 168] width 30 height 11
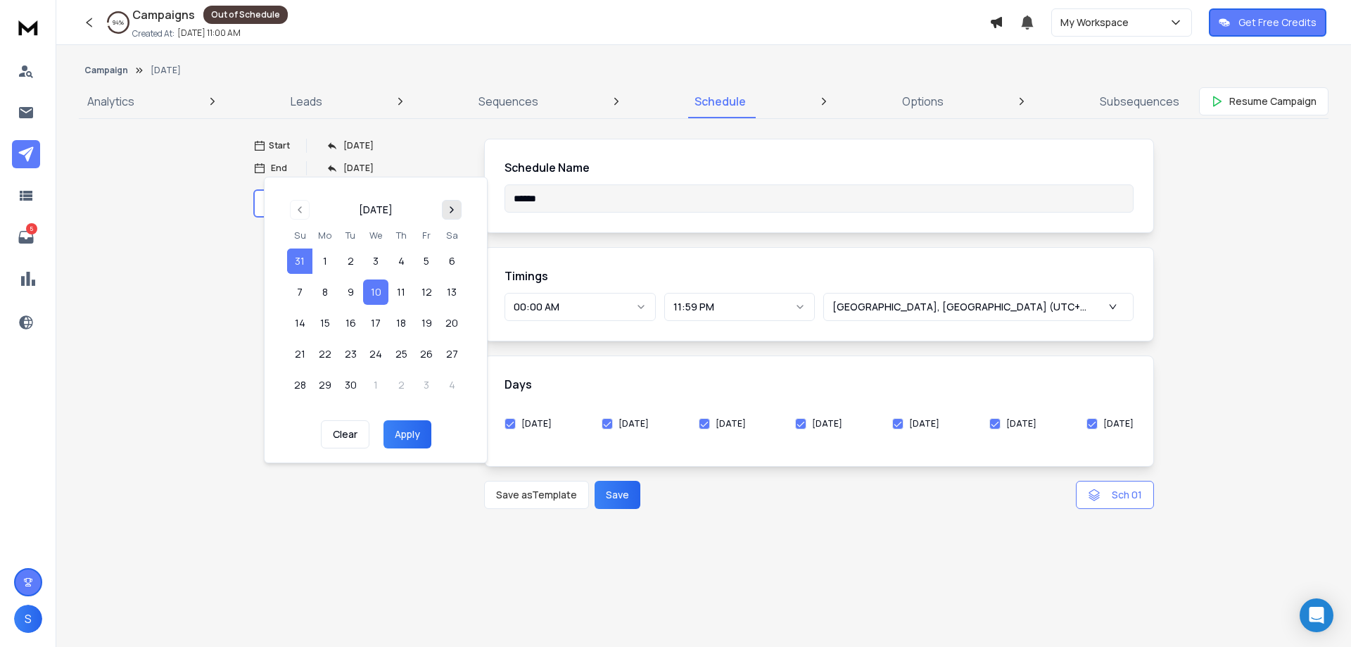
click at [460, 208] on button "Go to next month" at bounding box center [452, 210] width 20 height 20
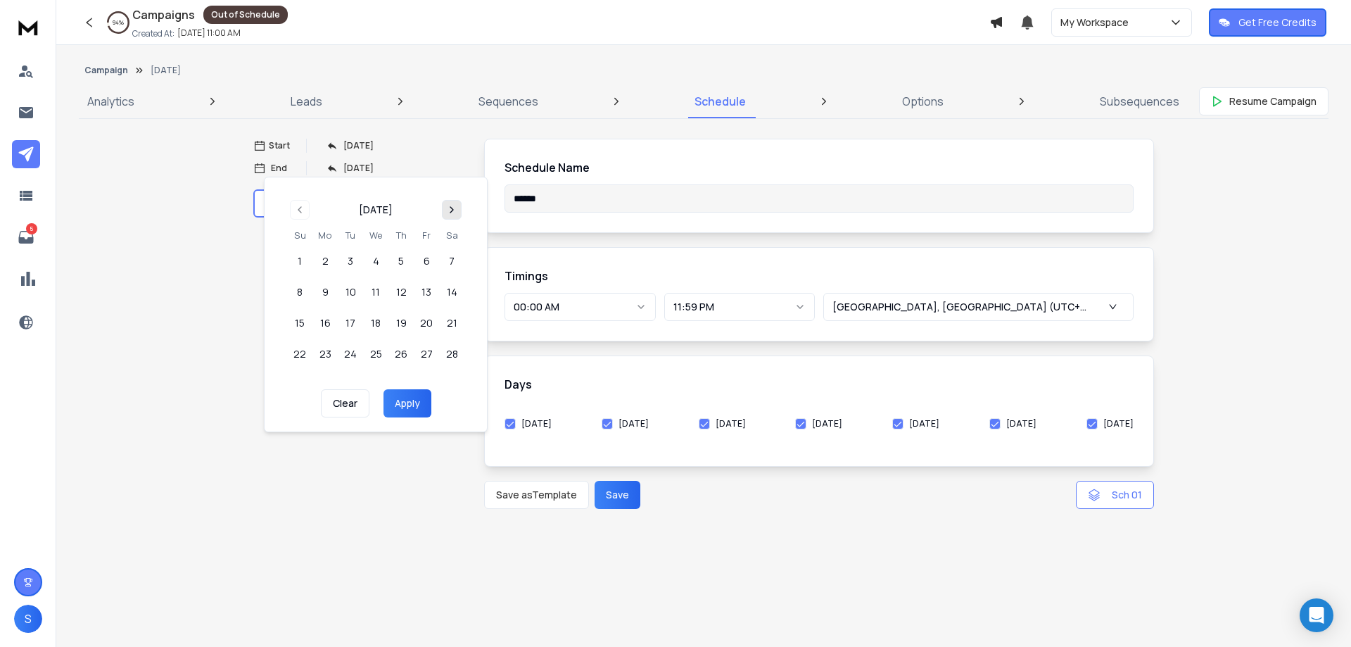
click at [460, 208] on button "Go to next month" at bounding box center [452, 210] width 20 height 20
click at [461, 208] on button "Go to next month" at bounding box center [452, 210] width 20 height 20
click at [342, 380] on button "30" at bounding box center [350, 384] width 25 height 25
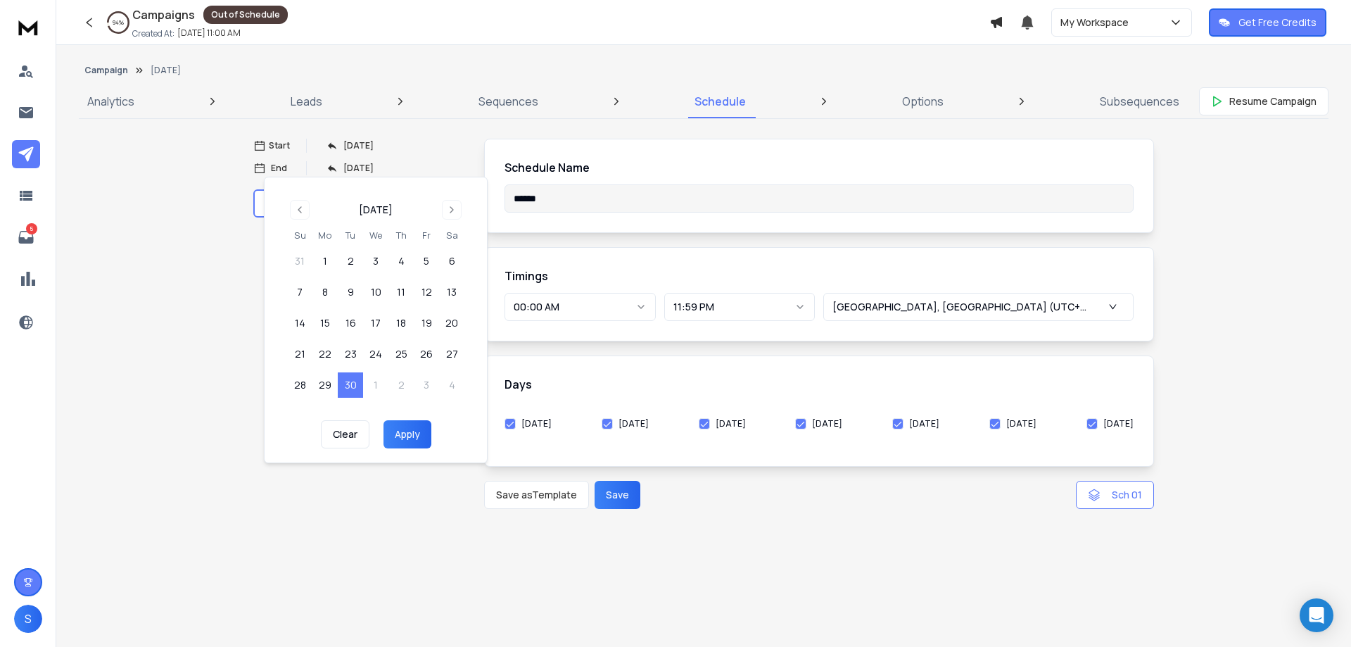
click at [412, 429] on button "Apply" at bounding box center [408, 434] width 48 height 28
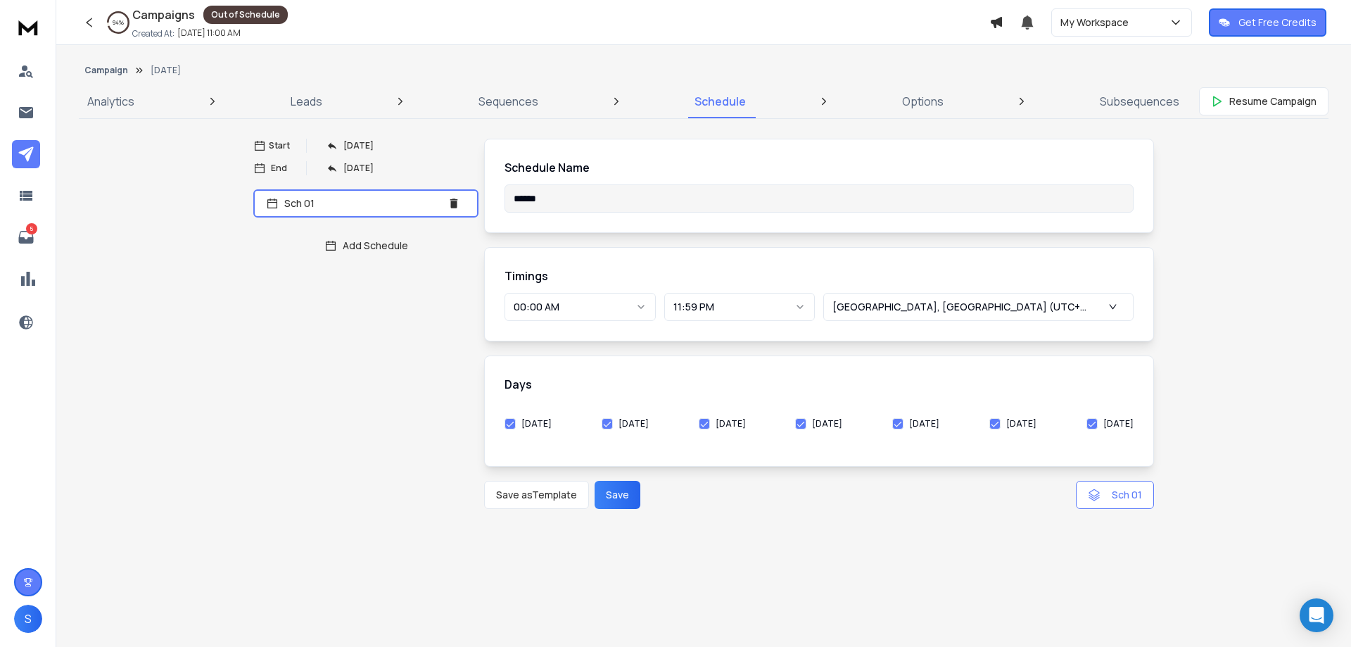
click at [607, 495] on button "Save" at bounding box center [618, 495] width 46 height 28
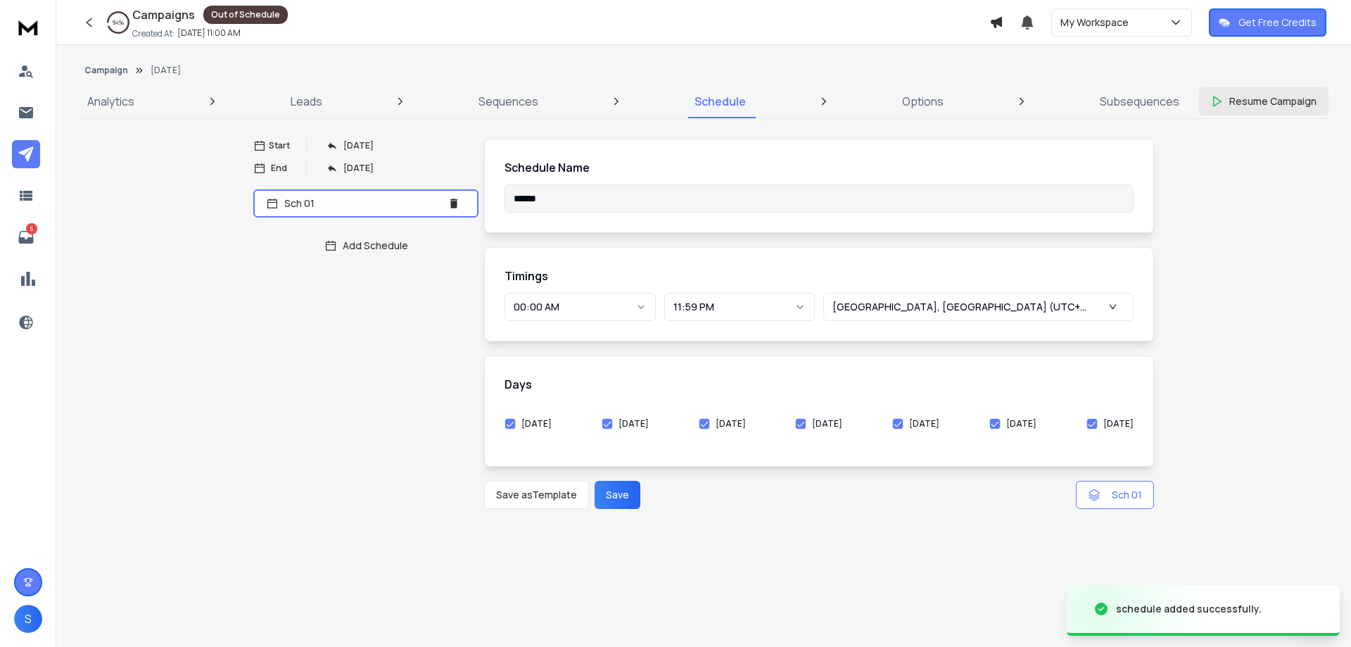
click at [1232, 103] on button "Resume Campaign" at bounding box center [1264, 101] width 130 height 28
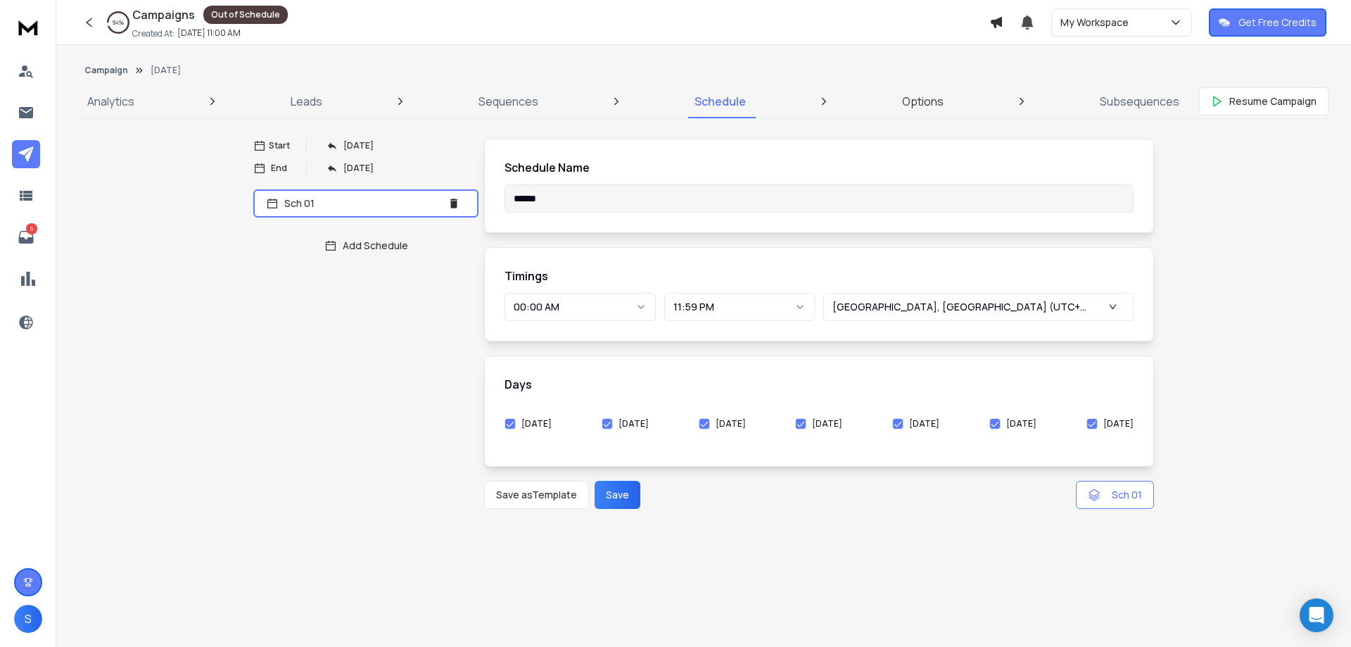
click at [926, 101] on p "Options" at bounding box center [923, 101] width 42 height 17
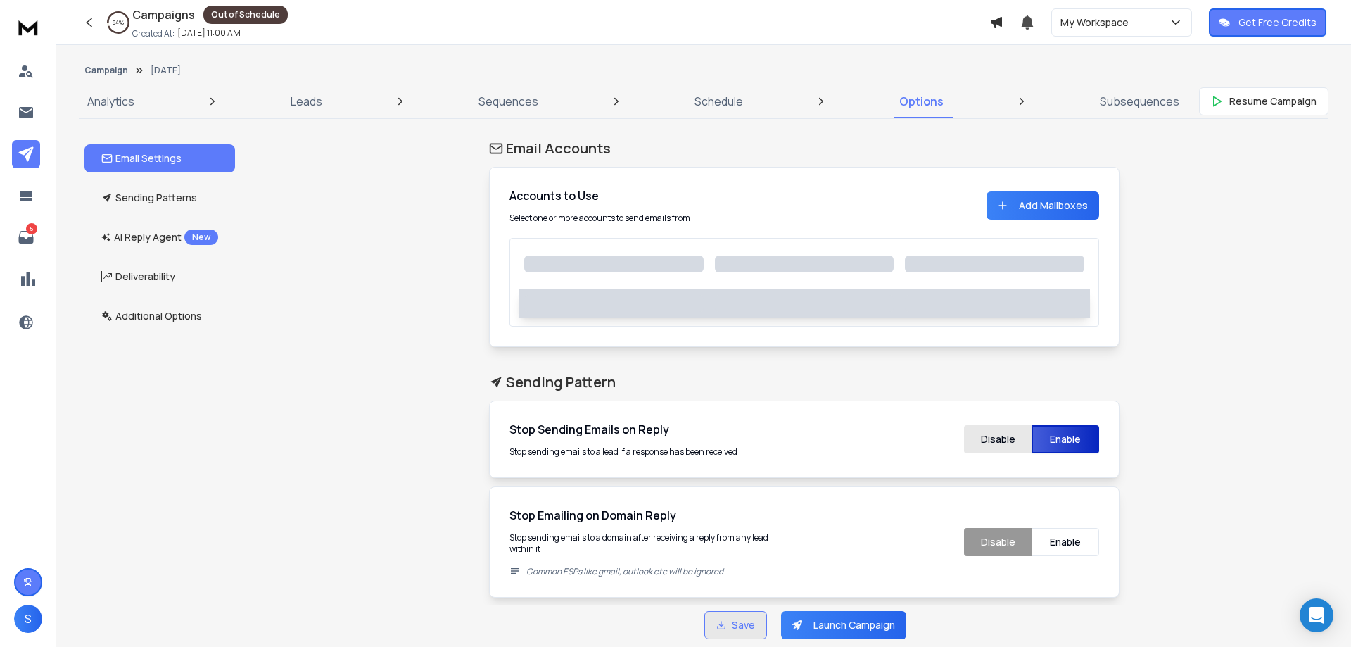
click at [733, 622] on button "Save" at bounding box center [736, 625] width 63 height 28
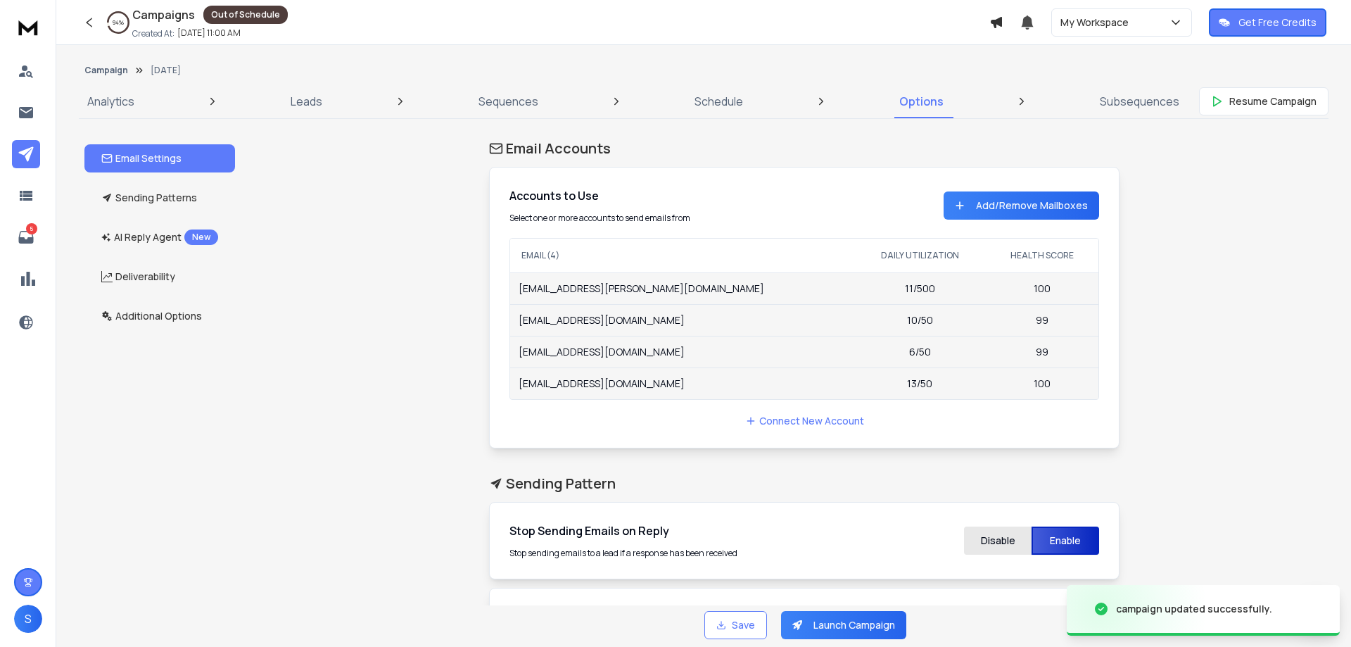
click at [852, 625] on button "Launch Campaign" at bounding box center [843, 625] width 125 height 28
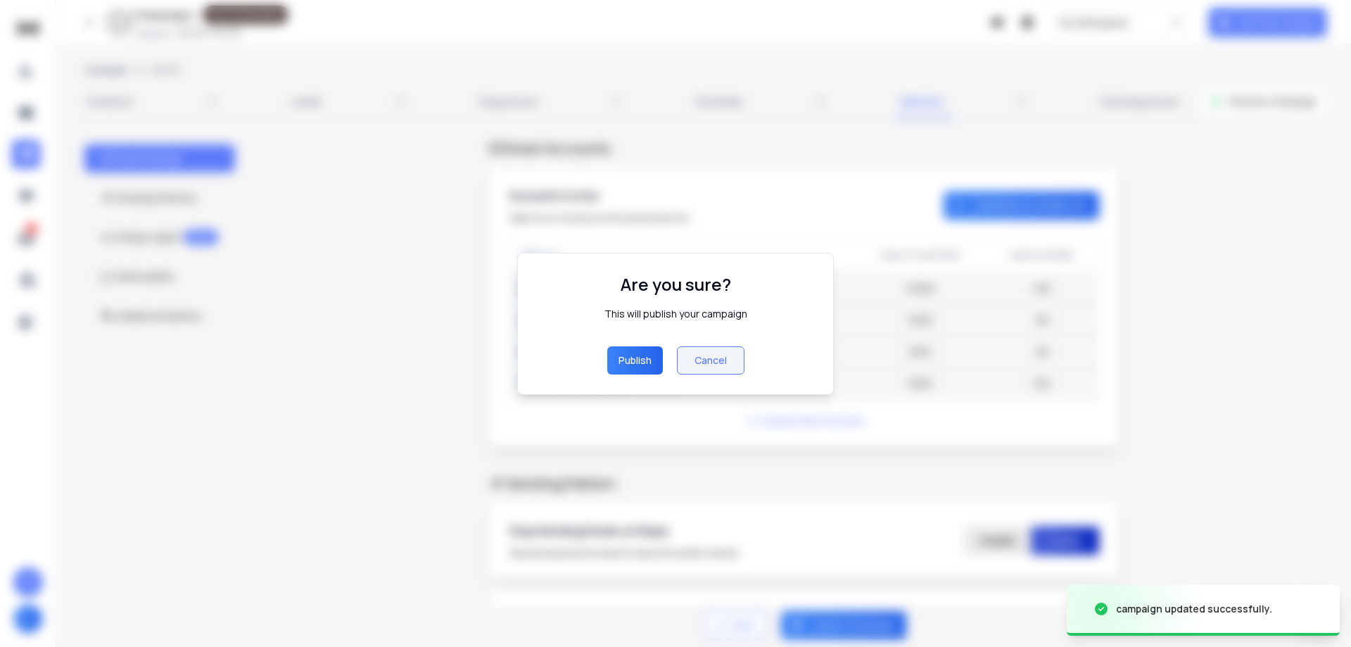
click at [629, 365] on button "Publish" at bounding box center [635, 360] width 56 height 28
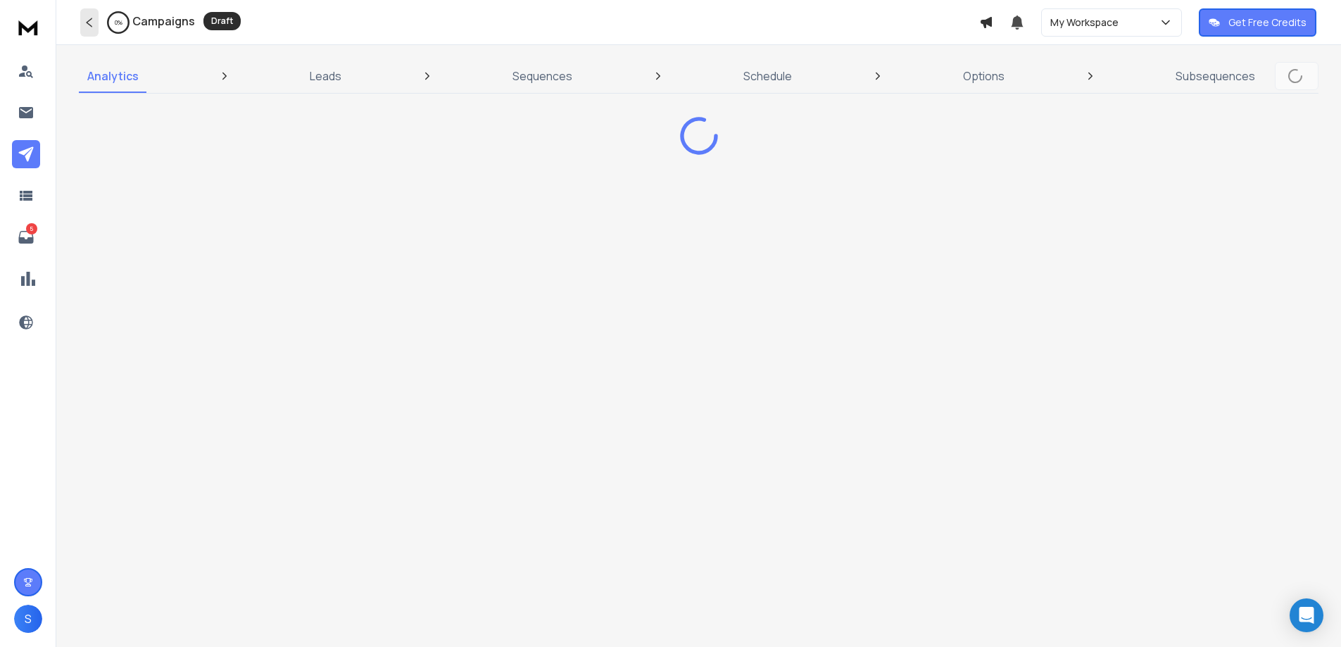
click at [85, 21] on icon at bounding box center [89, 22] width 13 height 13
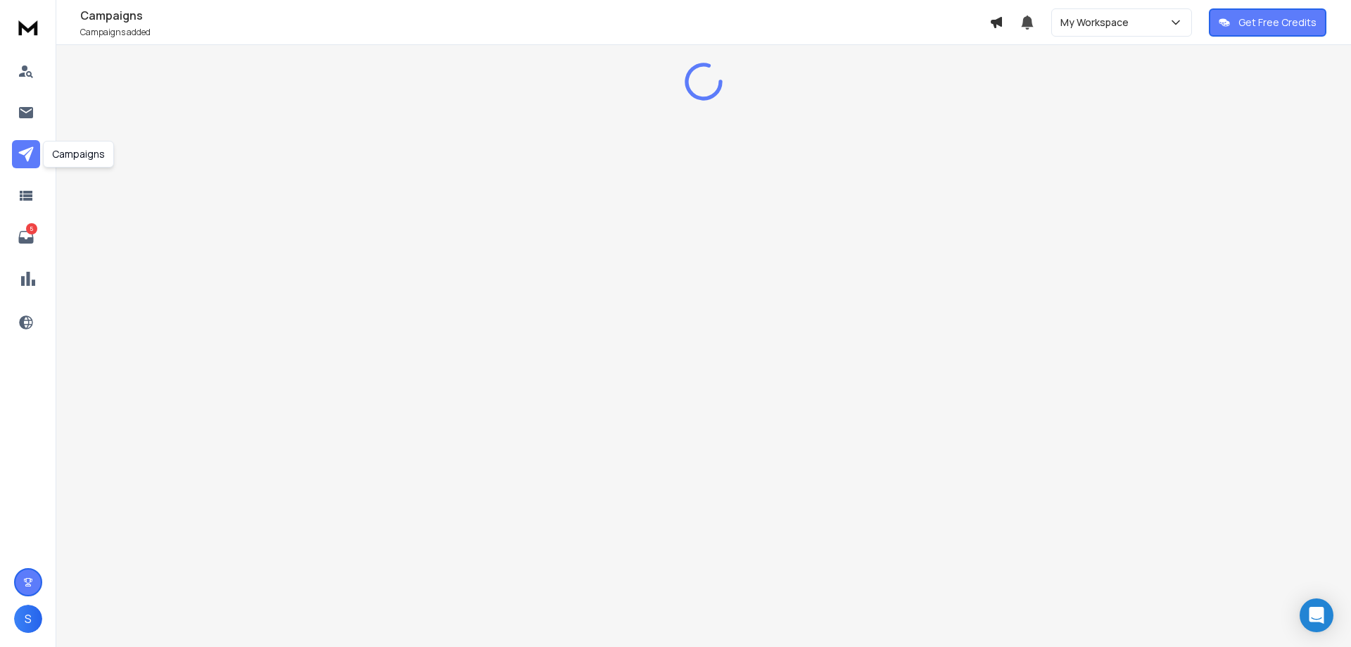
click at [30, 148] on icon at bounding box center [25, 153] width 15 height 15
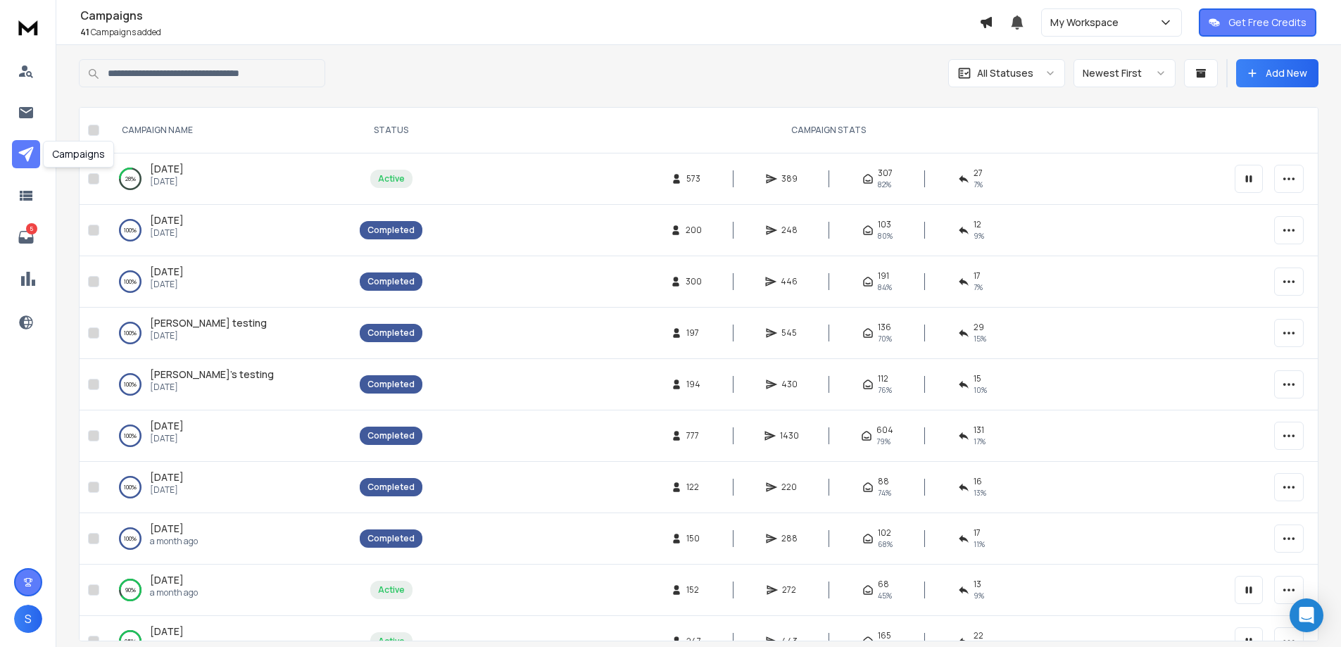
click at [479, 77] on div at bounding box center [389, 73] width 620 height 28
click at [506, 79] on div at bounding box center [389, 73] width 620 height 28
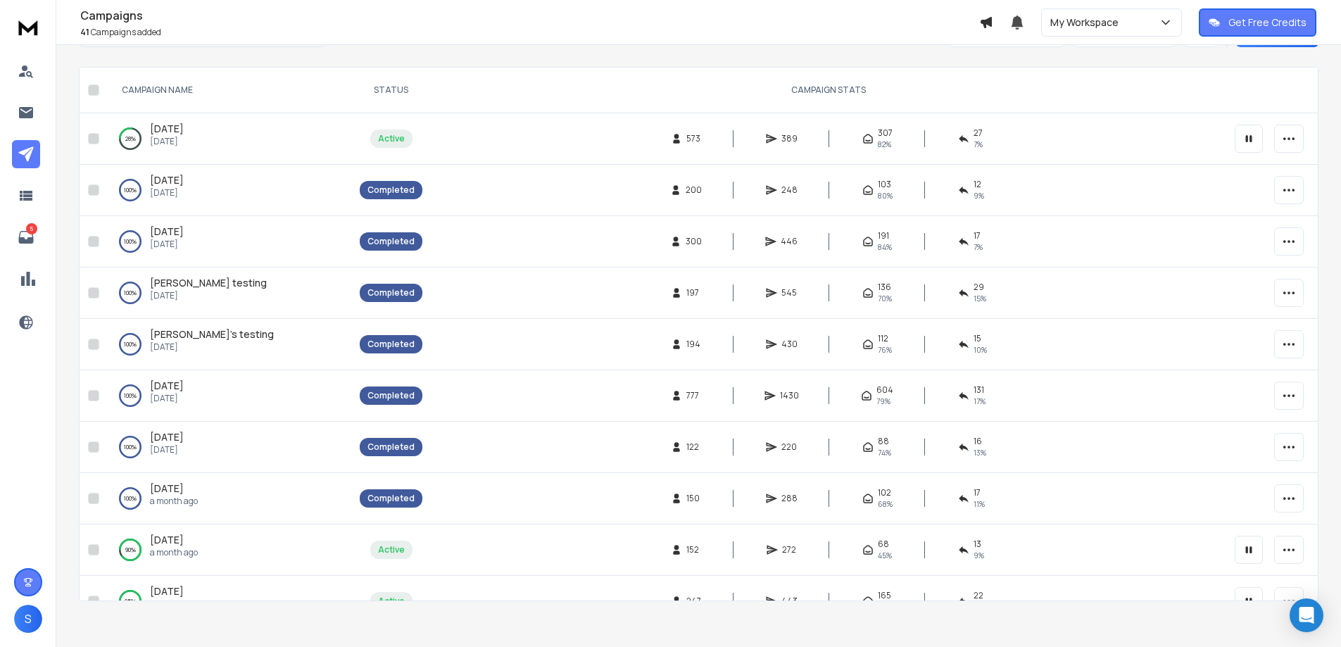
scroll to position [17, 0]
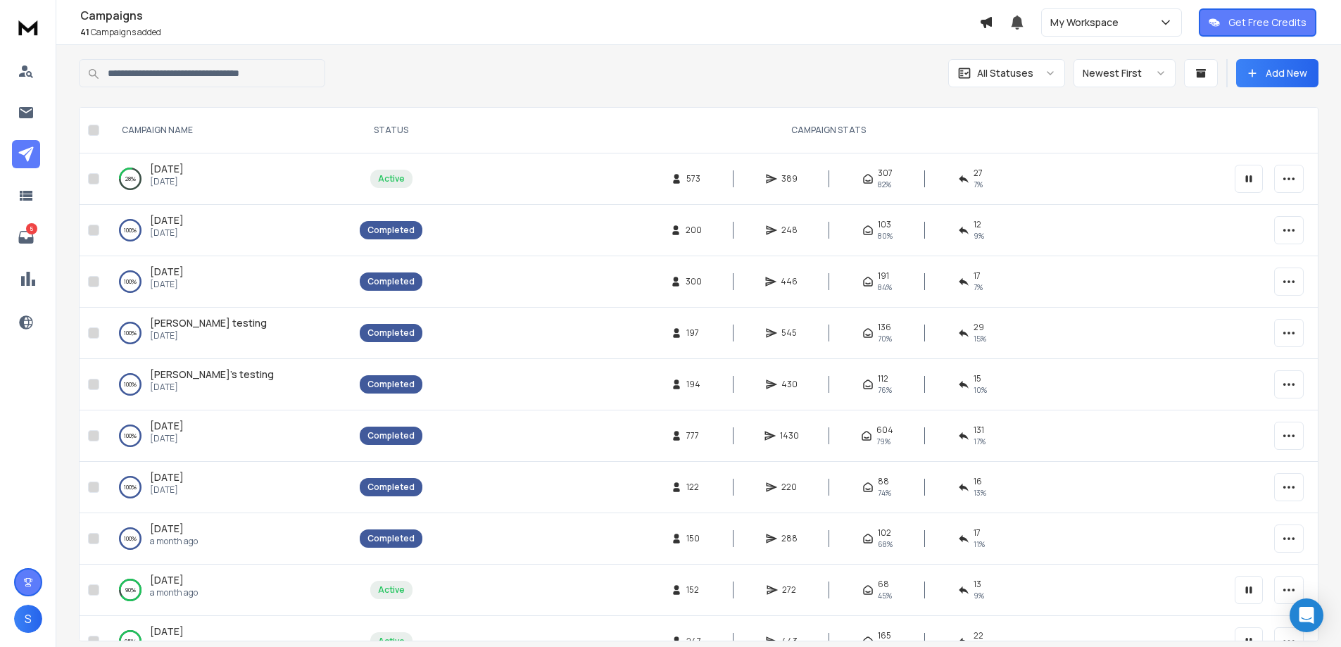
click at [466, 84] on div at bounding box center [389, 73] width 620 height 28
click at [536, 74] on div at bounding box center [389, 73] width 620 height 28
click at [504, 73] on div at bounding box center [389, 73] width 620 height 28
